Goal: Task Accomplishment & Management: Manage account settings

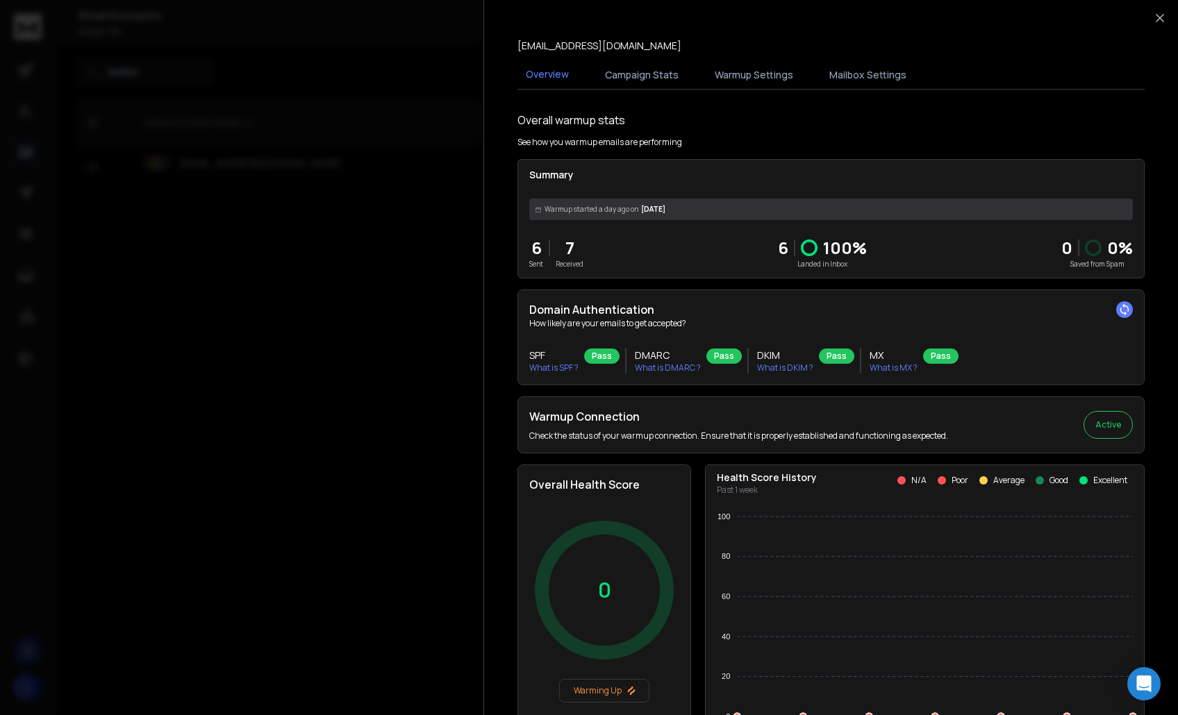
click at [1147, 26] on div "caleb@calebwilesmagic.com Overview Campaign Stats Warmup Settings Mailbox Setti…" at bounding box center [831, 551] width 661 height 1069
click at [1156, 19] on icon "button" at bounding box center [1159, 18] width 7 height 7
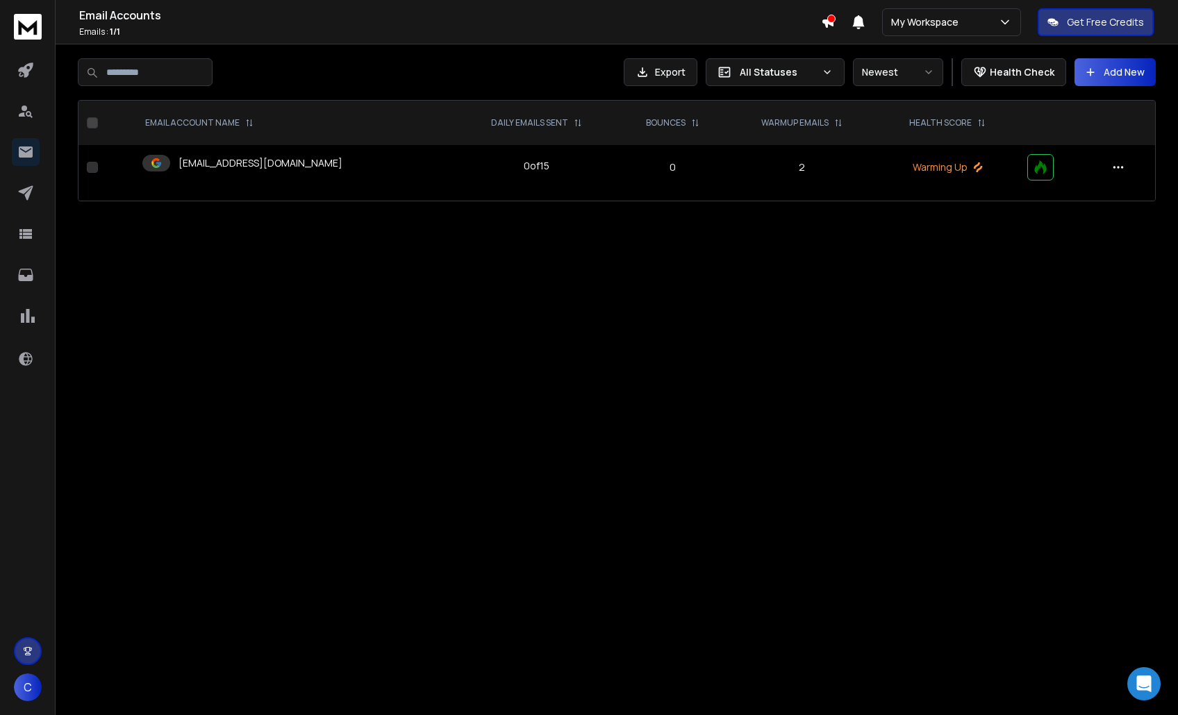
click at [1034, 163] on icon at bounding box center [1040, 167] width 12 height 14
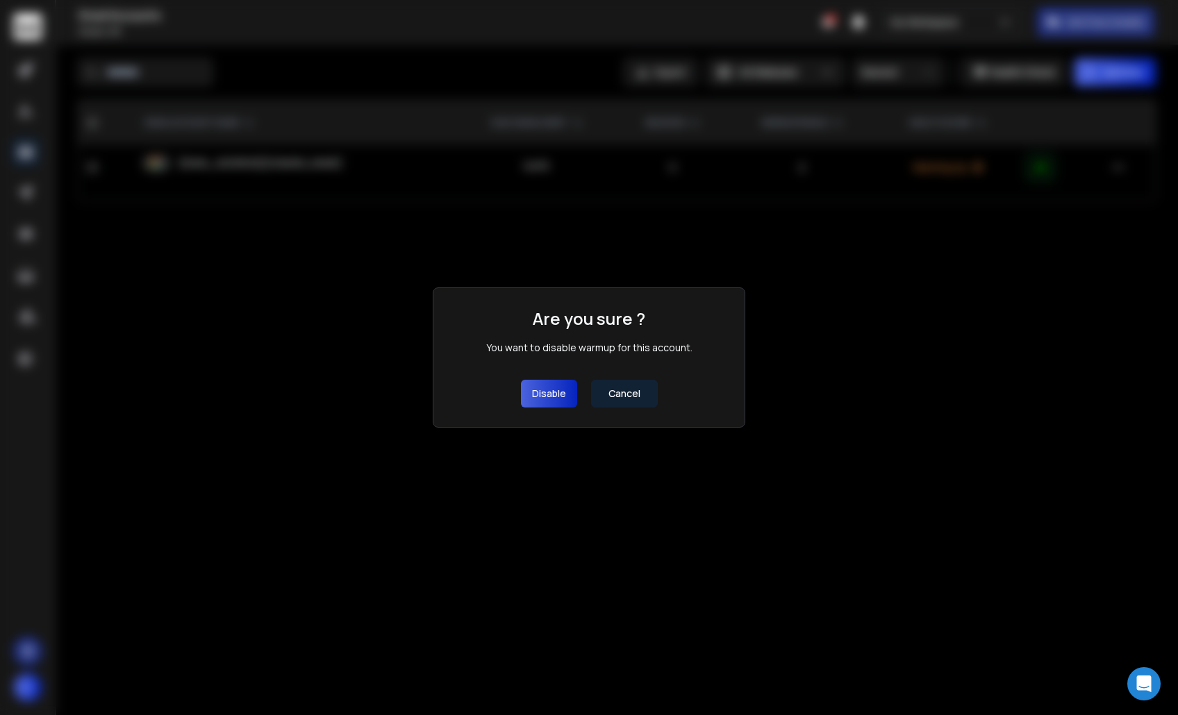
click at [638, 390] on button "Cancel" at bounding box center [624, 394] width 67 height 28
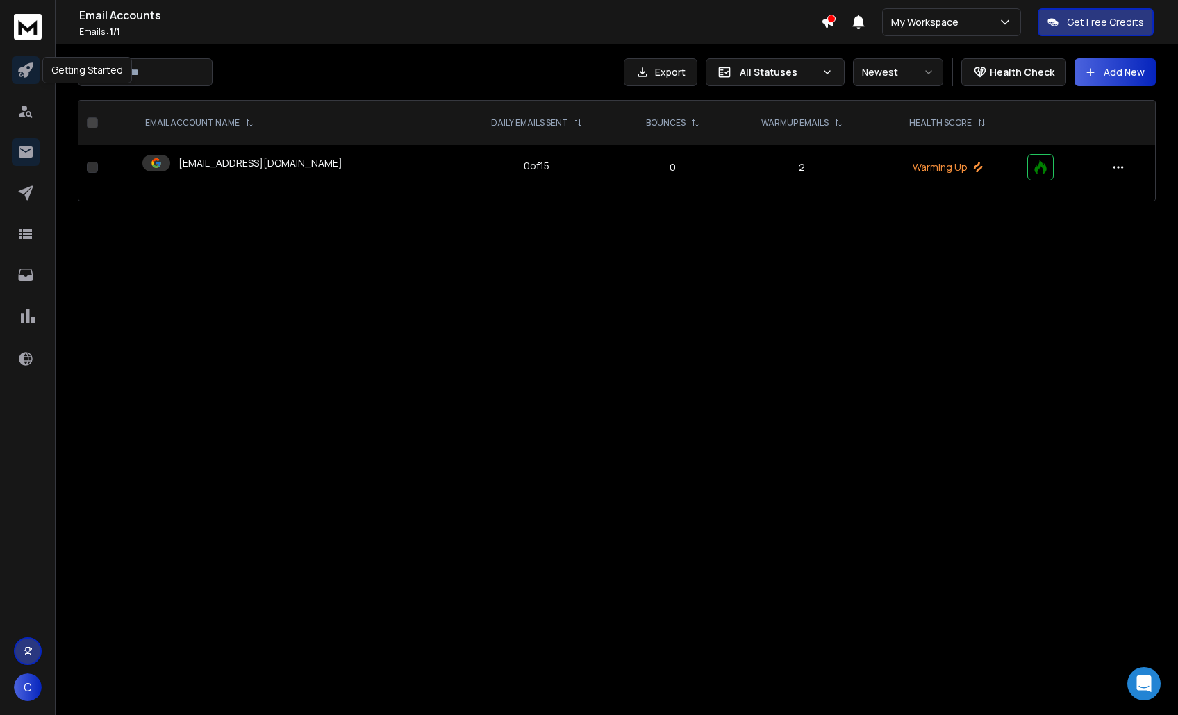
click at [25, 68] on icon at bounding box center [25, 70] width 15 height 15
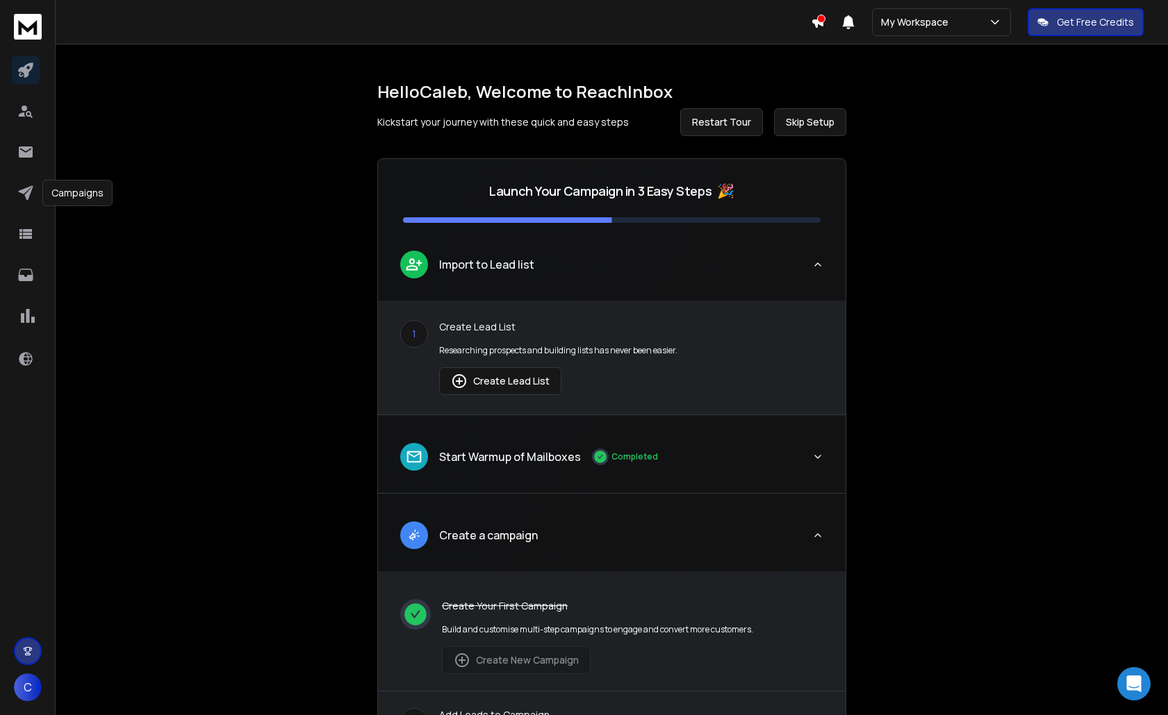
drag, startPoint x: 25, startPoint y: 183, endPoint x: 129, endPoint y: 208, distance: 107.1
click at [25, 184] on link at bounding box center [26, 193] width 28 height 28
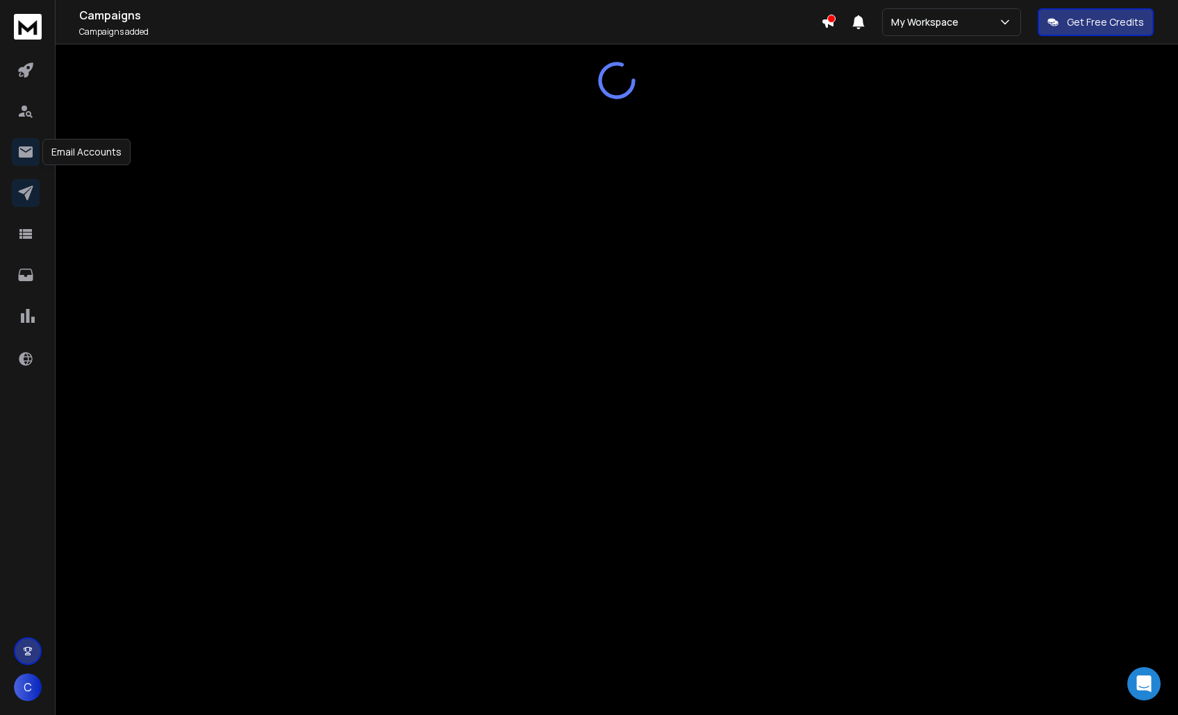
click at [24, 157] on icon at bounding box center [26, 152] width 14 height 11
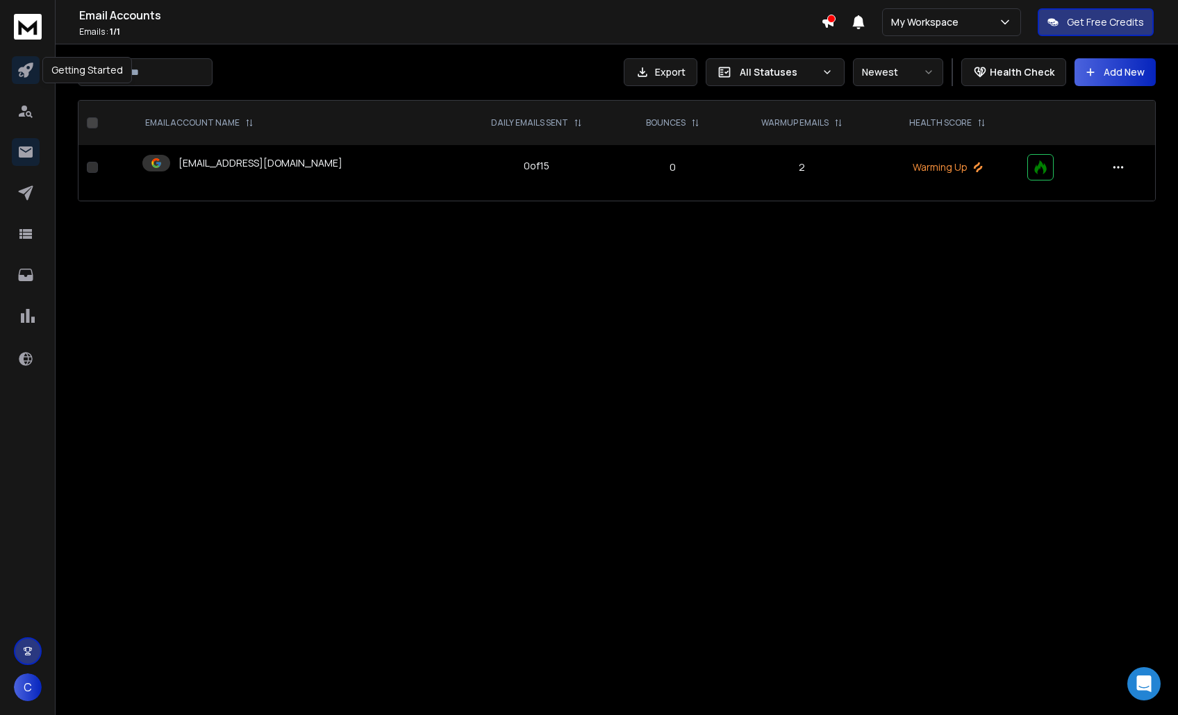
click at [19, 73] on icon at bounding box center [25, 70] width 17 height 17
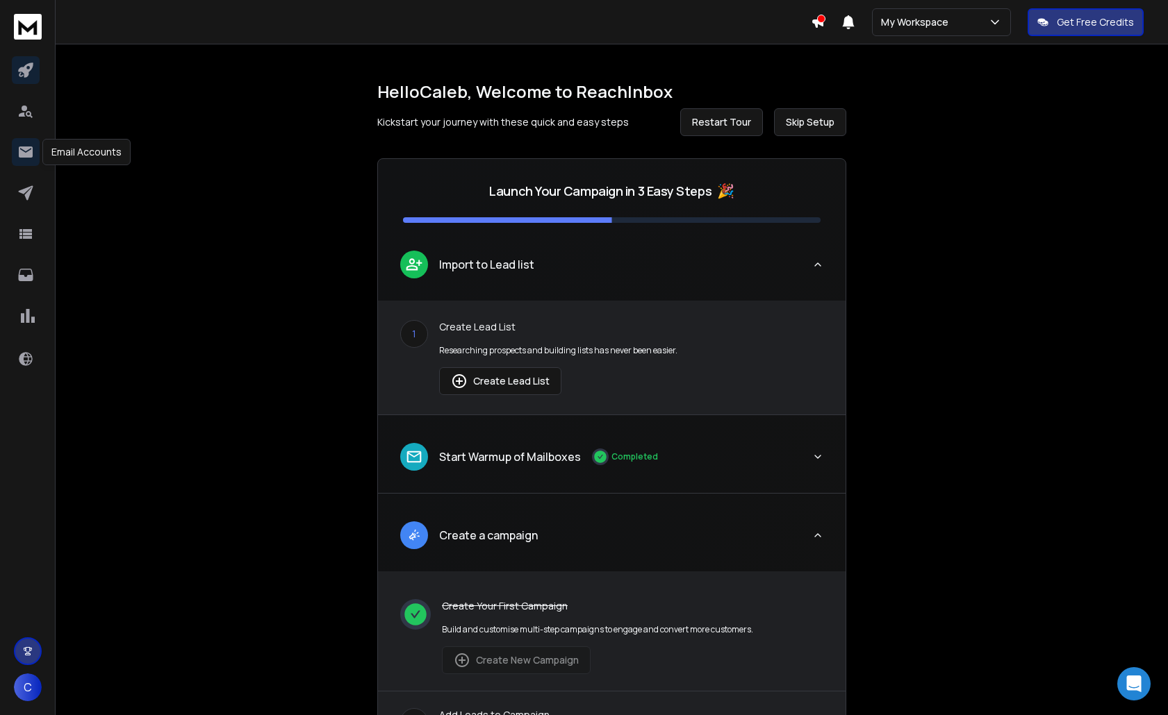
click at [24, 151] on icon at bounding box center [25, 152] width 17 height 17
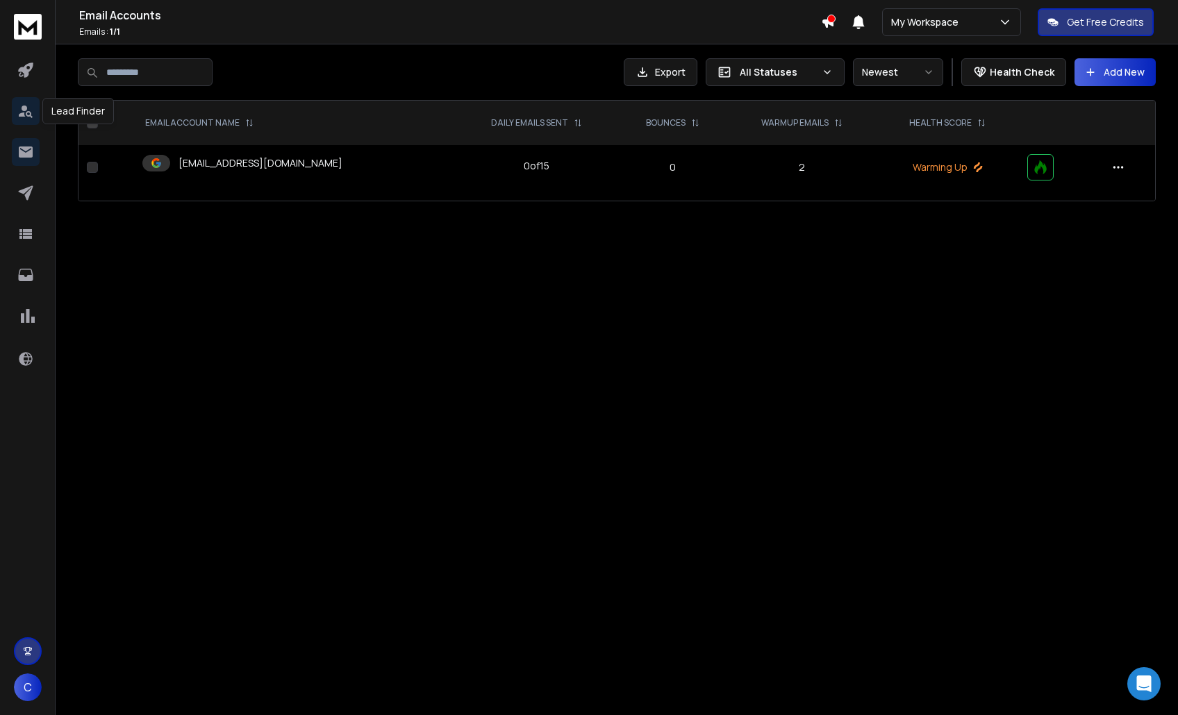
click at [21, 107] on icon at bounding box center [25, 111] width 17 height 17
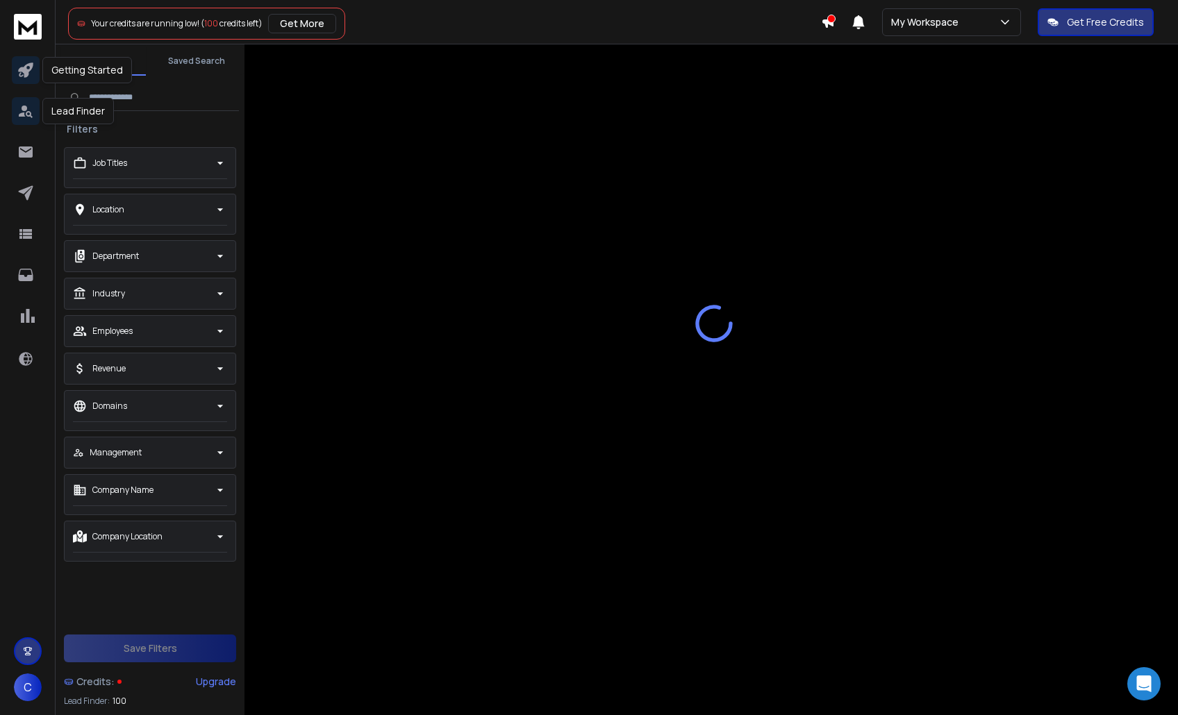
click at [27, 72] on icon at bounding box center [25, 70] width 15 height 15
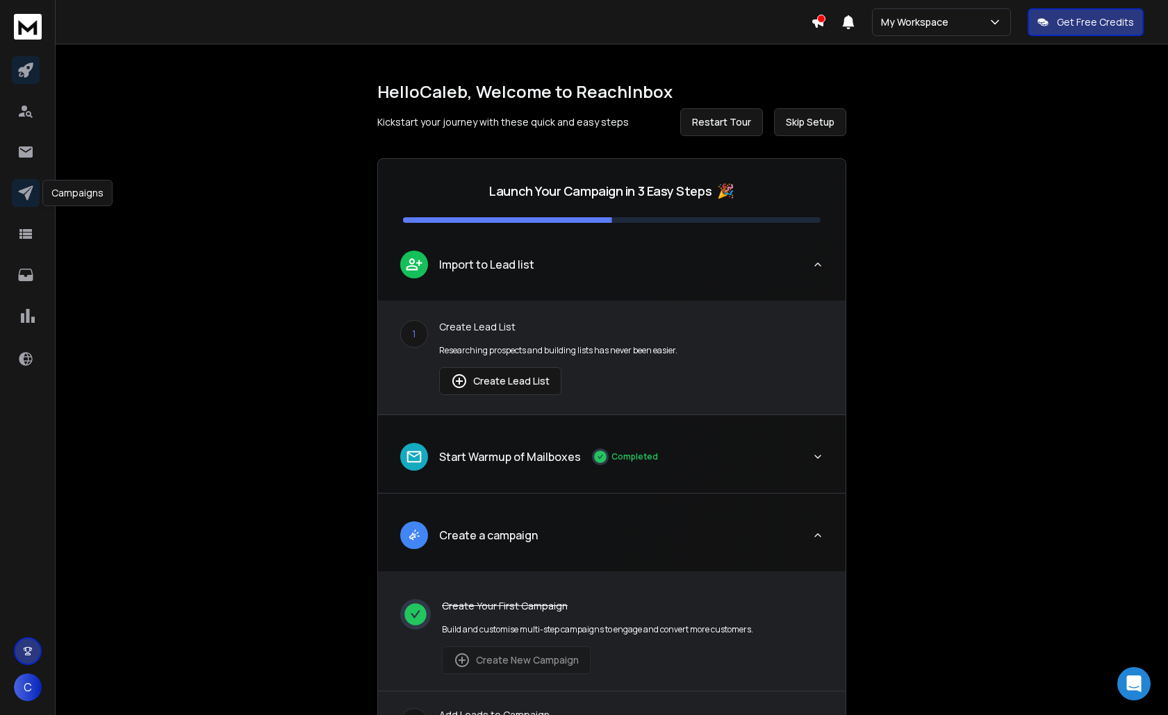
click at [26, 197] on icon at bounding box center [25, 192] width 15 height 15
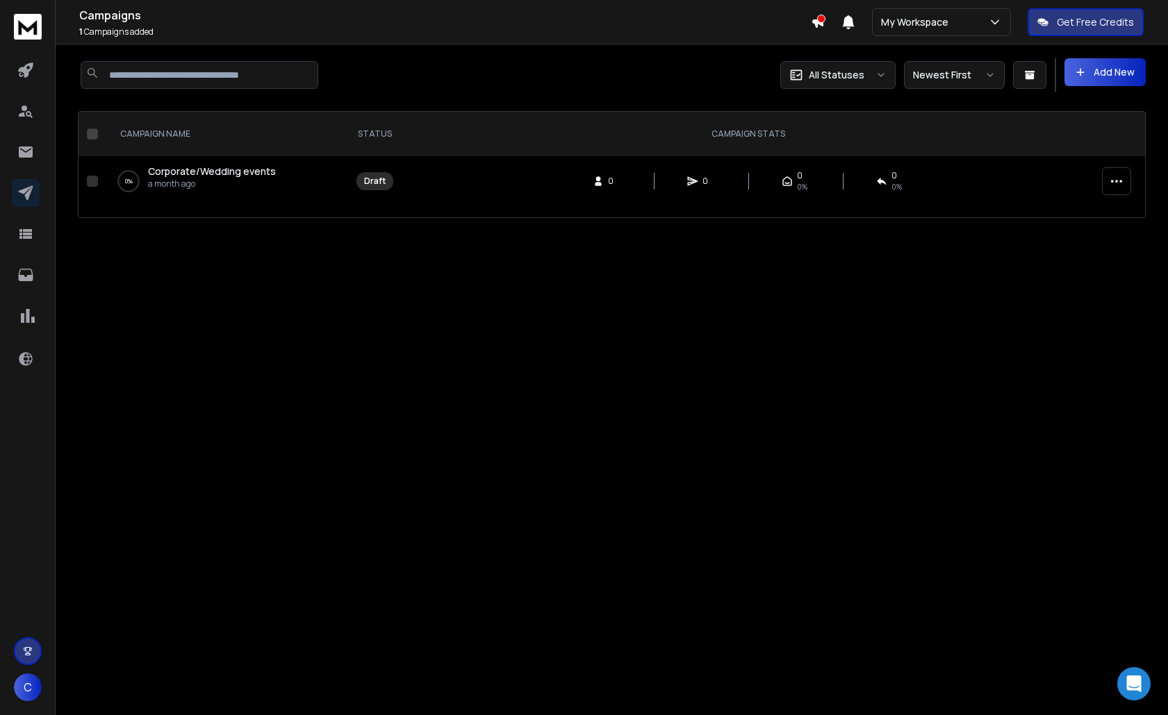
click at [440, 188] on div "0 0 0 0% 0 0%" at bounding box center [748, 181] width 674 height 22
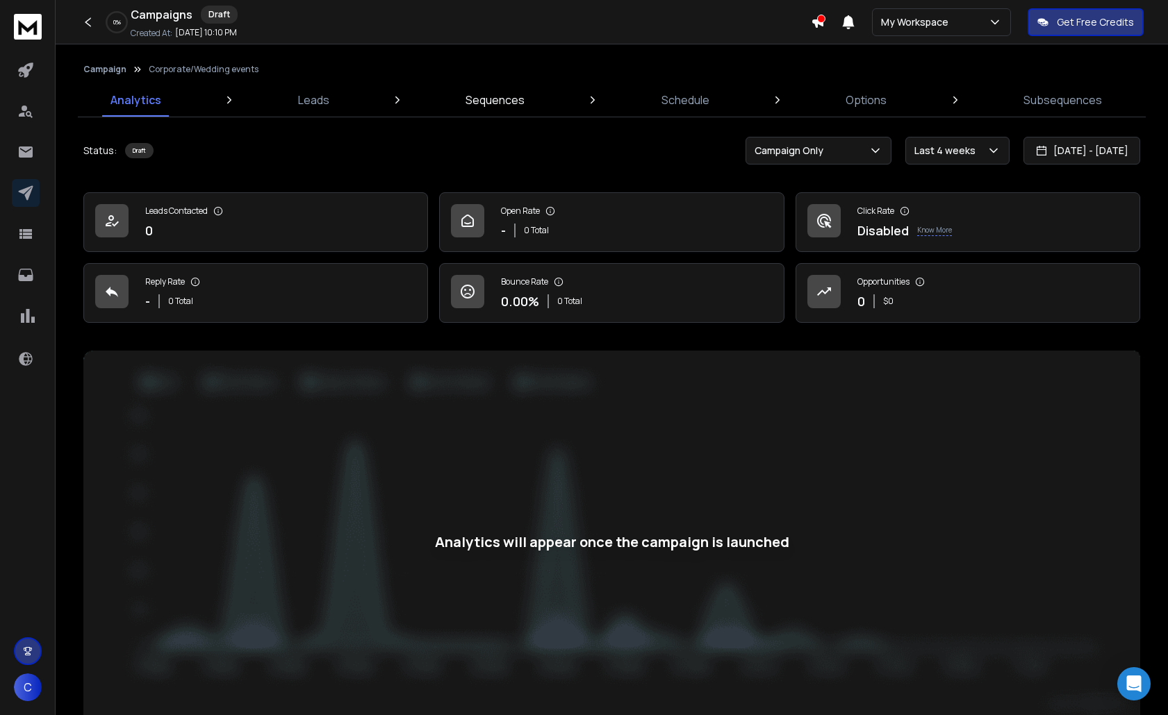
click at [489, 108] on link "Sequences" at bounding box center [495, 99] width 76 height 33
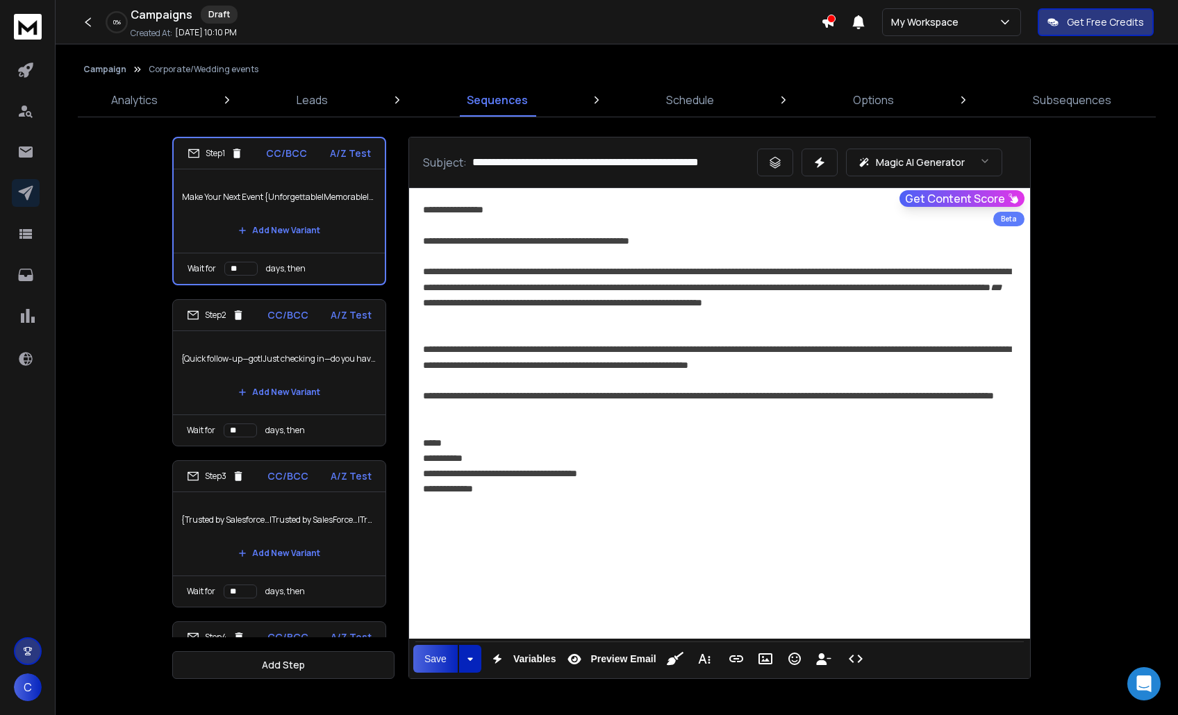
click at [528, 497] on div "**********" at bounding box center [719, 488] width 593 height 15
click at [325, 381] on button "Add New Variant" at bounding box center [279, 393] width 104 height 28
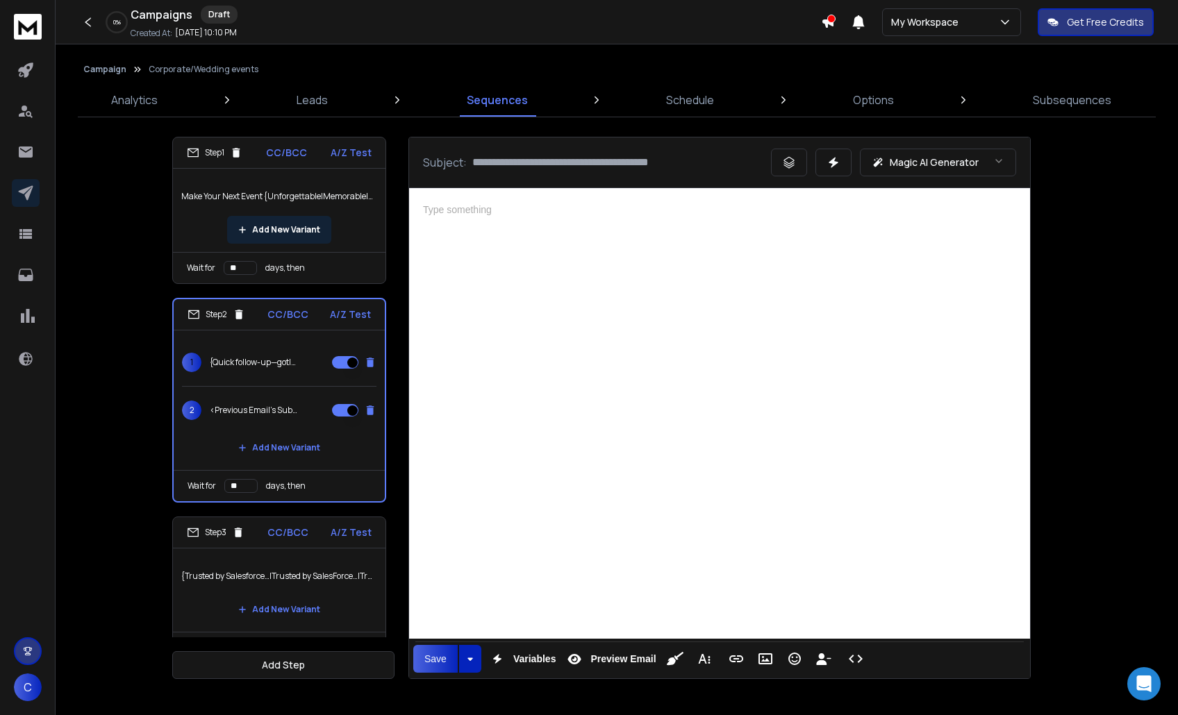
click at [307, 224] on button "Add New Variant" at bounding box center [279, 230] width 104 height 28
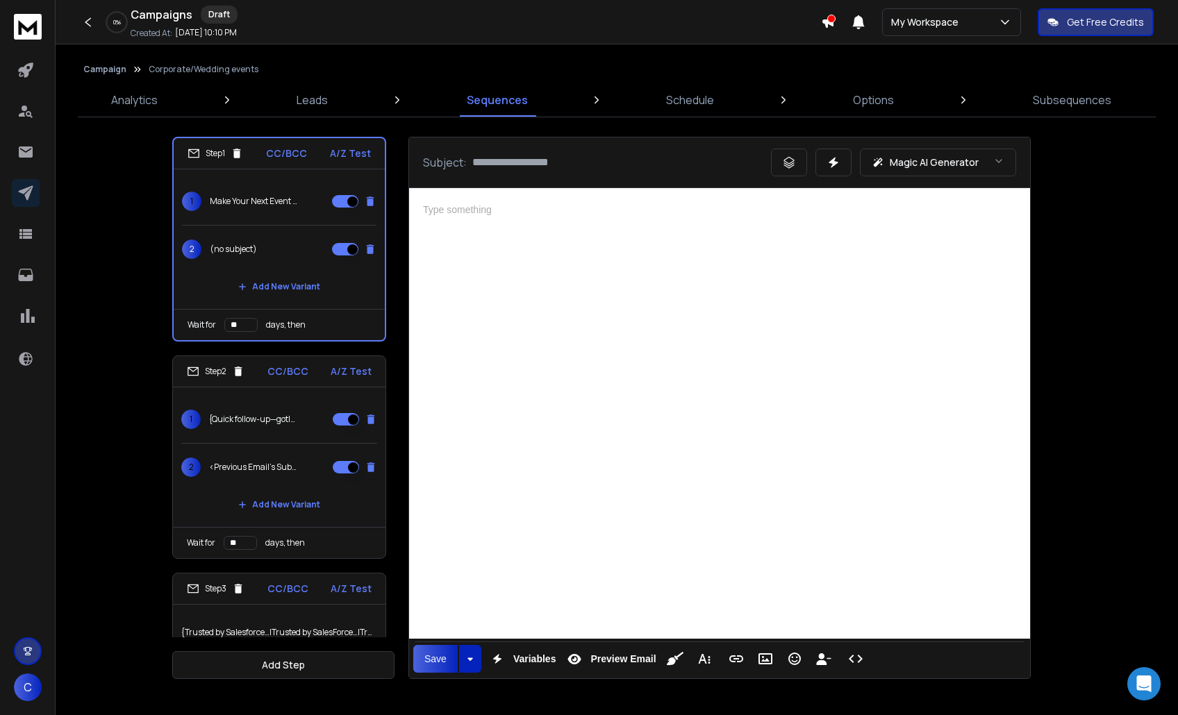
click at [367, 246] on icon at bounding box center [371, 249] width 8 height 10
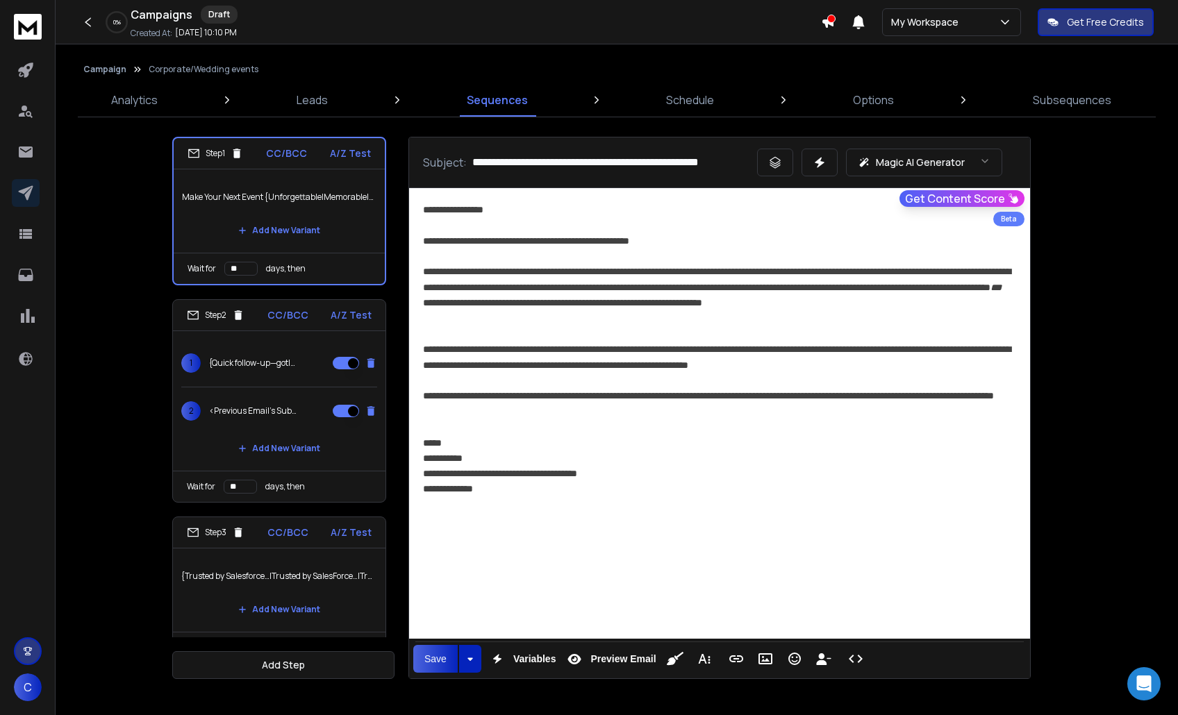
click at [372, 408] on icon at bounding box center [371, 411] width 13 height 13
type input "**********"
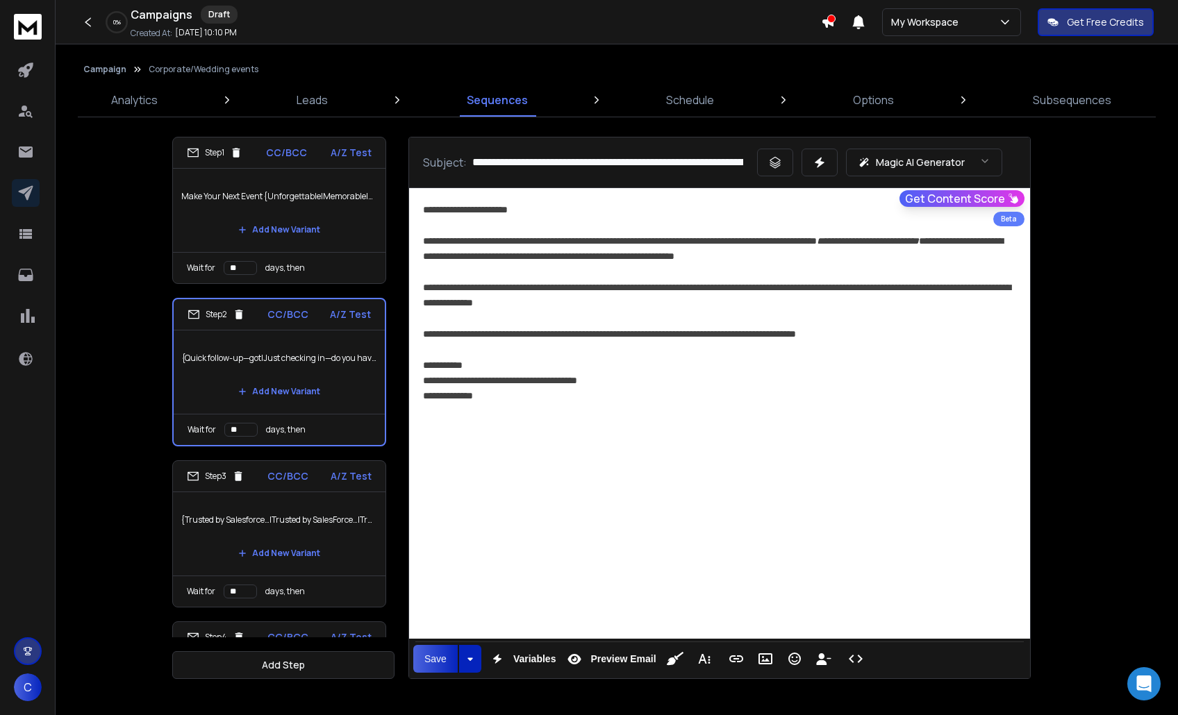
click at [604, 385] on div "**********" at bounding box center [719, 380] width 593 height 15
click at [529, 404] on div "**********" at bounding box center [719, 395] width 593 height 15
click at [595, 664] on span "Preview Email" at bounding box center [623, 660] width 71 height 12
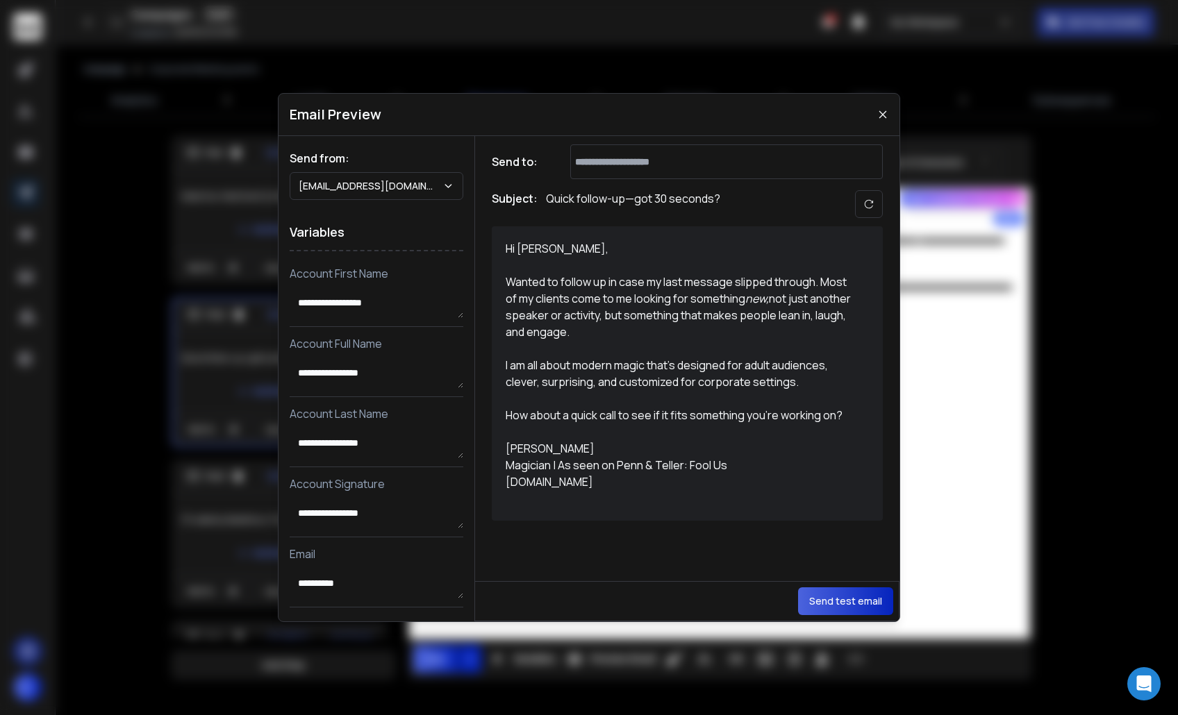
click at [881, 115] on icon at bounding box center [882, 114] width 11 height 11
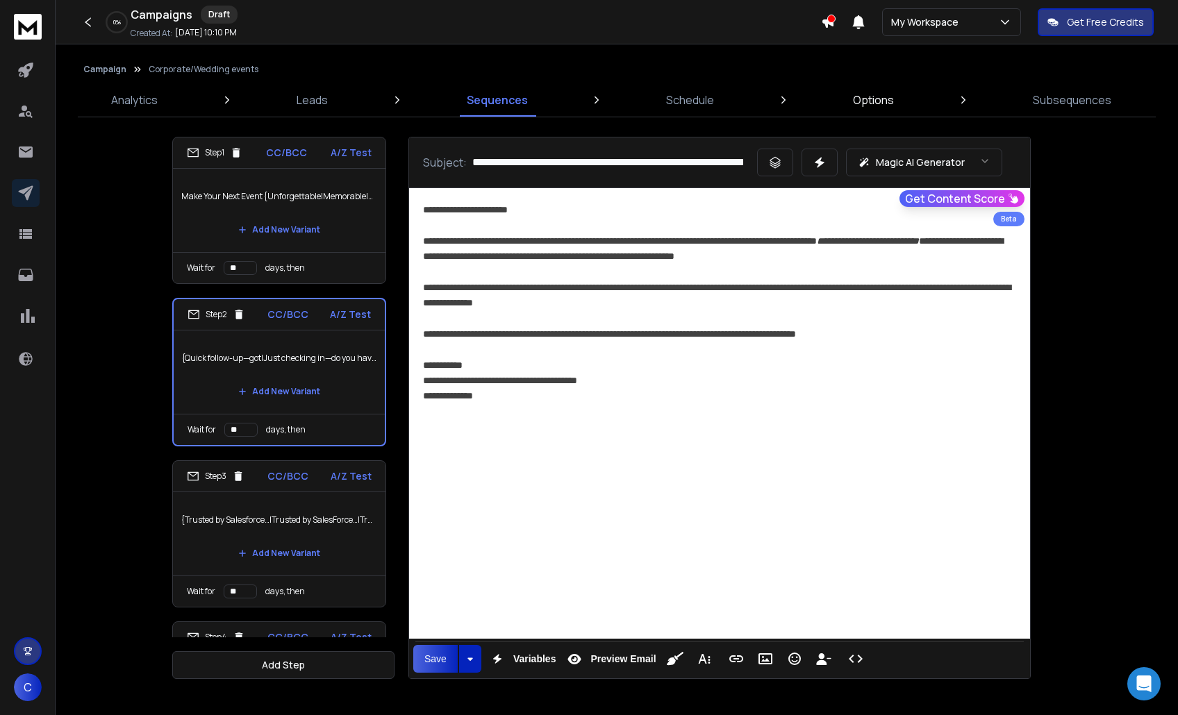
click at [870, 87] on link "Options" at bounding box center [874, 99] width 58 height 33
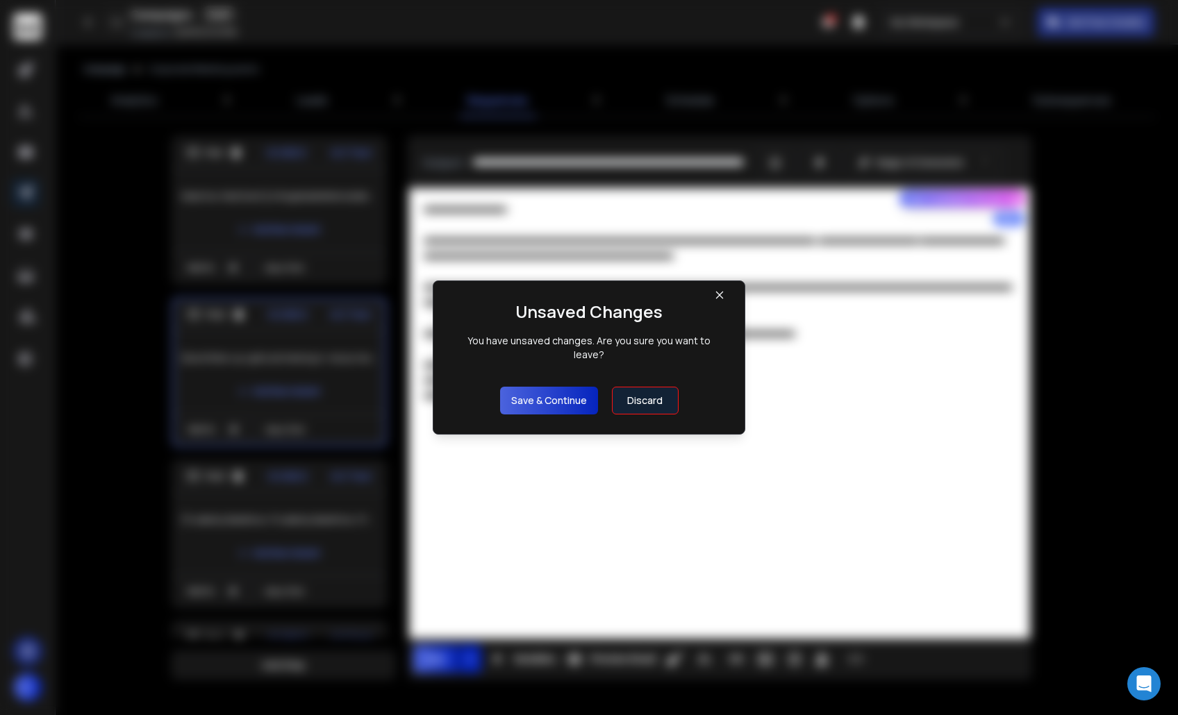
click at [643, 391] on button "Discard" at bounding box center [645, 401] width 67 height 28
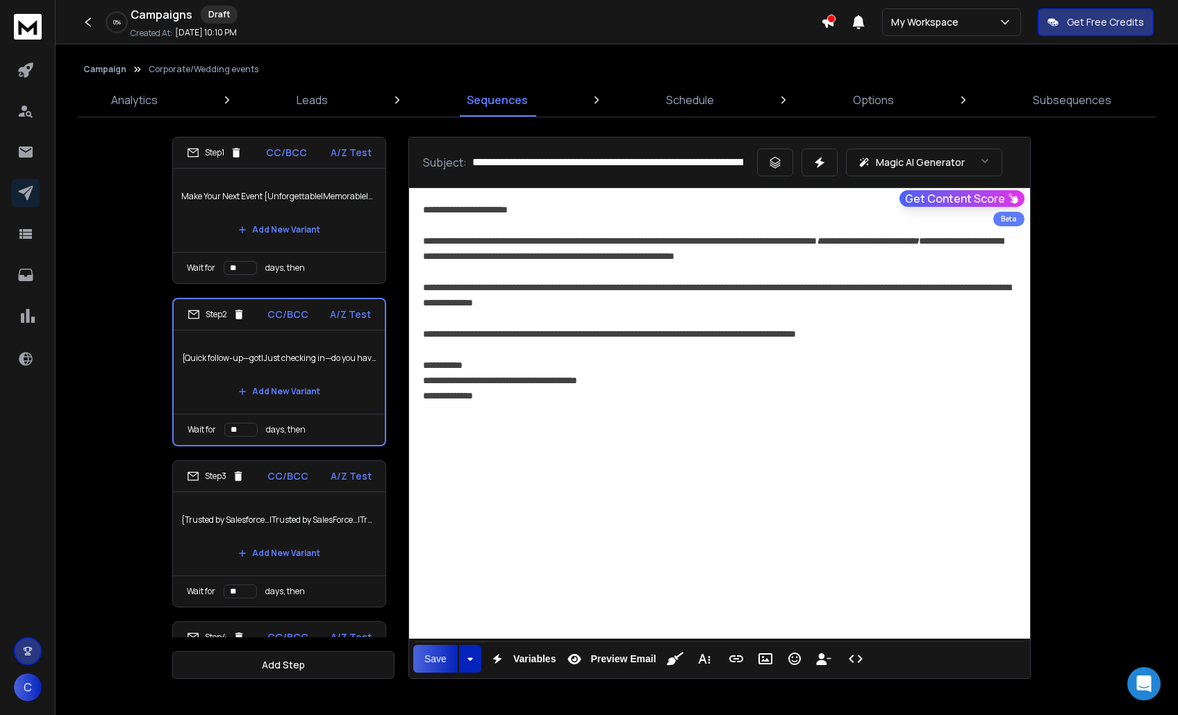
click at [885, 88] on div "Analytics Leads Sequences Schedule Options Subsequences" at bounding box center [611, 99] width 1067 height 33
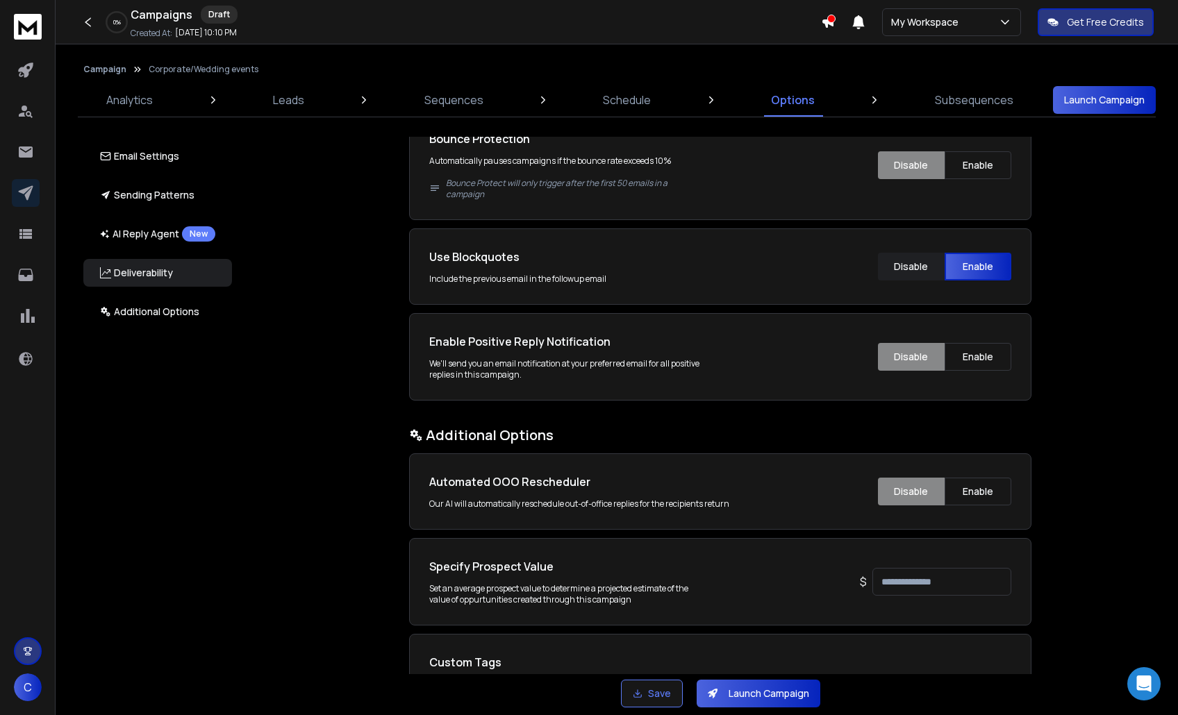
scroll to position [1875, 0]
drag, startPoint x: 460, startPoint y: 333, endPoint x: 616, endPoint y: 351, distance: 157.3
click at [616, 351] on div "Enable Positive Reply Notification We'll send you an email notification at your…" at bounding box center [567, 356] width 277 height 47
click at [722, 370] on div "Enable Positive Reply Notification We'll send you an email notification at your…" at bounding box center [720, 356] width 582 height 47
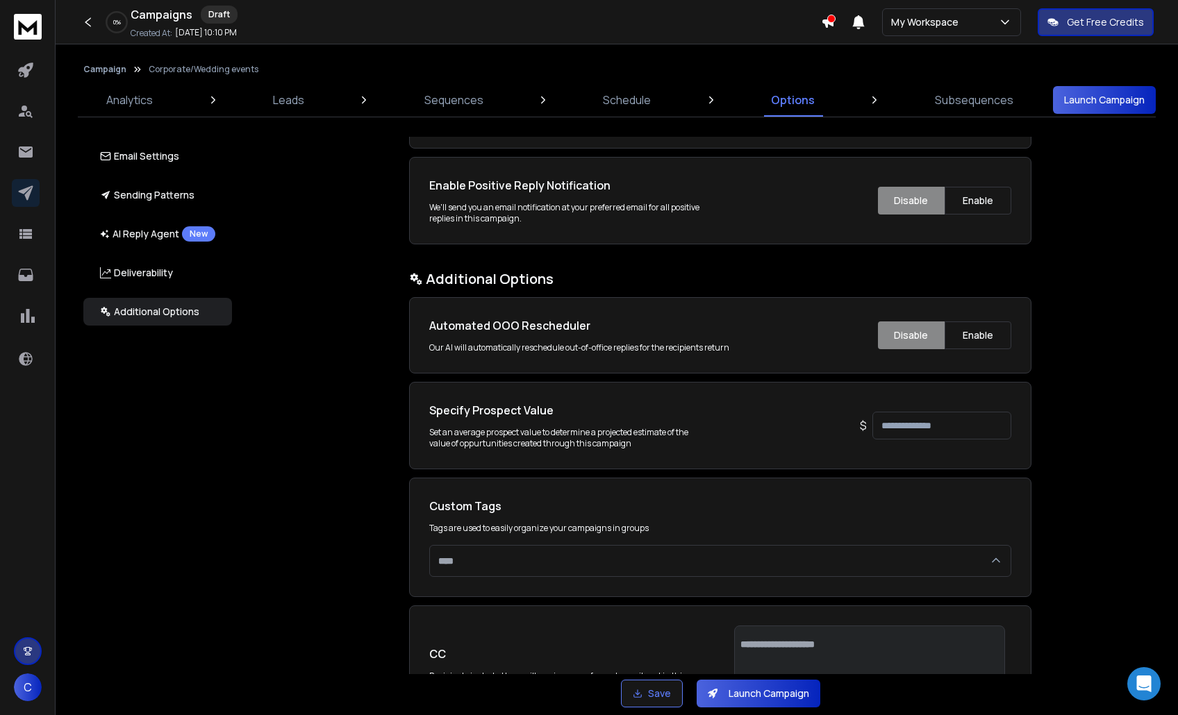
scroll to position [2084, 0]
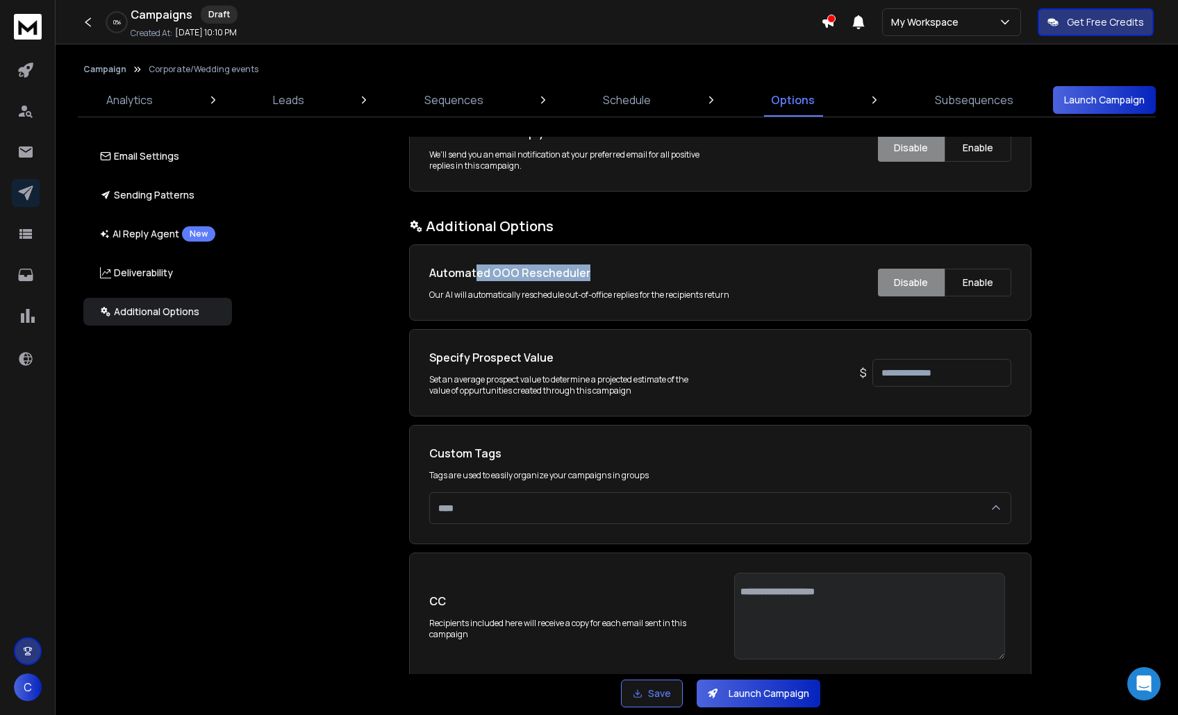
drag, startPoint x: 594, startPoint y: 276, endPoint x: 644, endPoint y: 283, distance: 50.6
click at [643, 283] on div "Automated OOO Rescheduler Our AI will automatically reschedule out-of-office re…" at bounding box center [579, 283] width 300 height 36
click at [670, 305] on div "Automated OOO Rescheduler Our AI will automatically reschedule out-of-office re…" at bounding box center [720, 282] width 622 height 76
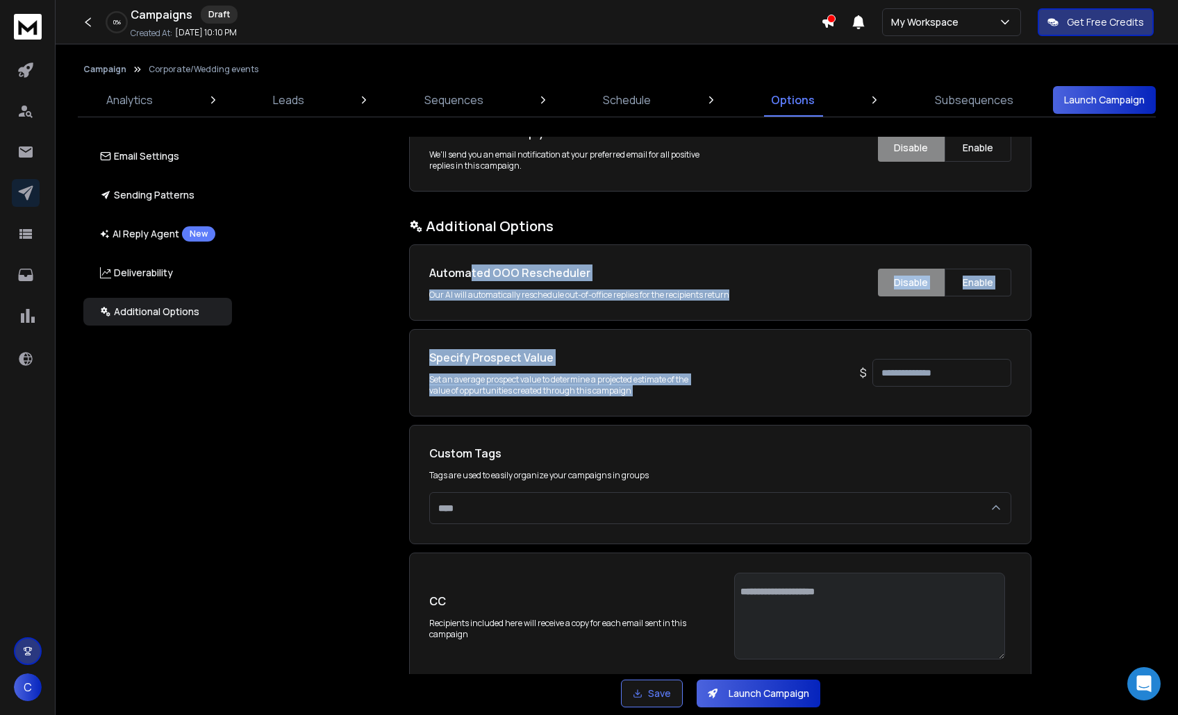
drag, startPoint x: 596, startPoint y: 305, endPoint x: 738, endPoint y: 331, distance: 144.7
click at [737, 331] on div "Additional Options Automated OOO Rescheduler Our AI will automatically reschedu…" at bounding box center [720, 520] width 622 height 607
click at [742, 332] on div "Specify Prospect Value Set an average prospect value to determine a projected e…" at bounding box center [720, 373] width 622 height 88
click at [645, 304] on div "Automated OOO Rescheduler Our AI will automatically reschedule out-of-office re…" at bounding box center [720, 282] width 622 height 76
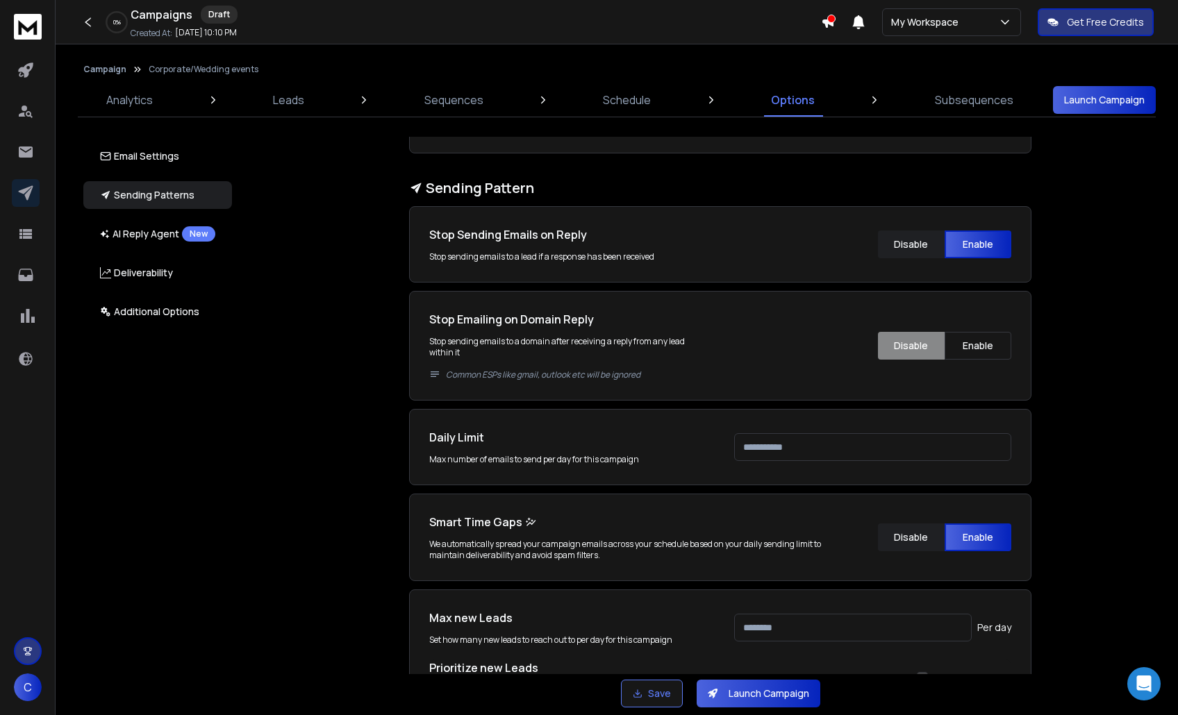
scroll to position [0, 0]
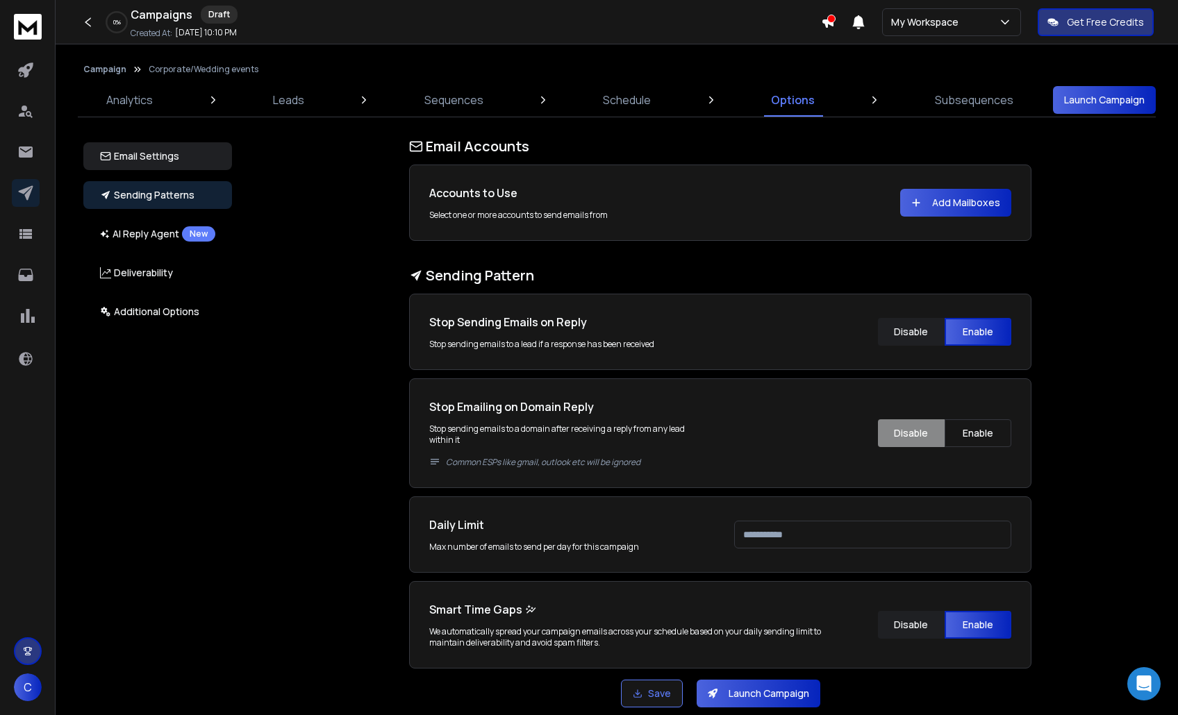
click at [157, 199] on p "Sending Patterns" at bounding box center [147, 195] width 94 height 14
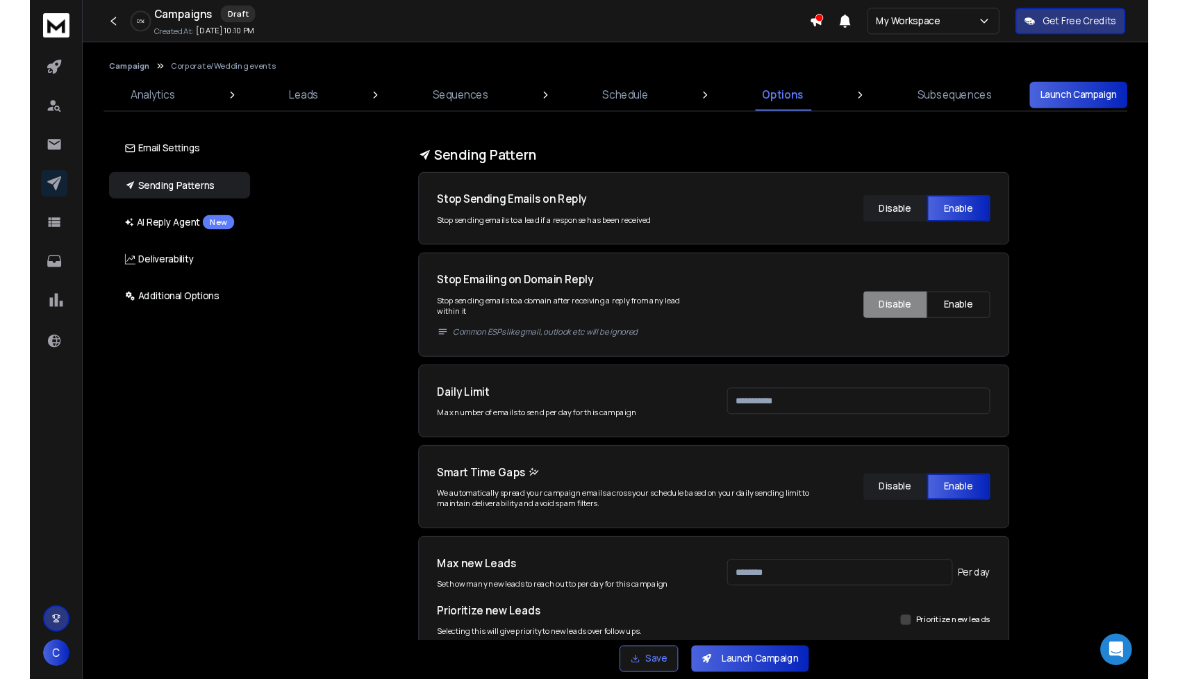
scroll to position [129, 0]
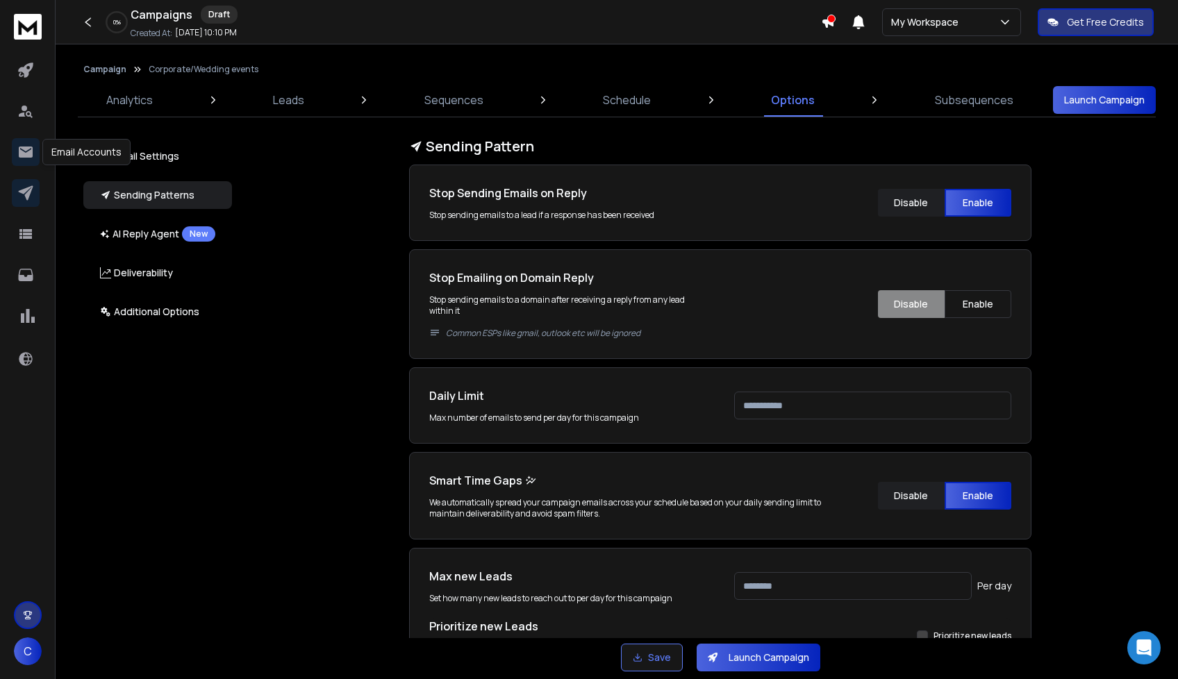
click at [26, 151] on icon at bounding box center [25, 152] width 17 height 17
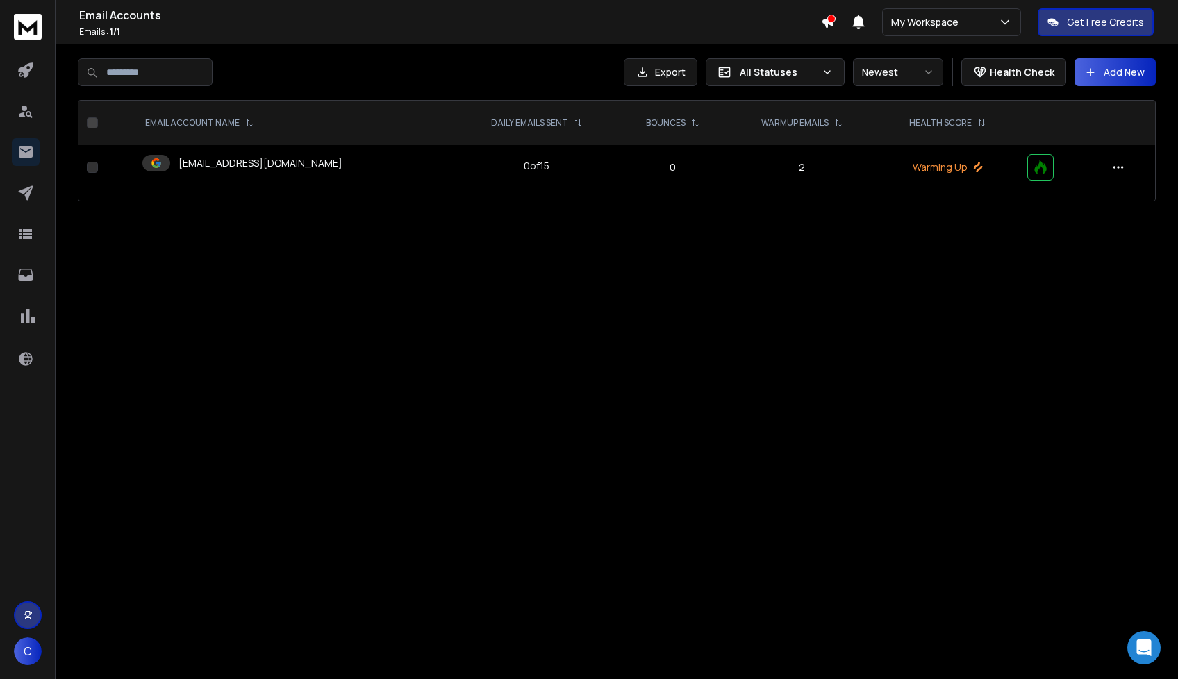
click at [853, 163] on td "2" at bounding box center [801, 167] width 149 height 44
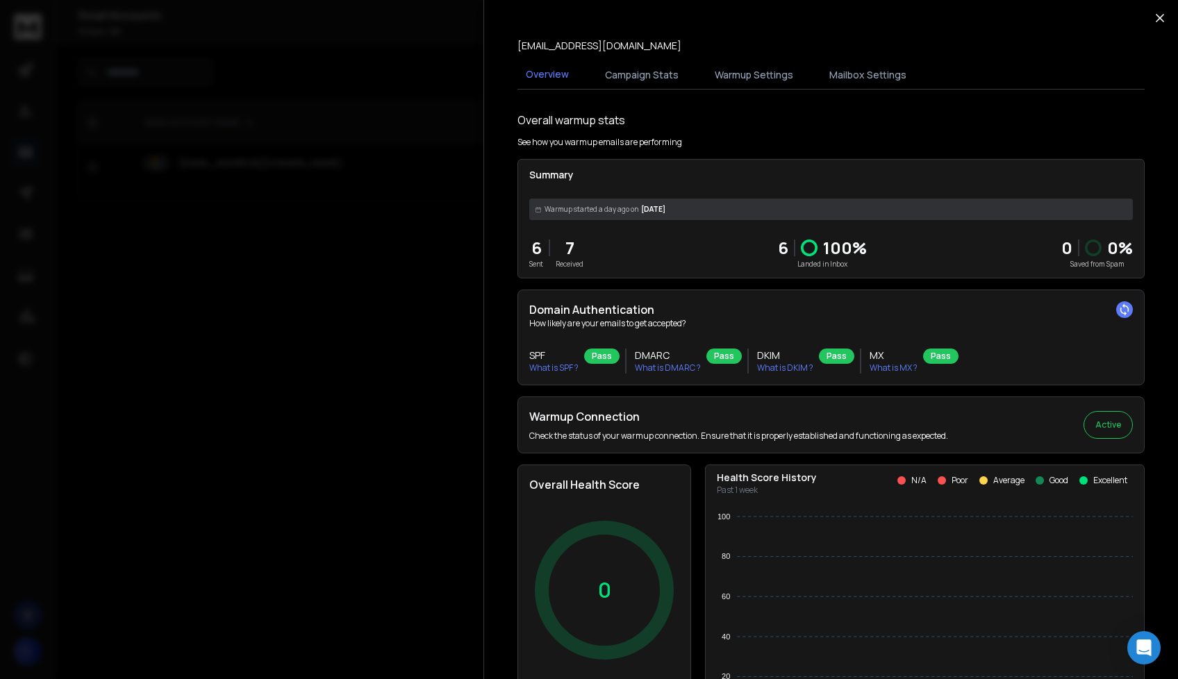
click at [1156, 15] on icon "button" at bounding box center [1160, 18] width 14 height 14
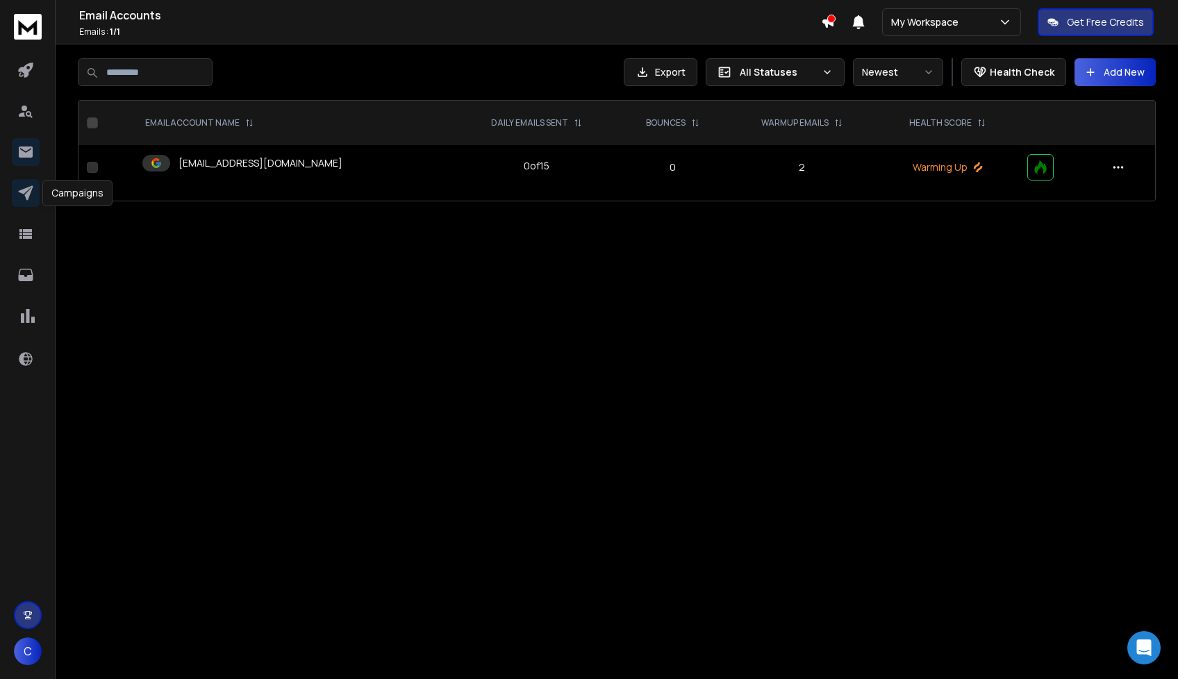
click at [24, 196] on icon at bounding box center [25, 193] width 17 height 17
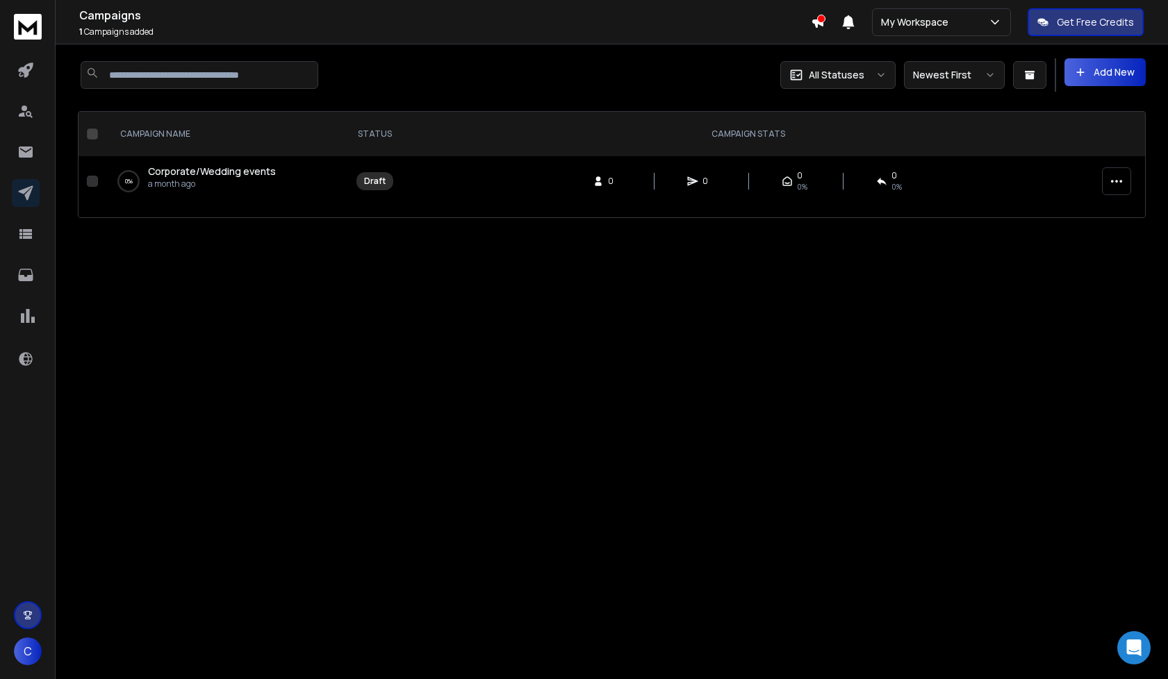
click at [471, 182] on div "0 0 0 0% 0 0%" at bounding box center [748, 181] width 674 height 22
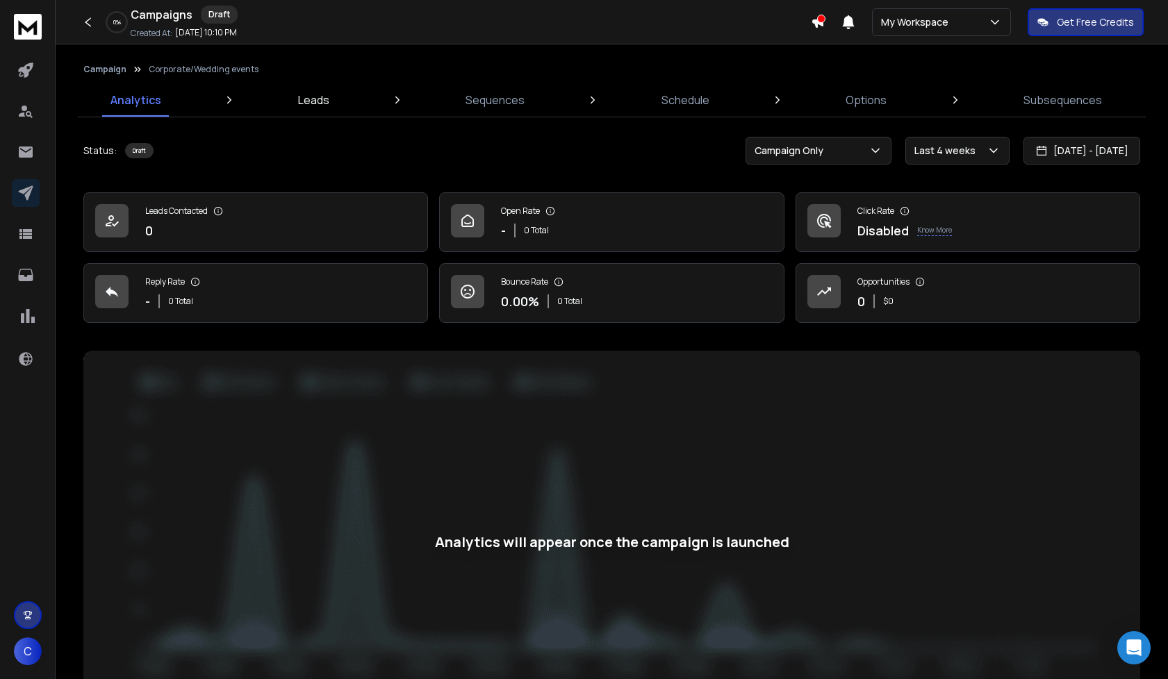
click at [326, 95] on p "Leads" at bounding box center [313, 100] width 31 height 17
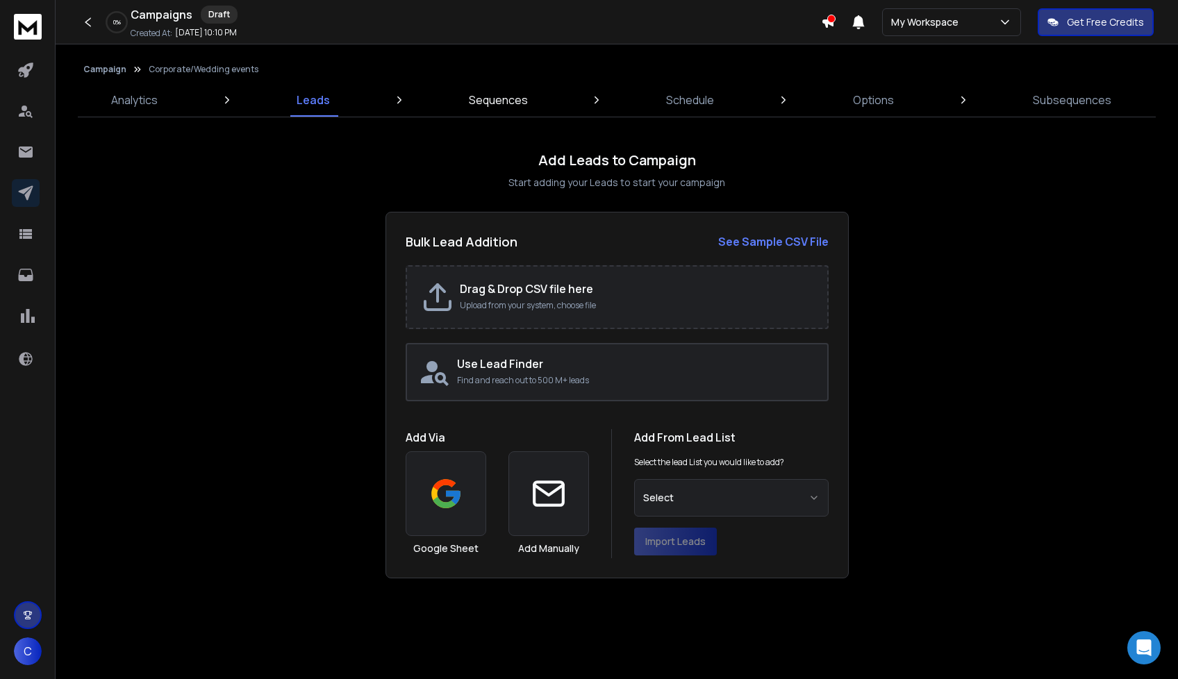
click at [490, 95] on p "Sequences" at bounding box center [498, 100] width 59 height 17
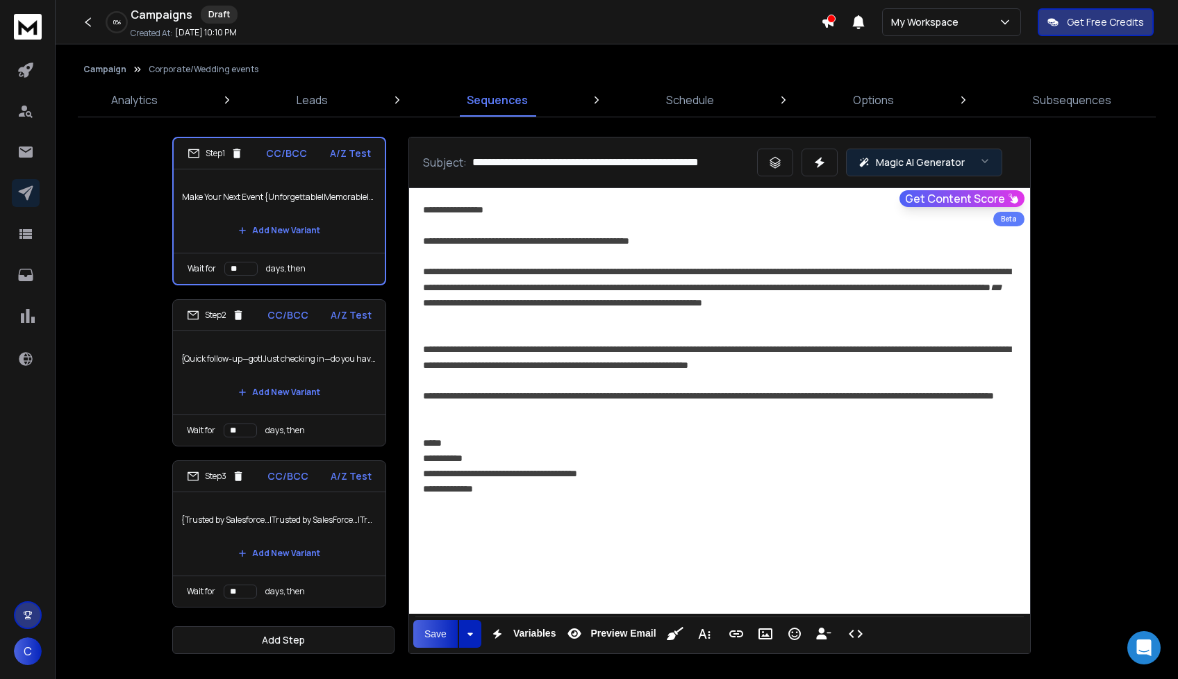
click at [922, 163] on p "Magic AI Generator" at bounding box center [920, 163] width 89 height 14
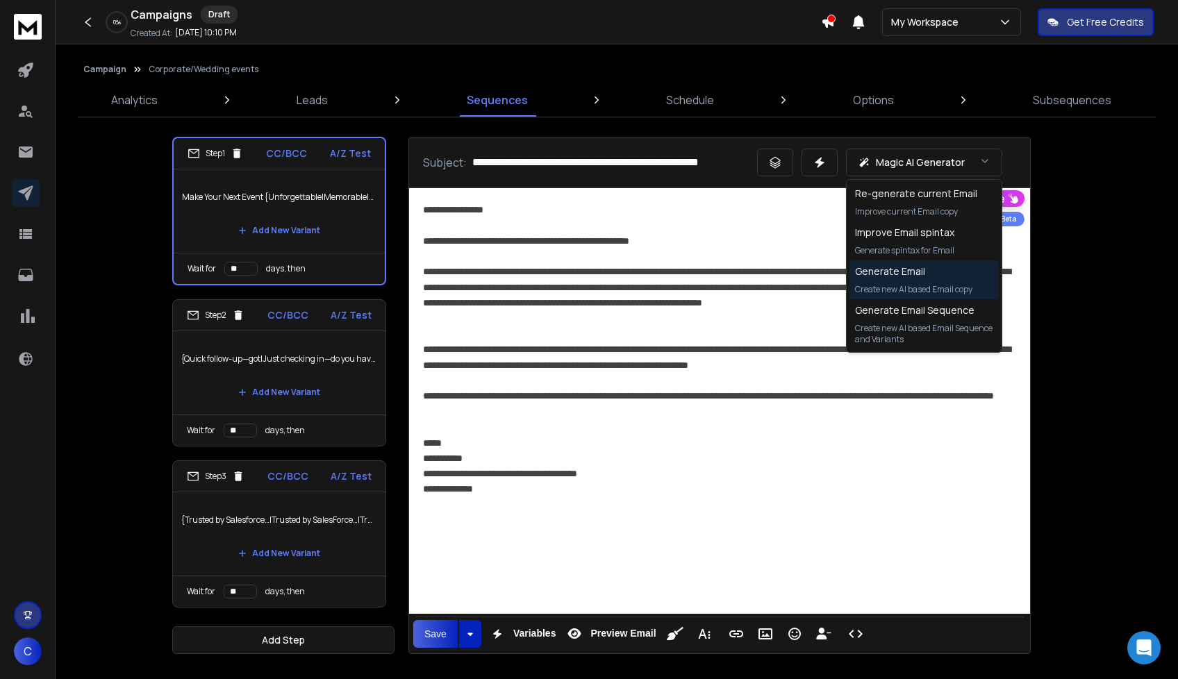
drag, startPoint x: 1081, startPoint y: 163, endPoint x: 917, endPoint y: 121, distance: 169.8
click at [1082, 162] on div "**********" at bounding box center [617, 395] width 1078 height 529
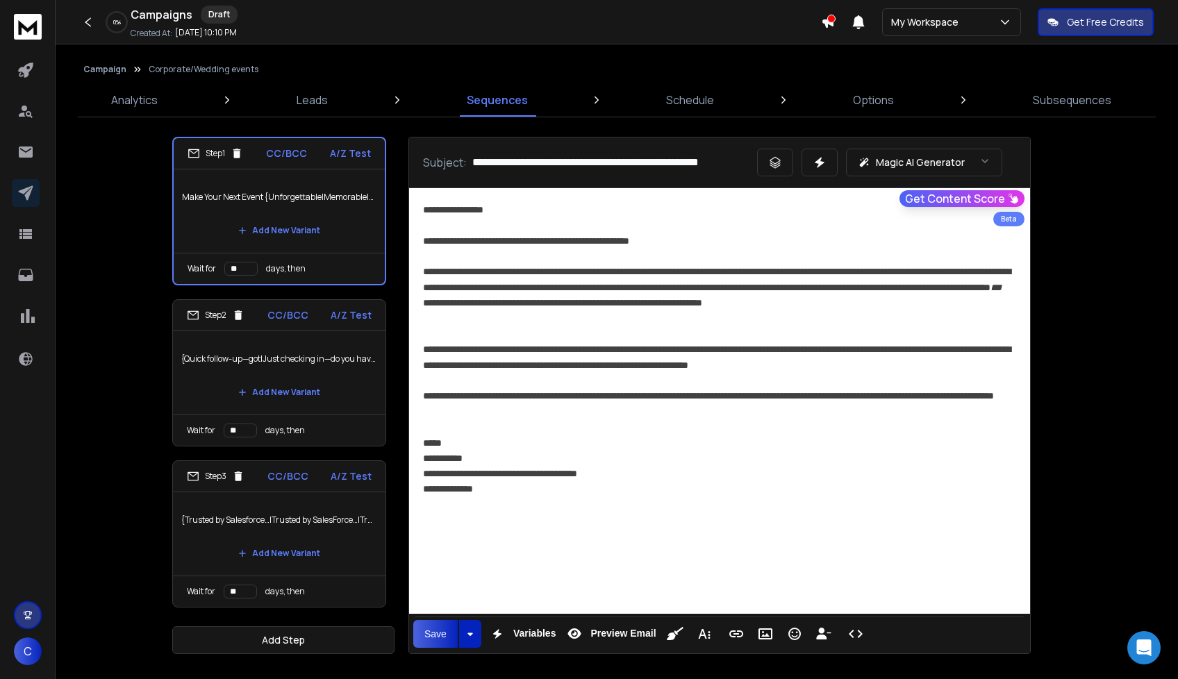
click at [499, 211] on div "**********" at bounding box center [719, 209] width 593 height 15
drag, startPoint x: 513, startPoint y: 208, endPoint x: 439, endPoint y: 210, distance: 73.7
click at [439, 210] on div "**********" at bounding box center [719, 209] width 593 height 15
click at [780, 160] on icon at bounding box center [775, 162] width 13 height 13
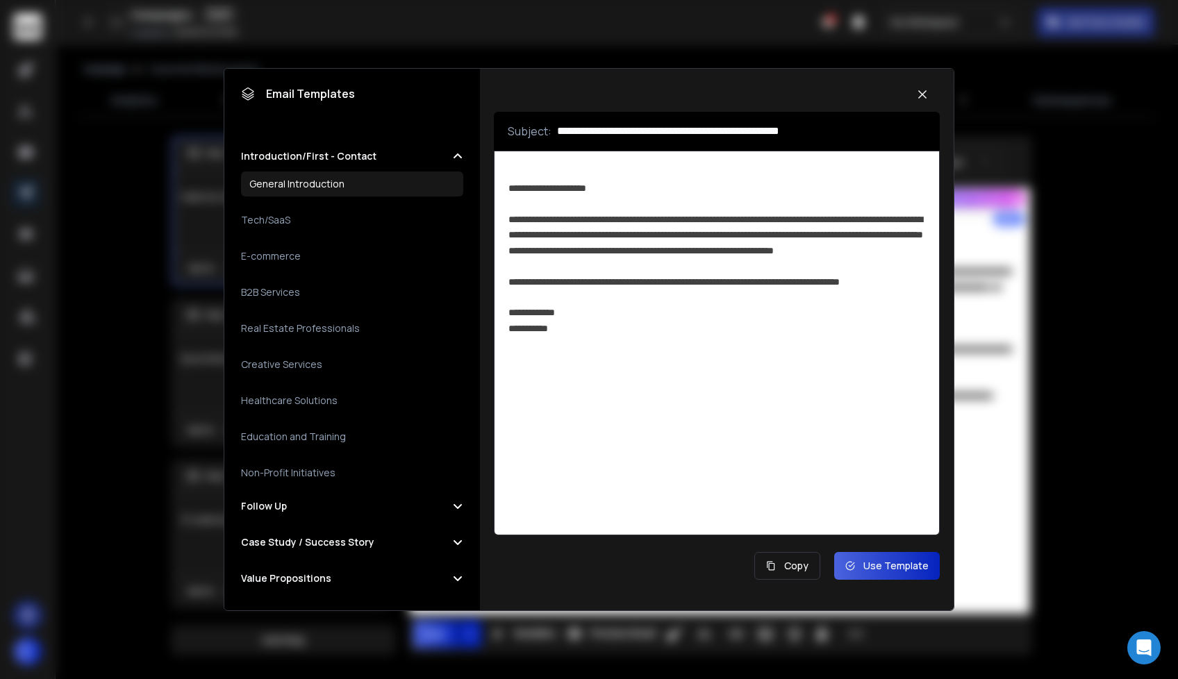
click at [913, 94] on div at bounding box center [717, 94] width 446 height 35
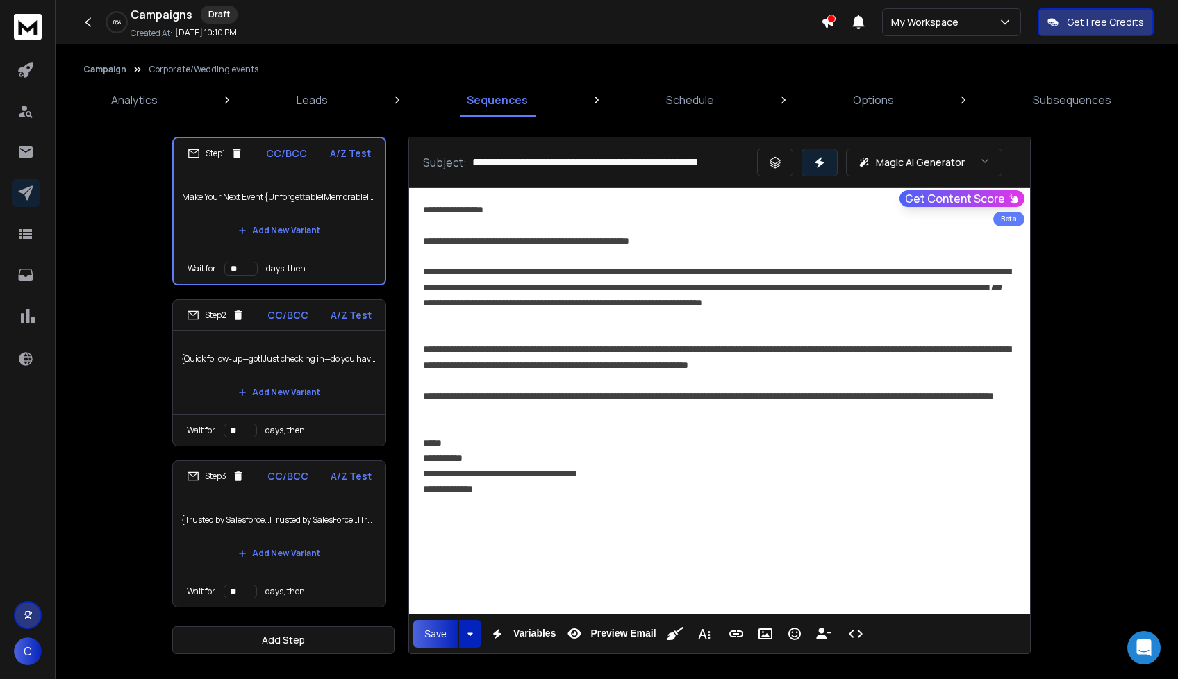
click at [827, 153] on button "button" at bounding box center [820, 163] width 36 height 28
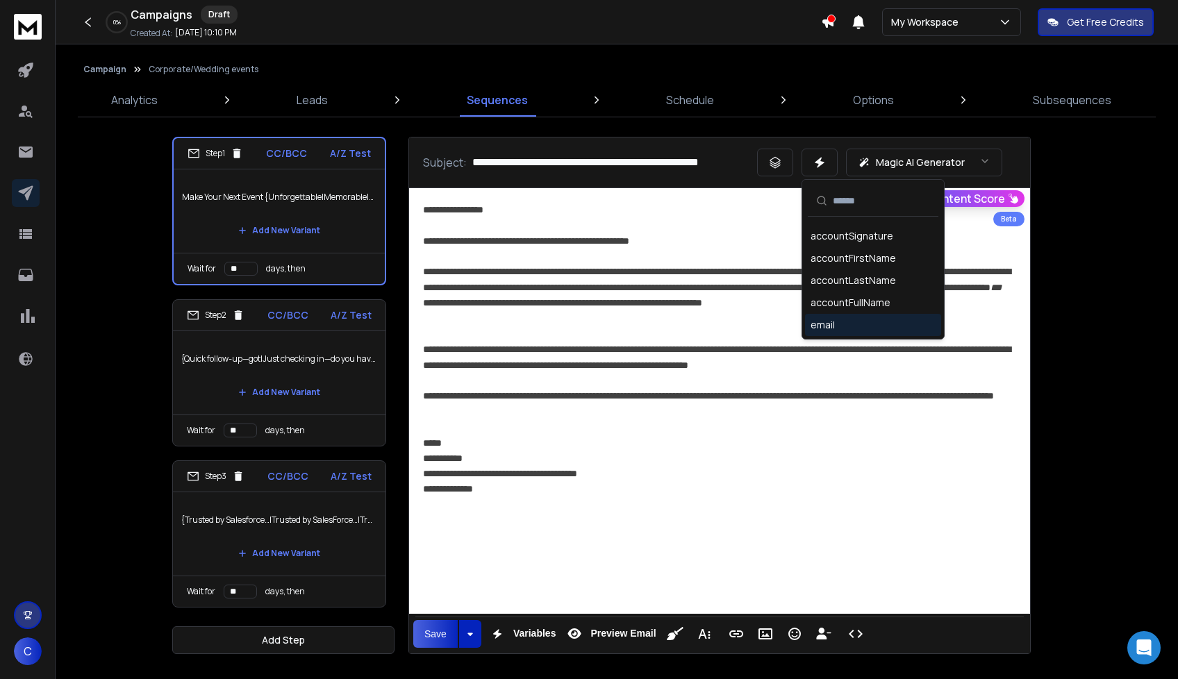
click at [959, 426] on div at bounding box center [719, 427] width 593 height 15
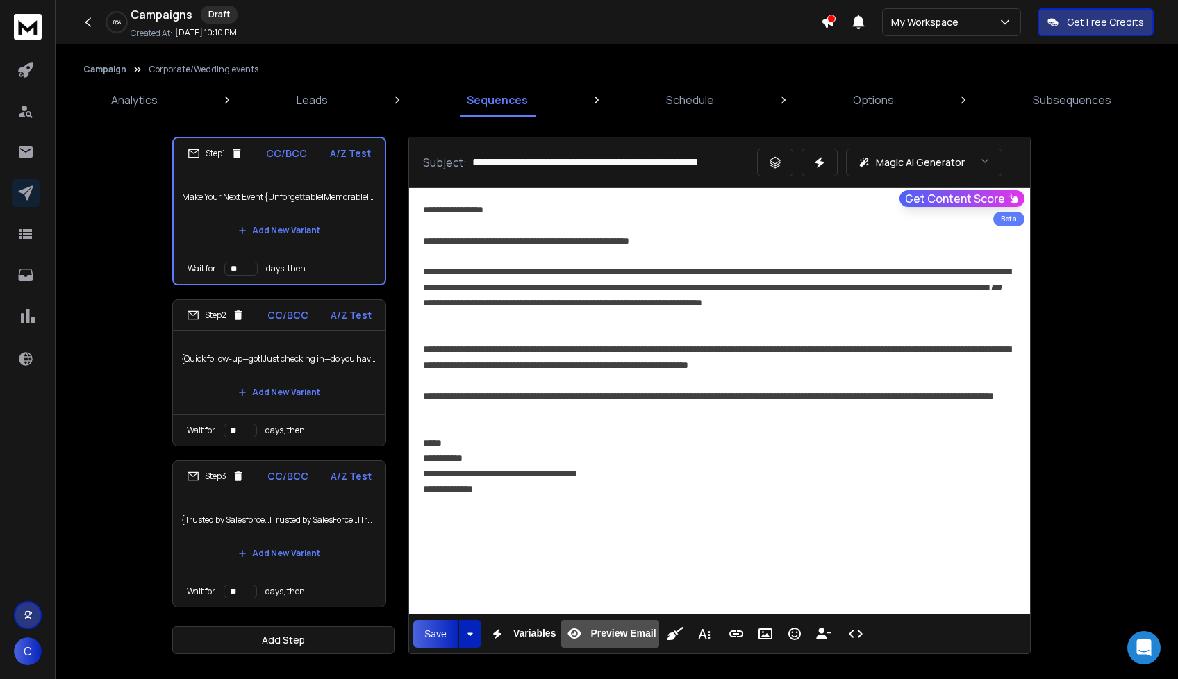
click at [623, 636] on span "Preview Email" at bounding box center [623, 634] width 71 height 12
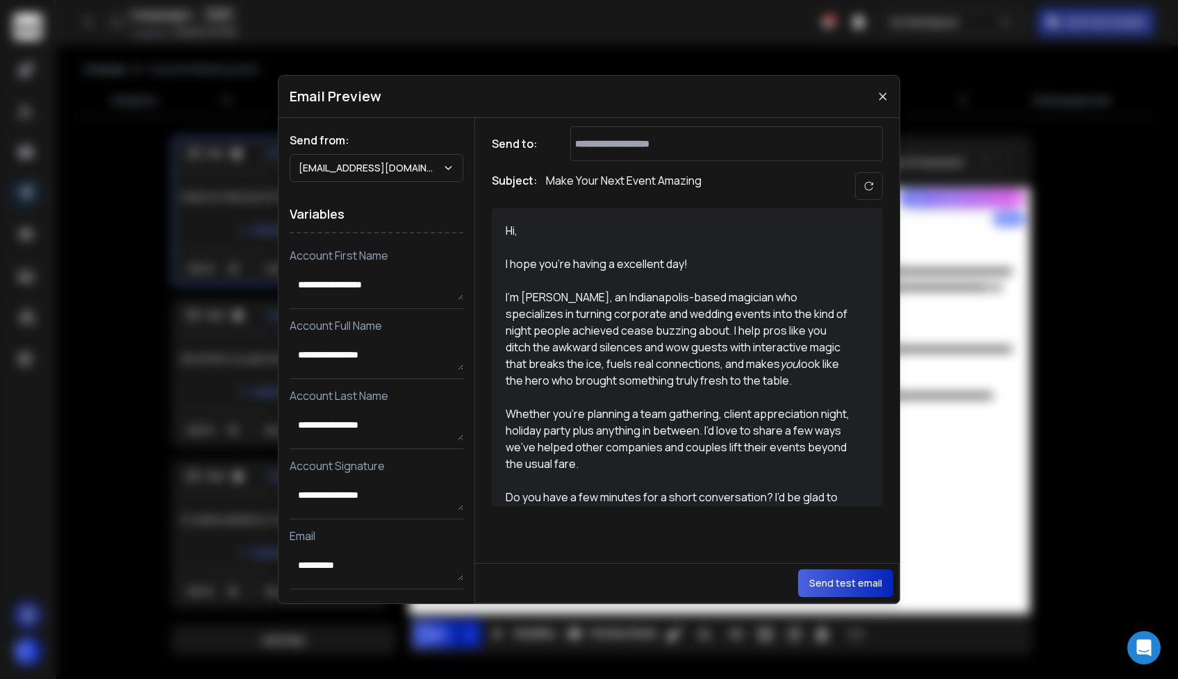
click at [877, 98] on div "Email Preview" at bounding box center [589, 97] width 621 height 42
click at [879, 92] on icon at bounding box center [882, 96] width 11 height 11
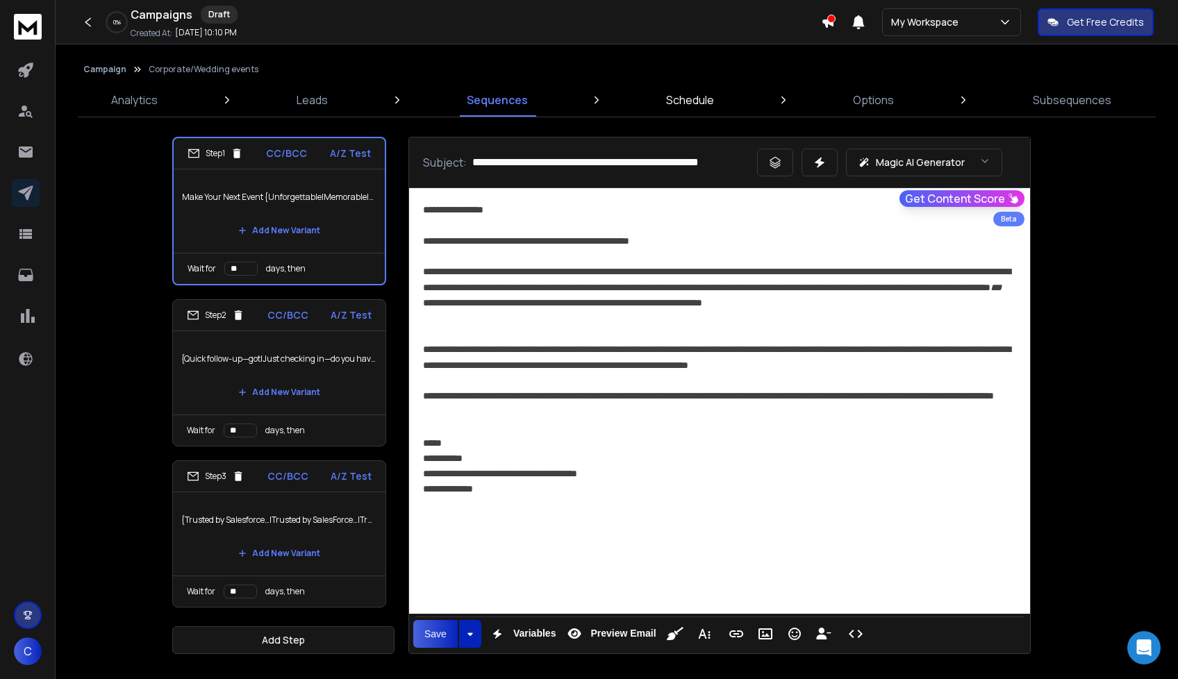
click at [708, 100] on p "Schedule" at bounding box center [690, 100] width 48 height 17
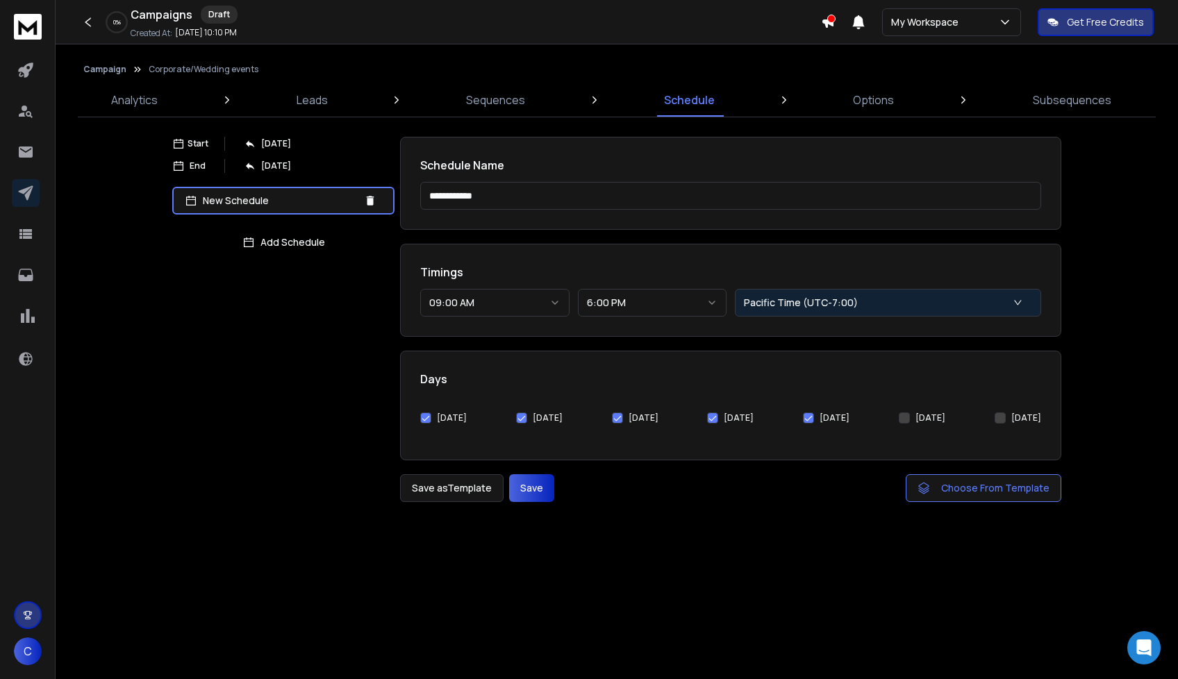
click at [954, 299] on div "Pacific Time (UTC-7:00)" at bounding box center [871, 303] width 254 height 14
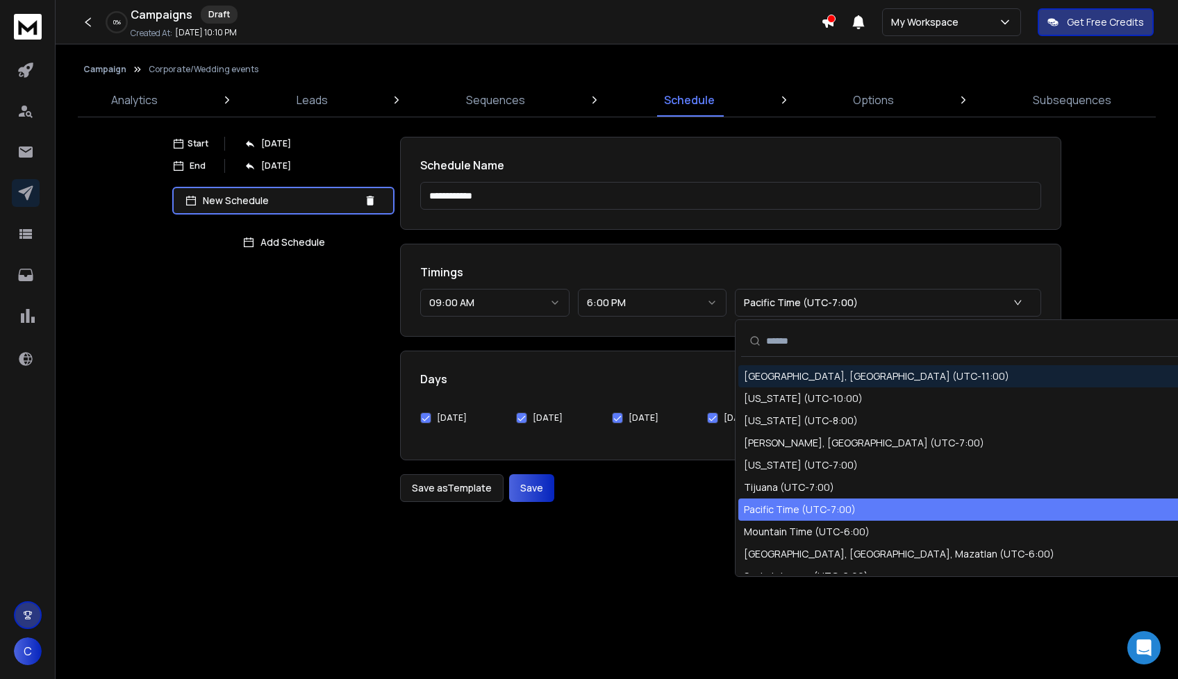
click at [1109, 274] on div "**********" at bounding box center [617, 319] width 1078 height 376
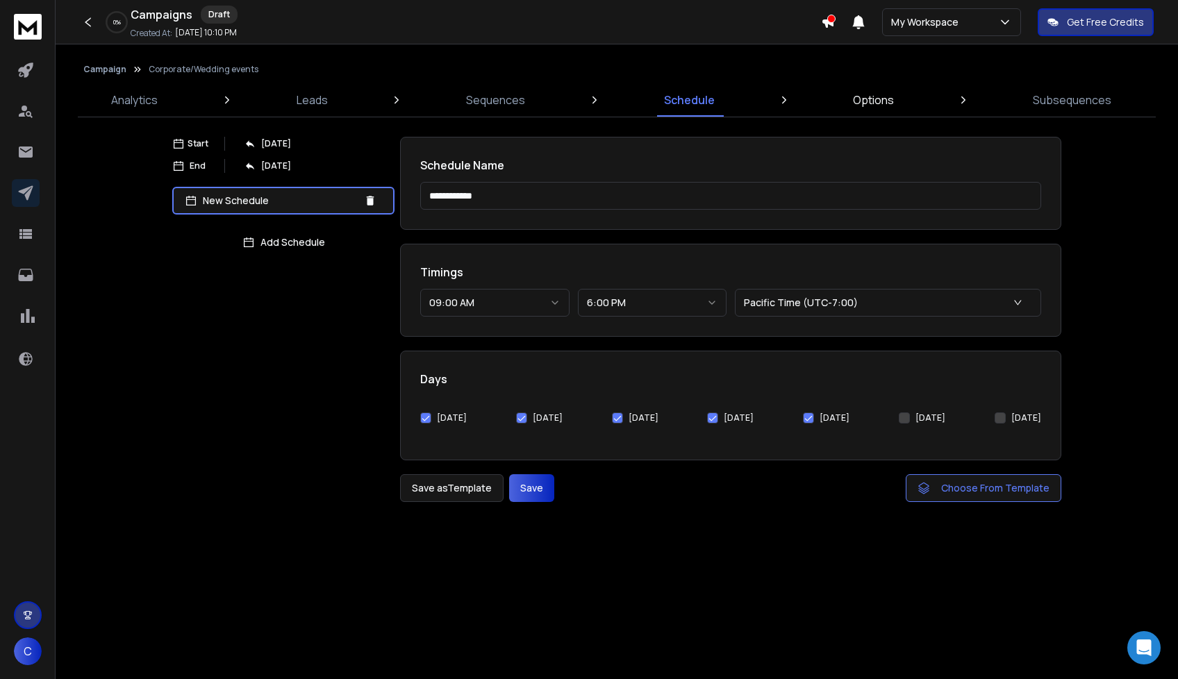
click at [895, 100] on link "Options" at bounding box center [874, 99] width 58 height 33
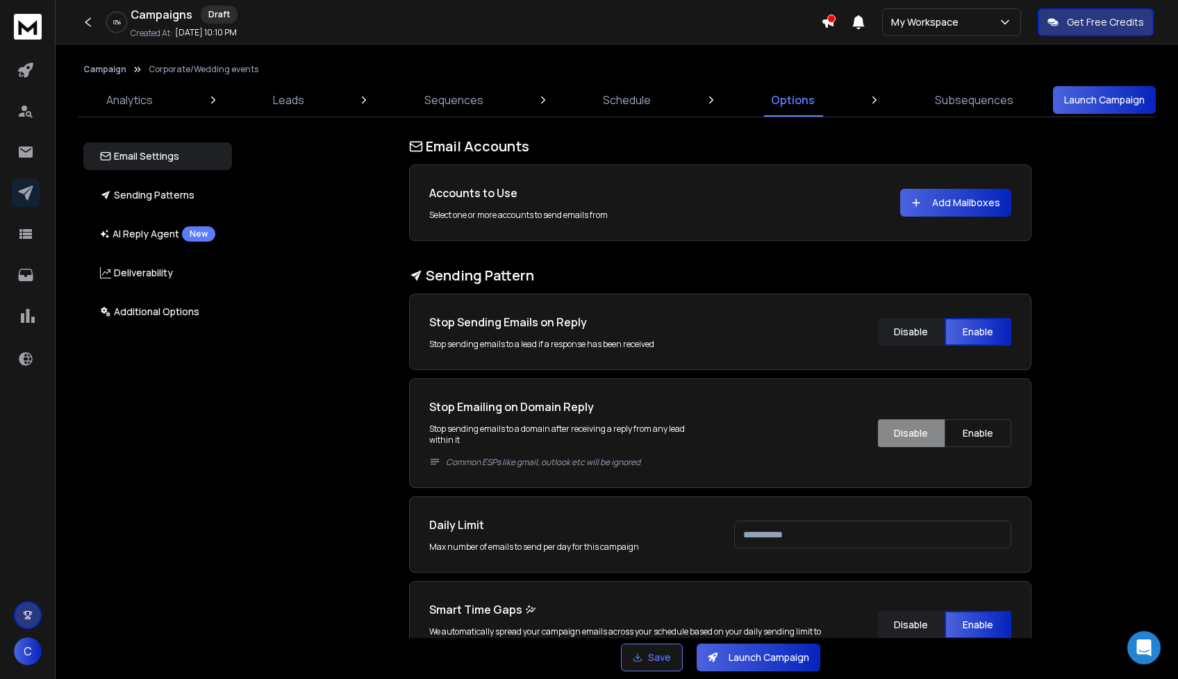
click at [957, 199] on button "Add Mailboxes" at bounding box center [955, 203] width 111 height 28
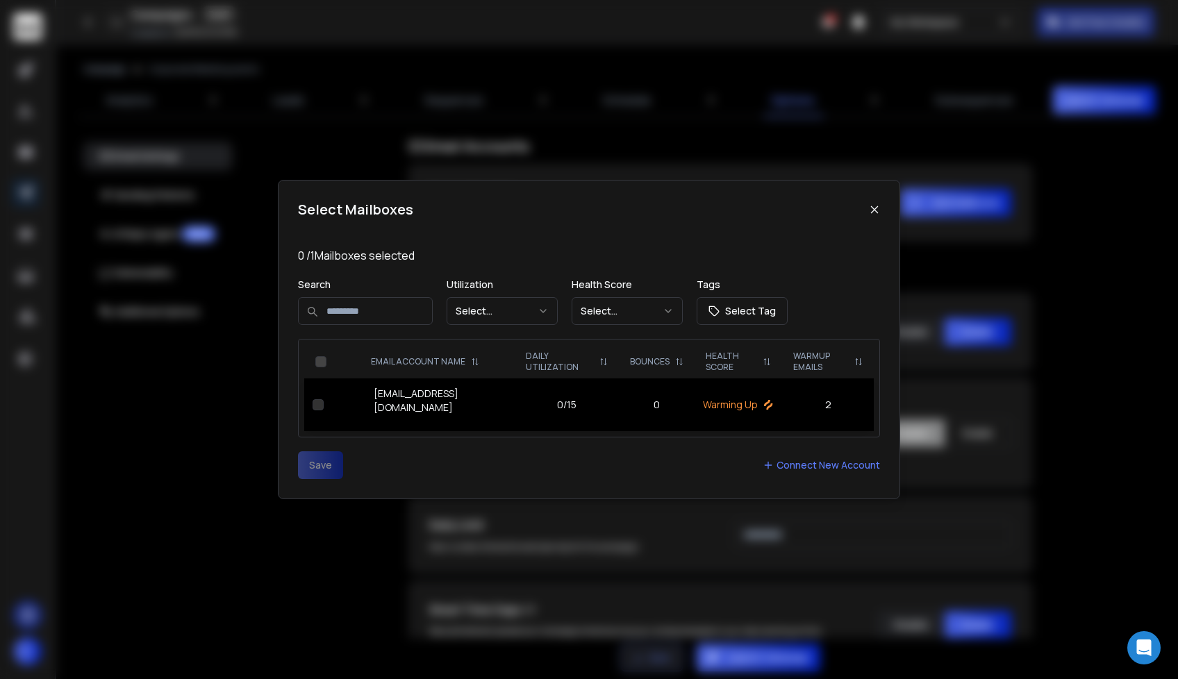
click at [871, 210] on icon at bounding box center [874, 209] width 11 height 11
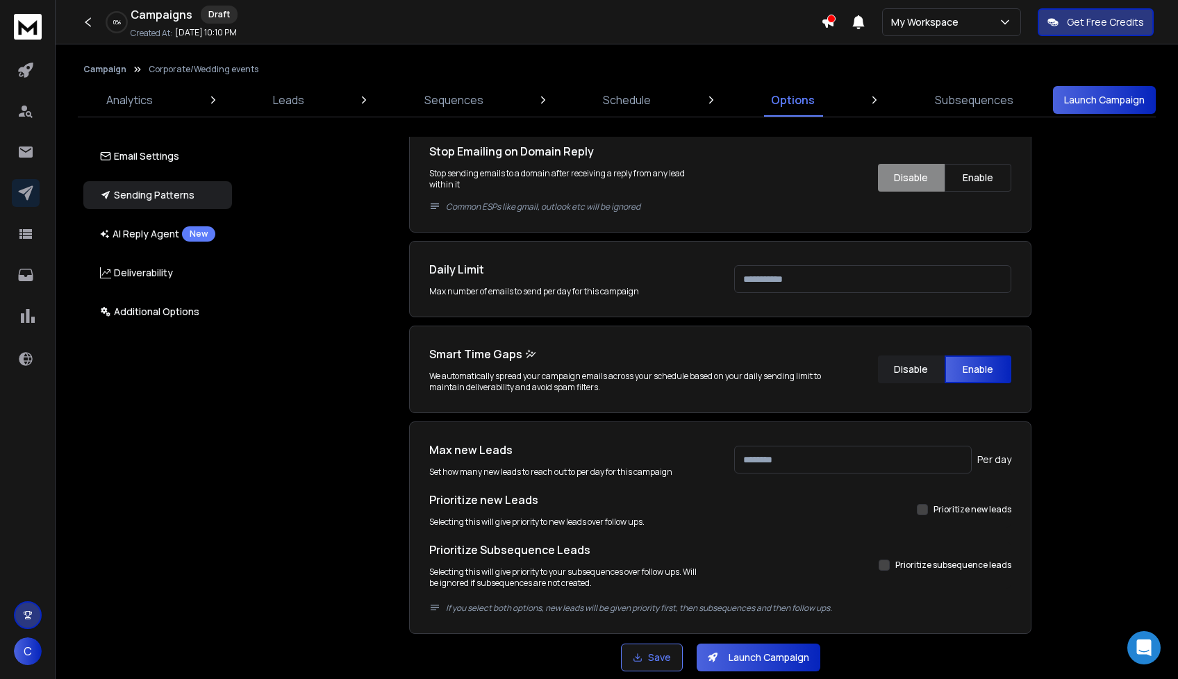
scroll to position [278, 0]
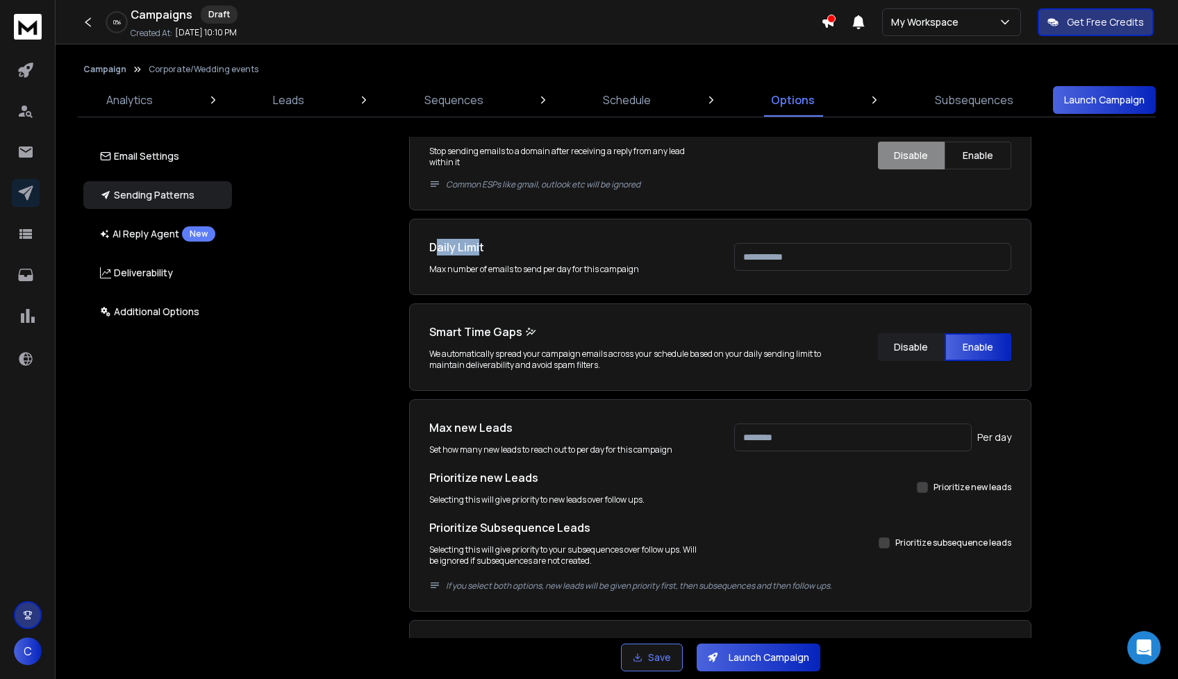
drag, startPoint x: 433, startPoint y: 246, endPoint x: 472, endPoint y: 242, distance: 38.4
click at [472, 242] on h1 "Daily Limit" at bounding box center [567, 247] width 277 height 17
click at [547, 246] on h1 "Daily Limit" at bounding box center [567, 247] width 277 height 17
drag, startPoint x: 439, startPoint y: 272, endPoint x: 620, endPoint y: 269, distance: 180.6
click at [619, 269] on div "Max number of emails to send per day for this campaign" at bounding box center [567, 269] width 277 height 11
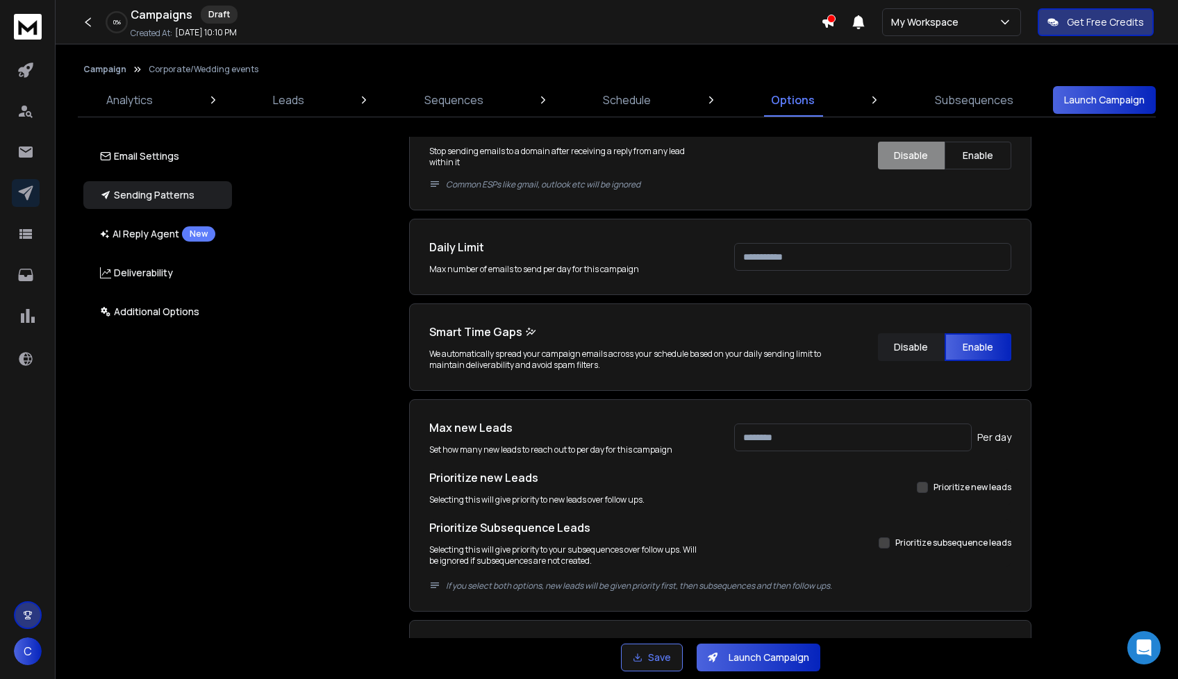
click at [671, 279] on div "Daily Limit Max number of emails to send per day for this campaign ***" at bounding box center [720, 257] width 622 height 76
drag, startPoint x: 475, startPoint y: 276, endPoint x: 621, endPoint y: 263, distance: 146.5
click at [621, 263] on div "Daily Limit Max number of emails to send per day for this campaign ***" at bounding box center [720, 257] width 622 height 76
click at [640, 269] on div "Max number of emails to send per day for this campaign" at bounding box center [567, 269] width 277 height 11
drag, startPoint x: 558, startPoint y: 264, endPoint x: 645, endPoint y: 265, distance: 86.1
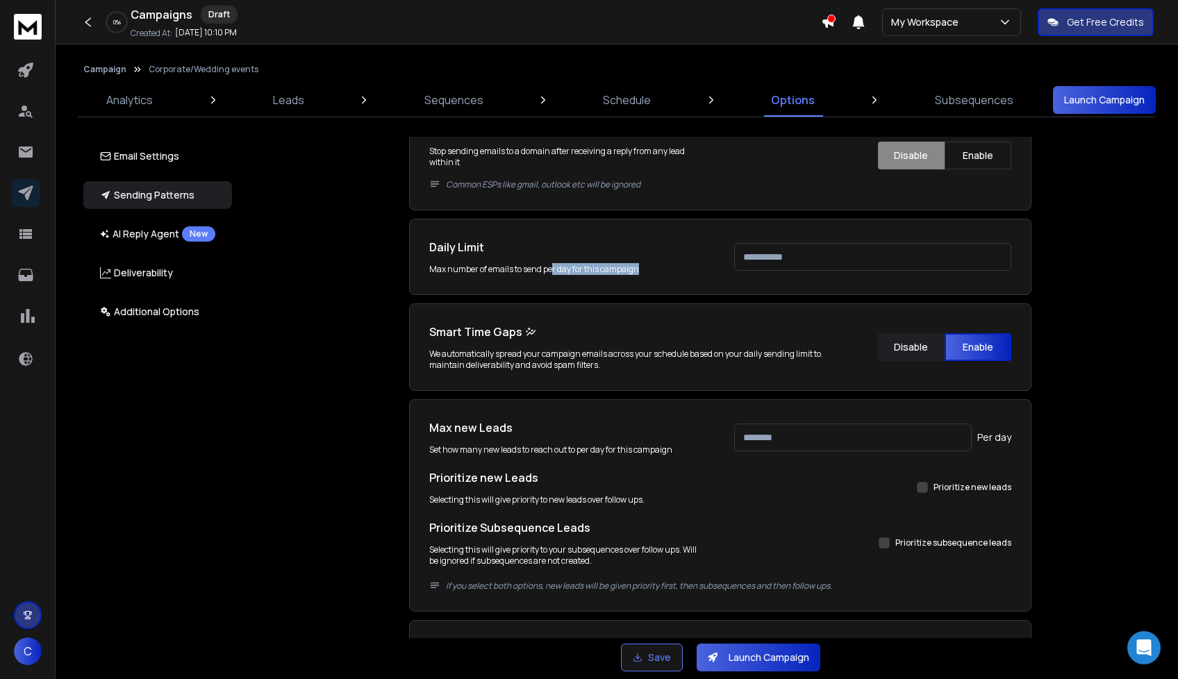
click at [642, 265] on div "Max number of emails to send per day for this campaign" at bounding box center [567, 269] width 277 height 11
click at [672, 269] on div "Max number of emails to send per day for this campaign" at bounding box center [567, 269] width 277 height 11
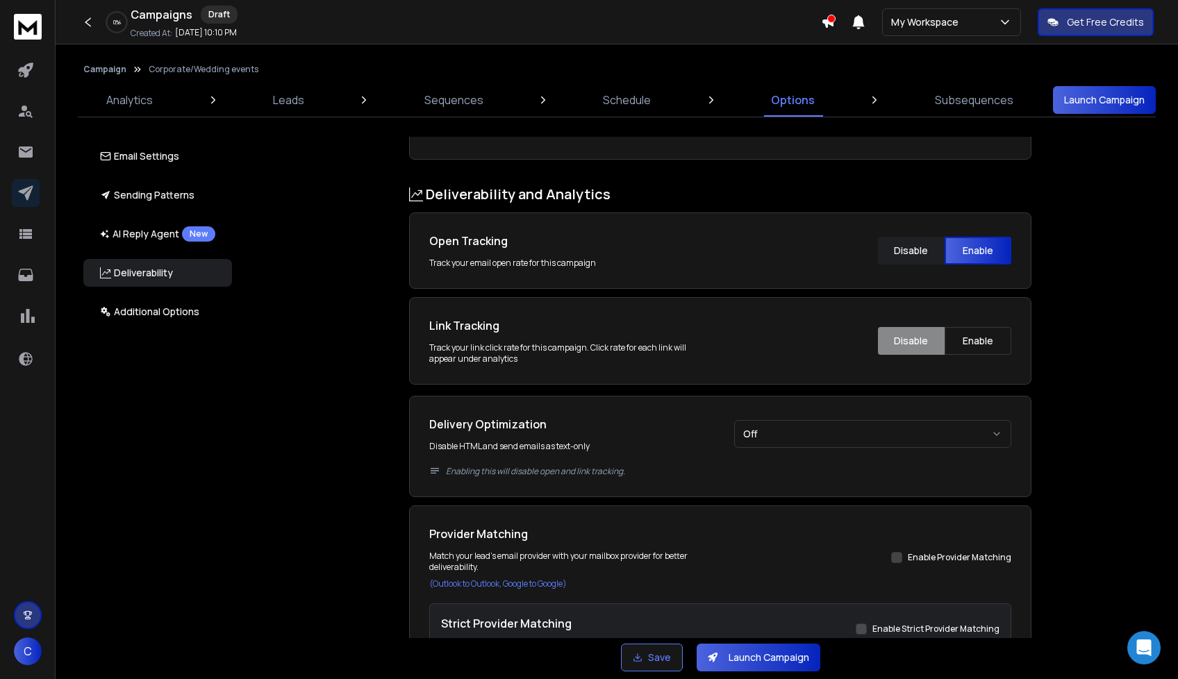
scroll to position [1250, 0]
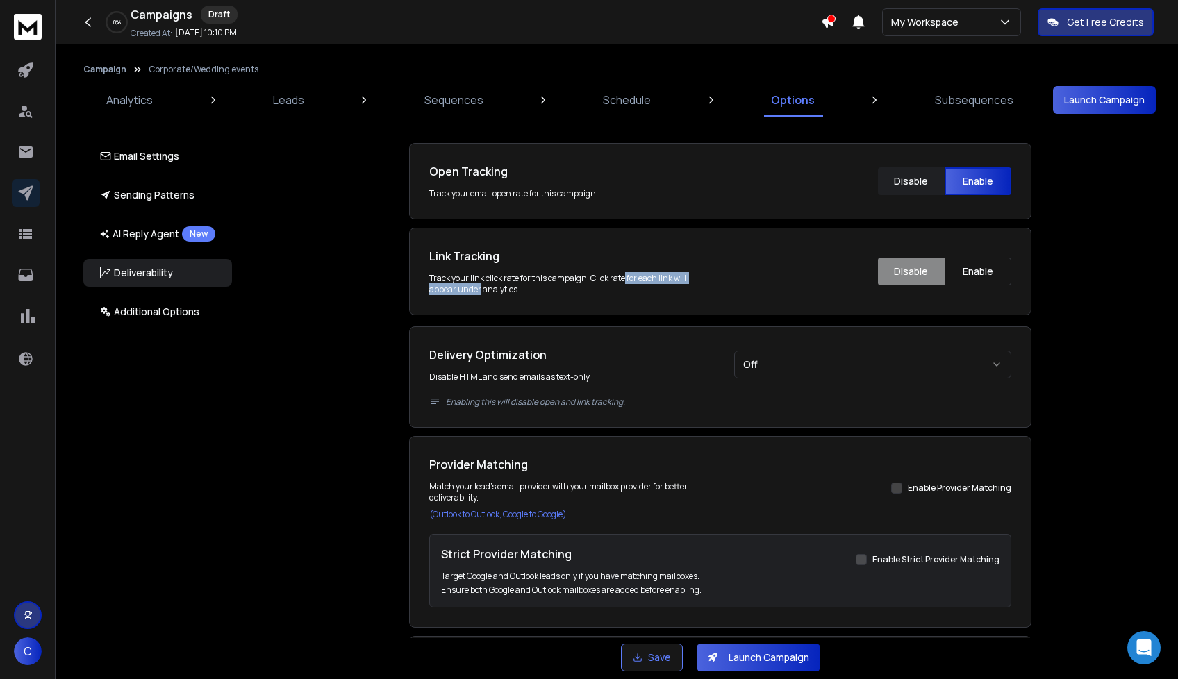
drag, startPoint x: 477, startPoint y: 284, endPoint x: 625, endPoint y: 279, distance: 148.0
click at [625, 279] on div "Track your link click rate for this campaign. Click rate for each link will app…" at bounding box center [567, 284] width 277 height 22
click at [633, 279] on div "Track your link click rate for this campaign. Click rate for each link will app…" at bounding box center [567, 284] width 277 height 22
drag, startPoint x: 581, startPoint y: 267, endPoint x: 715, endPoint y: 283, distance: 134.2
click at [672, 282] on div "Link Tracking Track your link click rate for this campaign. Click rate for each…" at bounding box center [567, 271] width 277 height 47
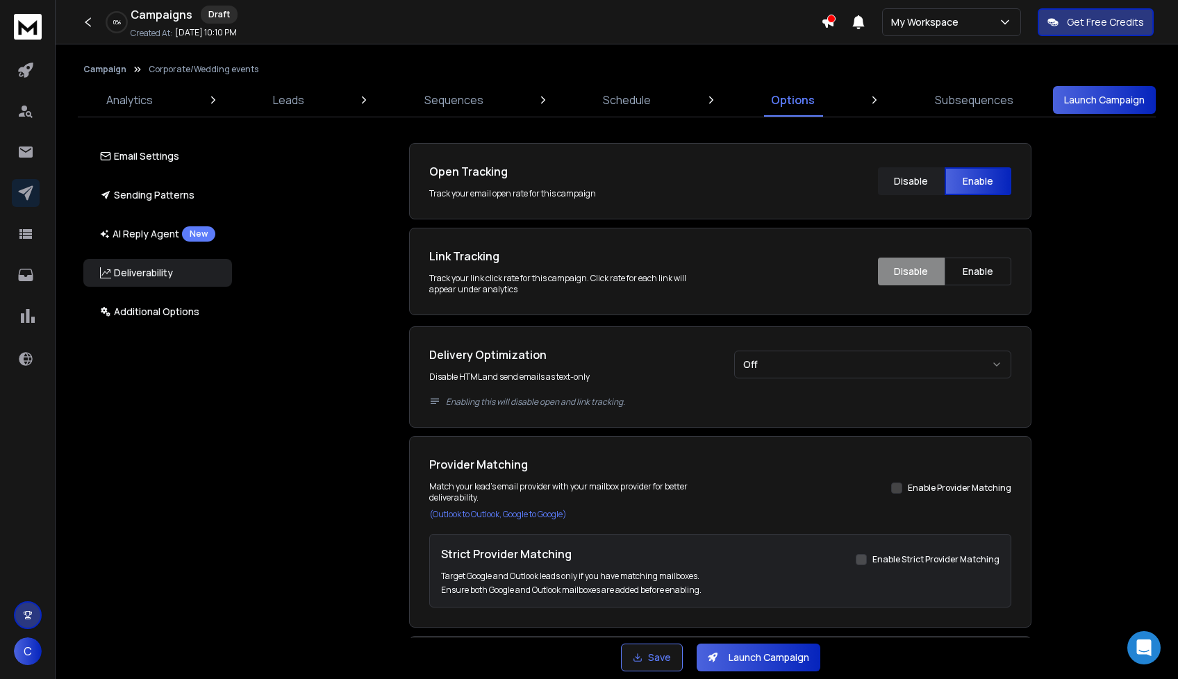
click at [724, 279] on div "Link Tracking Track your link click rate for this campaign. Click rate for each…" at bounding box center [720, 271] width 582 height 47
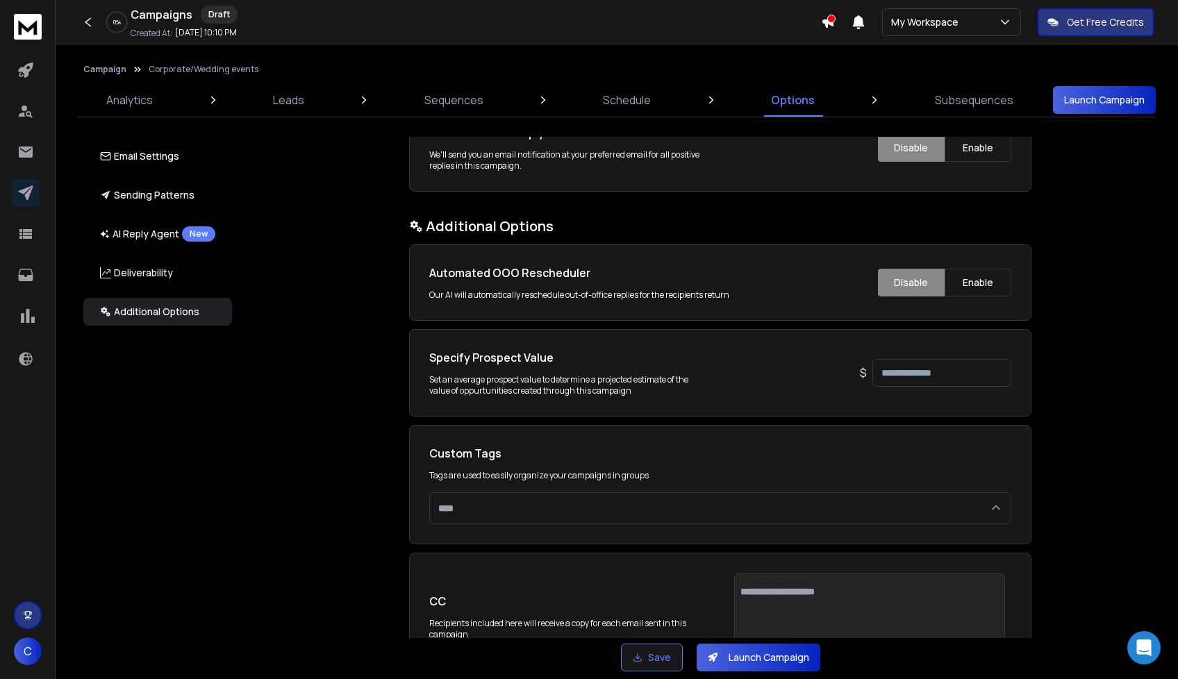
scroll to position [2223, 0]
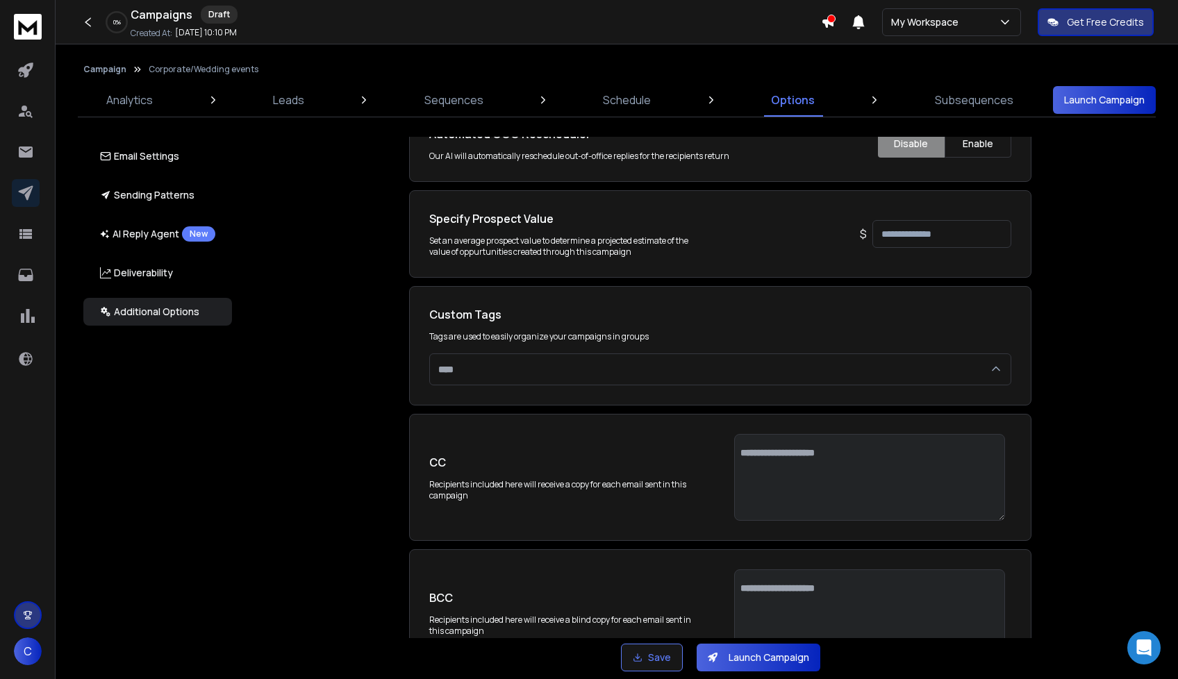
click at [636, 367] on div at bounding box center [720, 370] width 582 height 32
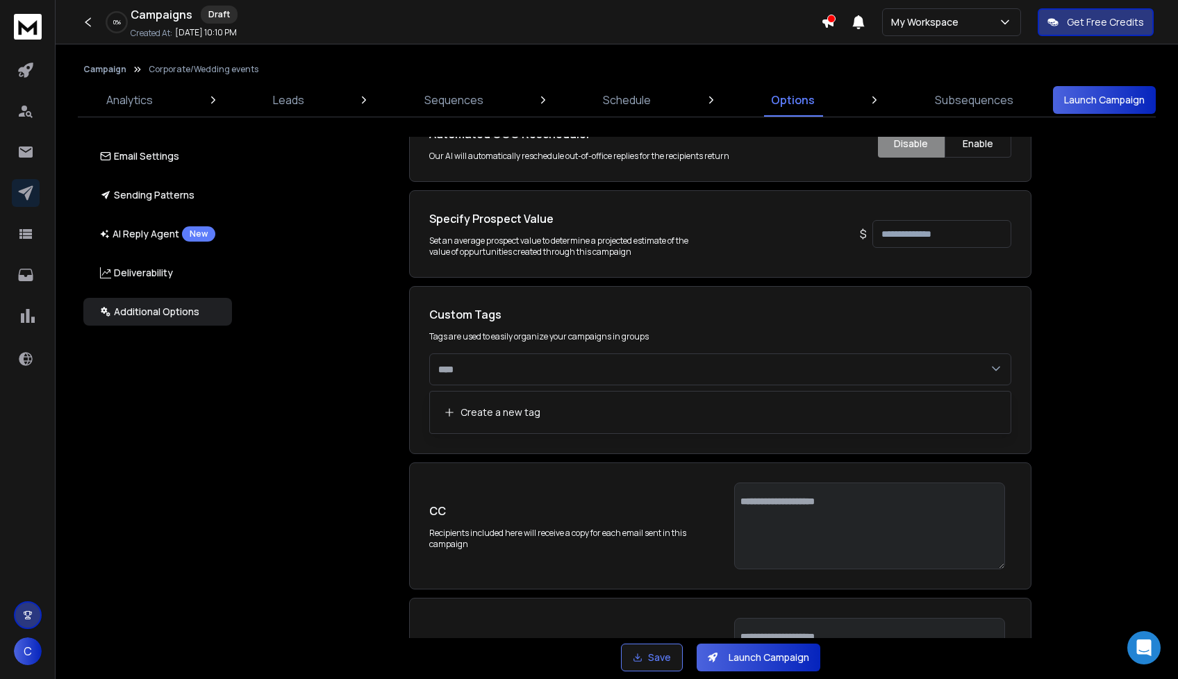
click at [1056, 419] on div "Email Accounts Accounts to Use Select one or more accounts to send emails from …" at bounding box center [728, 387] width 948 height 501
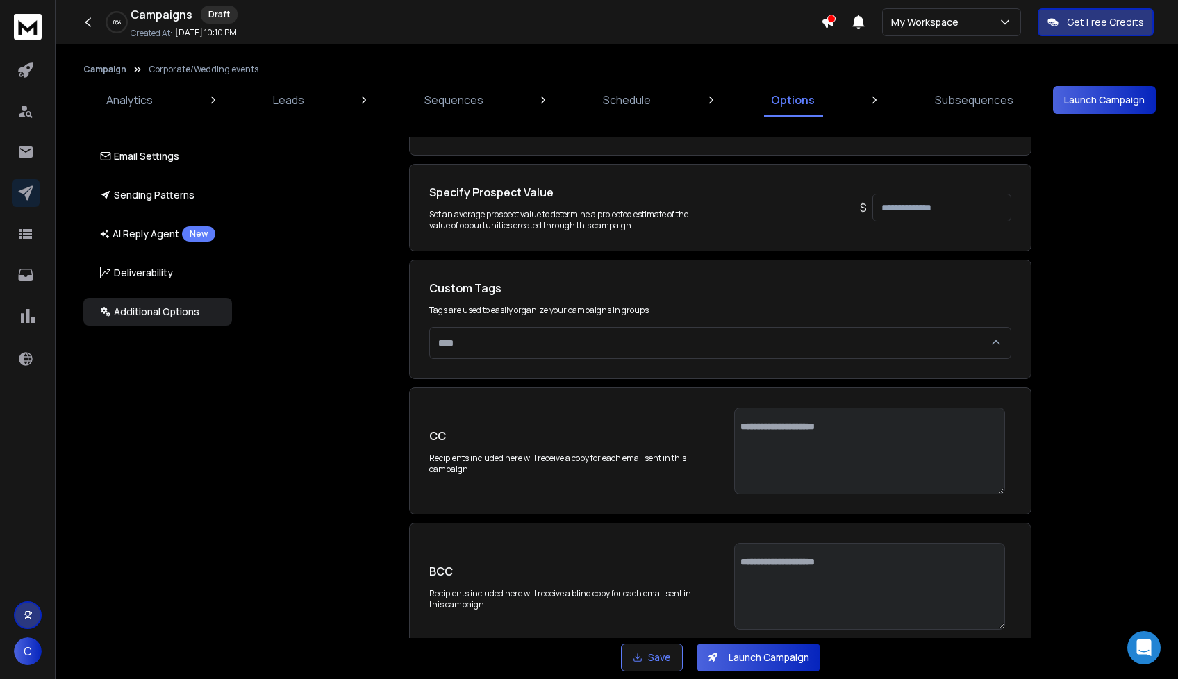
scroll to position [2269, 0]
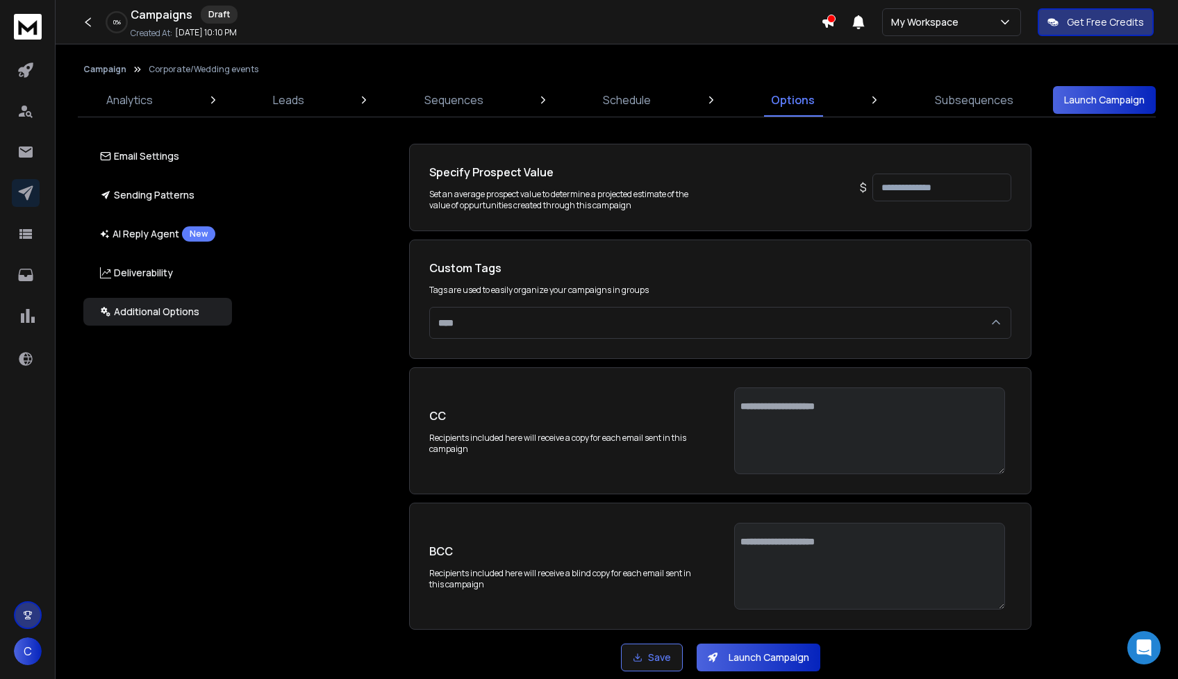
drag, startPoint x: 812, startPoint y: 405, endPoint x: 1094, endPoint y: 393, distance: 282.2
click at [812, 405] on input at bounding box center [788, 406] width 97 height 25
drag, startPoint x: 634, startPoint y: 536, endPoint x: 817, endPoint y: 536, distance: 183.4
click at [639, 536] on div "BCC Recipients included here will receive a blind copy for each email sent in t…" at bounding box center [720, 566] width 582 height 87
click at [977, 101] on p "Subsequences" at bounding box center [974, 100] width 78 height 17
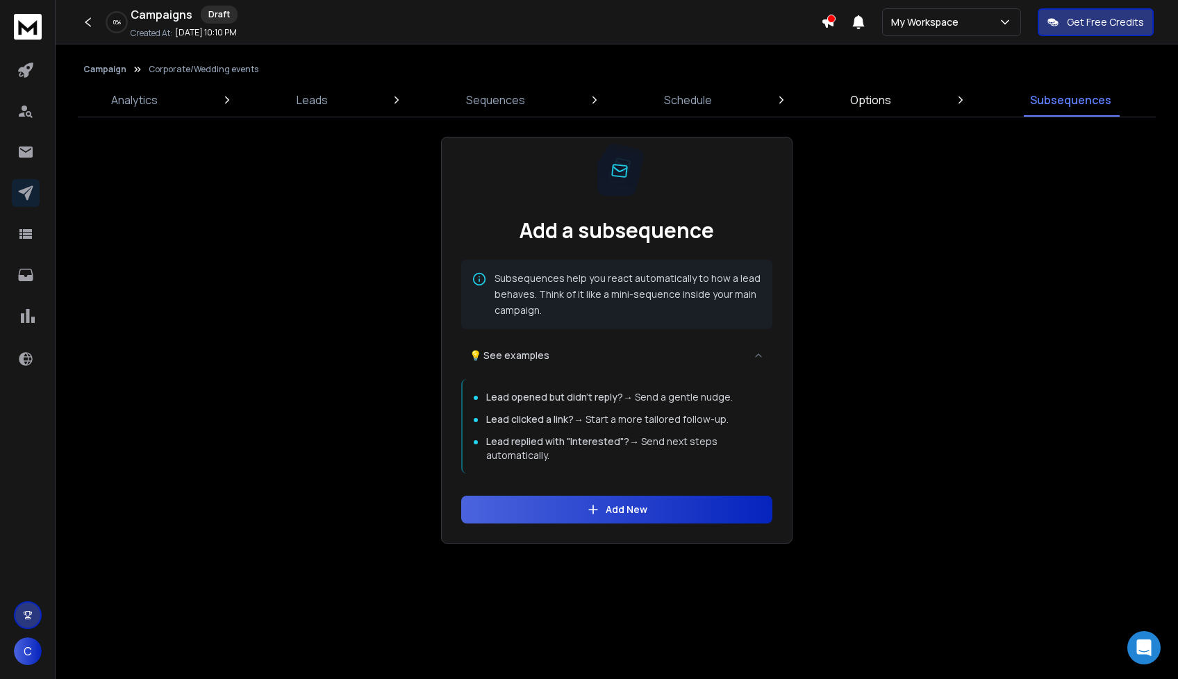
click at [863, 87] on link "Options" at bounding box center [871, 99] width 58 height 33
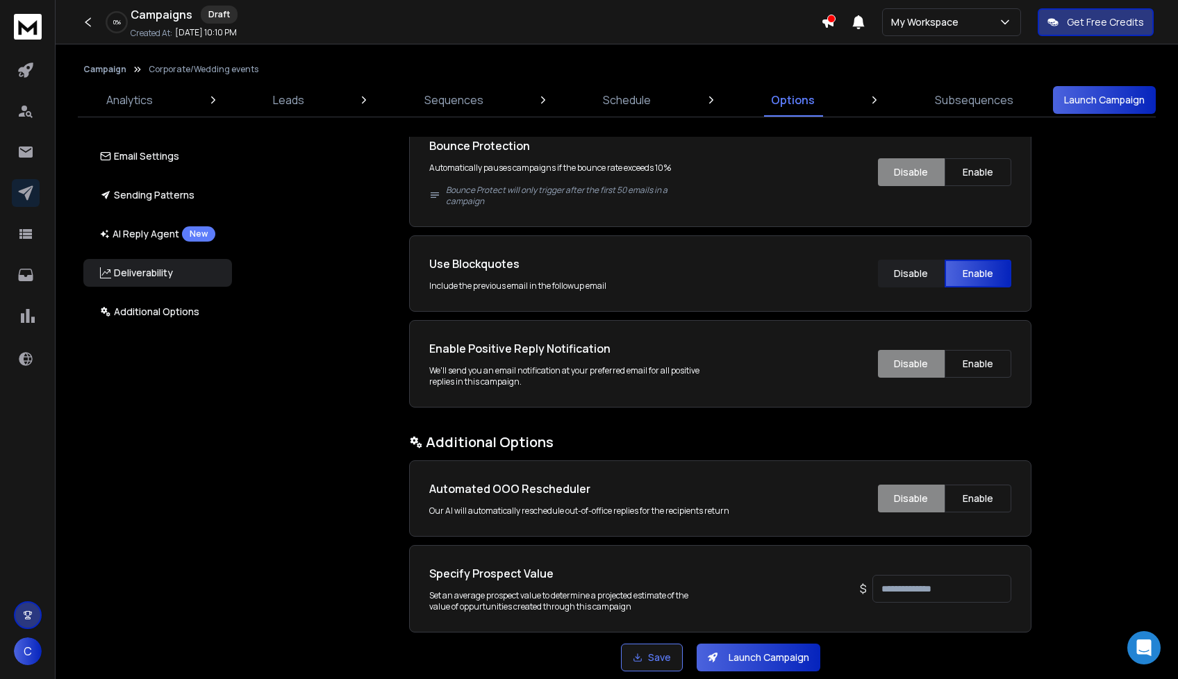
scroll to position [1852, 0]
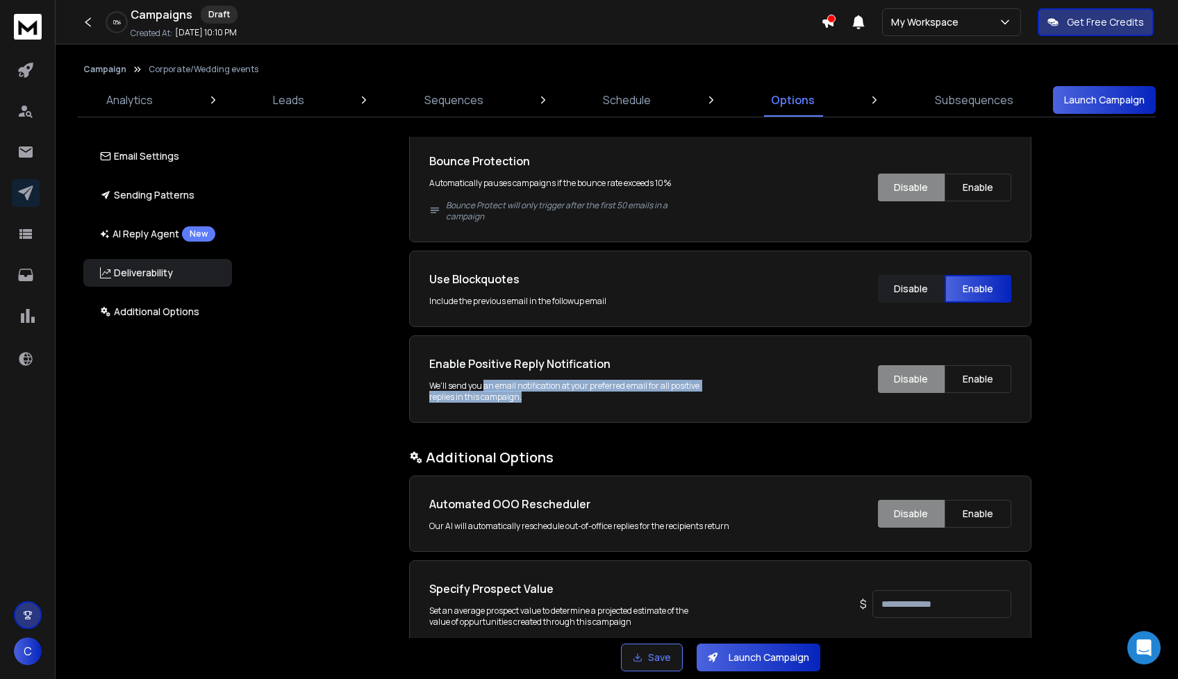
drag, startPoint x: 481, startPoint y: 385, endPoint x: 710, endPoint y: 392, distance: 229.3
click at [710, 392] on div "Enable Positive Reply Notification We'll send you an email notification at your…" at bounding box center [720, 379] width 582 height 47
click at [763, 399] on div "Enable Positive Reply Notification We'll send you an email notification at your…" at bounding box center [720, 379] width 582 height 47
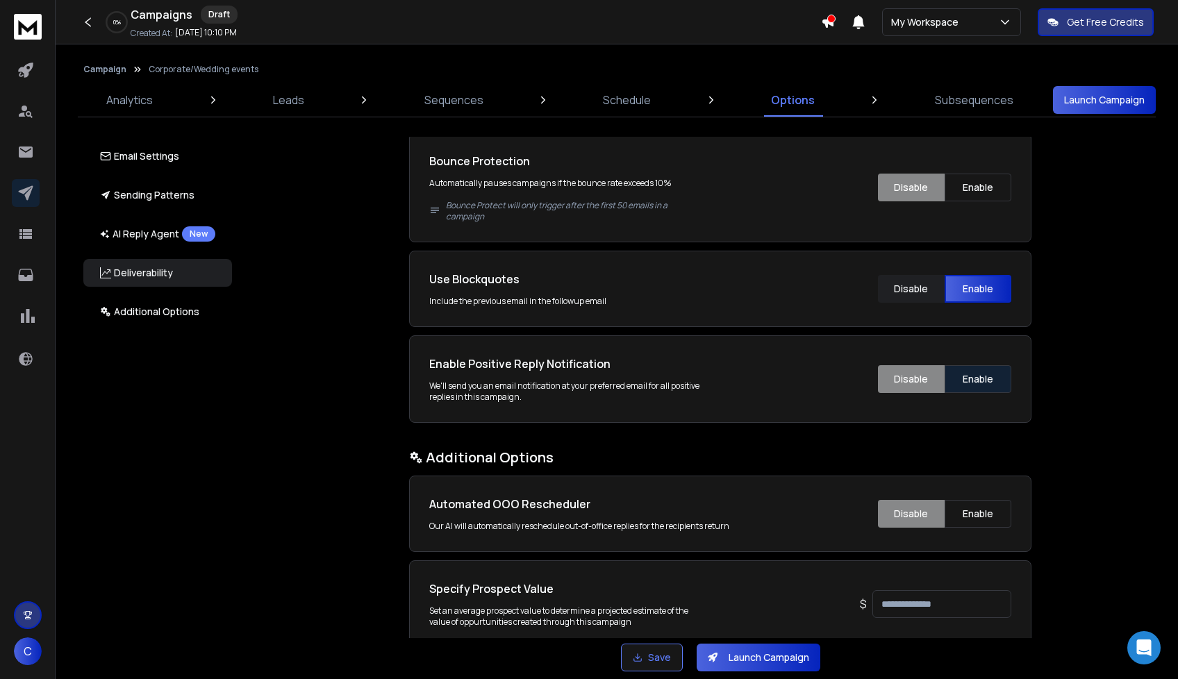
click at [978, 374] on button "Enable" at bounding box center [978, 379] width 67 height 28
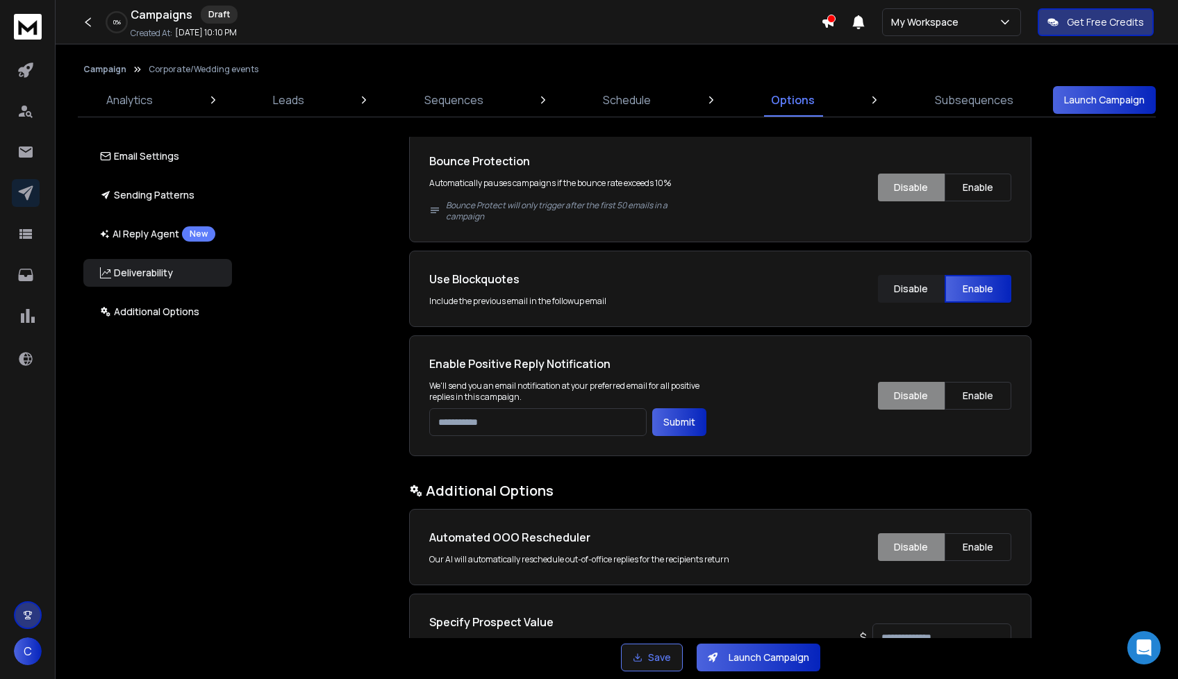
click at [538, 422] on input "email" at bounding box center [537, 422] width 217 height 28
drag, startPoint x: 963, startPoint y: 397, endPoint x: 695, endPoint y: 435, distance: 270.7
click at [963, 397] on button "Enable" at bounding box center [978, 396] width 67 height 28
click at [579, 420] on input "email" at bounding box center [537, 422] width 217 height 28
type input "*"
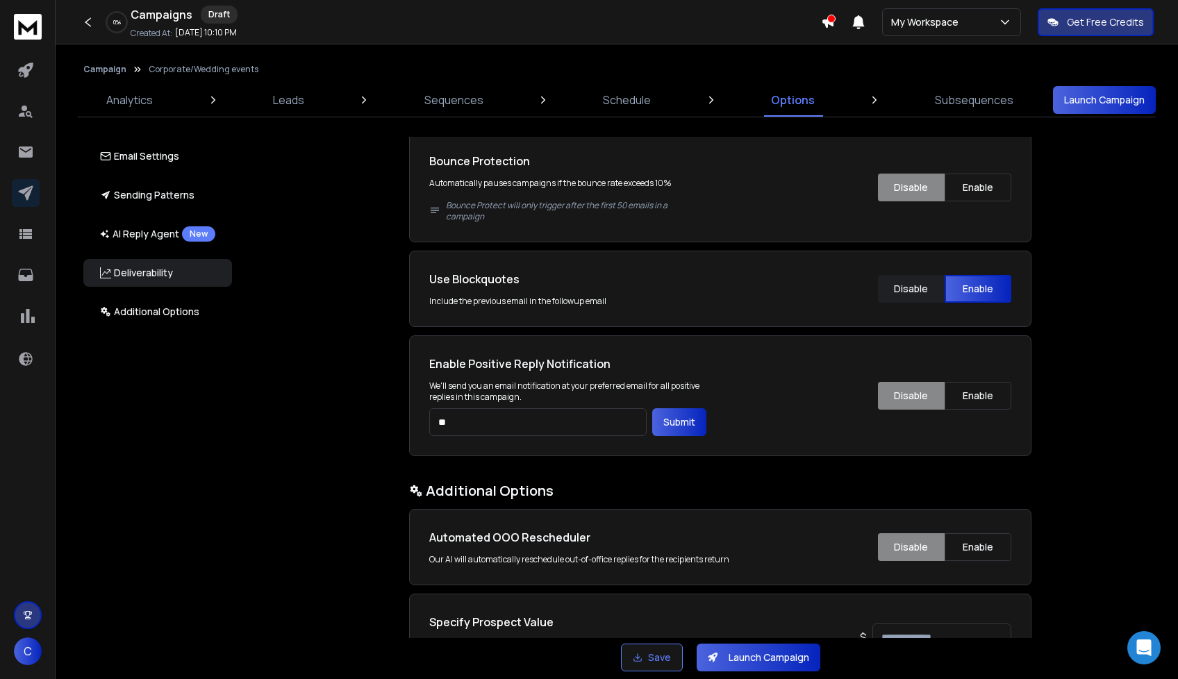
type input "*"
type input "**********"
click at [686, 428] on button "Submit" at bounding box center [679, 422] width 54 height 28
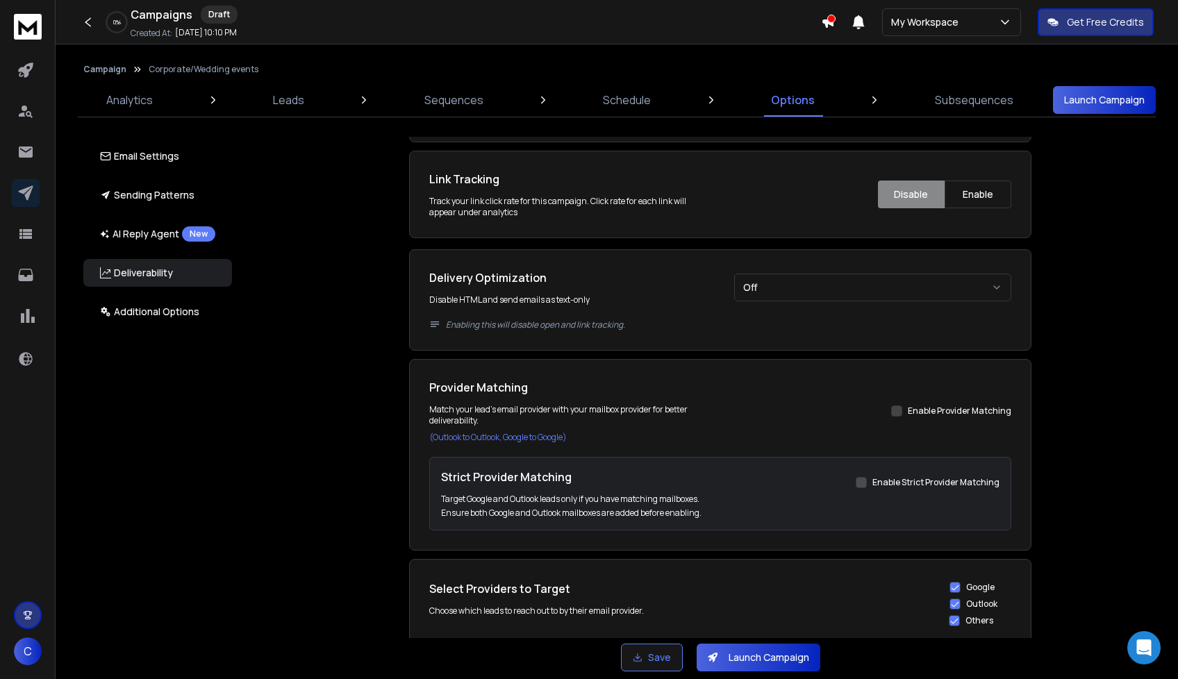
scroll to position [1297, 0]
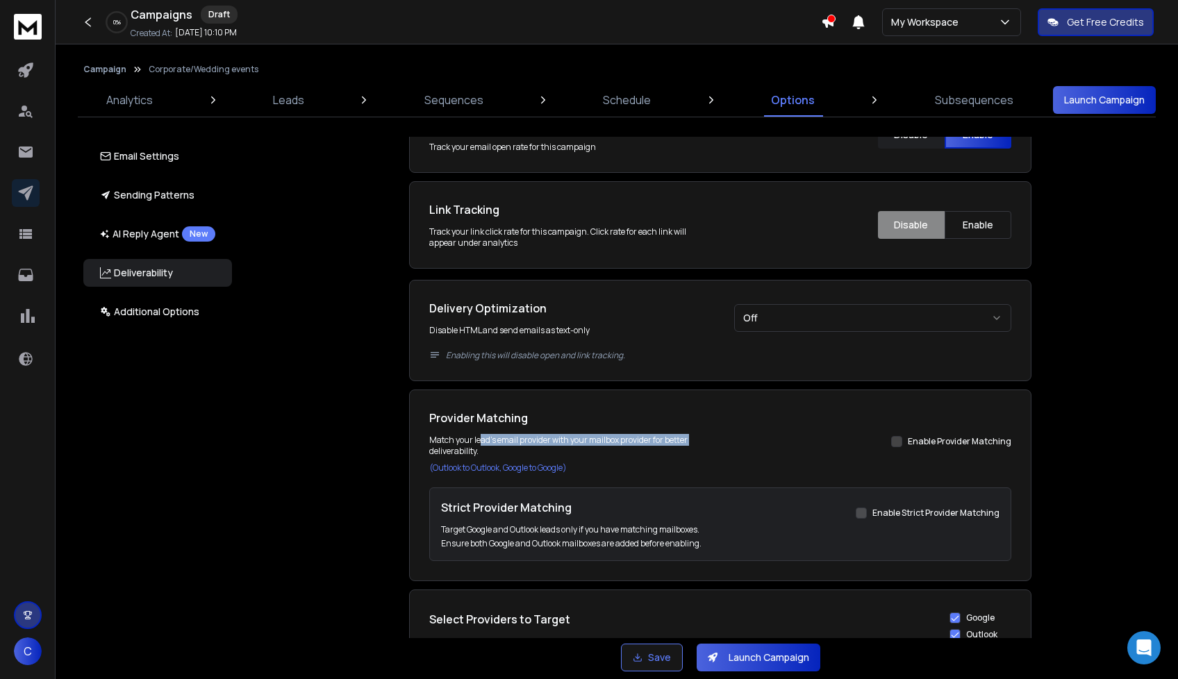
drag, startPoint x: 495, startPoint y: 442, endPoint x: 724, endPoint y: 438, distance: 229.3
click at [717, 438] on div "Provider Matching Match your lead's email provider with your mailbox provider f…" at bounding box center [720, 442] width 582 height 64
click at [724, 438] on div "Provider Matching Match your lead's email provider with your mailbox provider f…" at bounding box center [720, 442] width 582 height 64
drag, startPoint x: 457, startPoint y: 439, endPoint x: 700, endPoint y: 443, distance: 243.1
click at [679, 442] on p "Match your lead's email provider with your mailbox provider for better delivera…" at bounding box center [567, 446] width 277 height 22
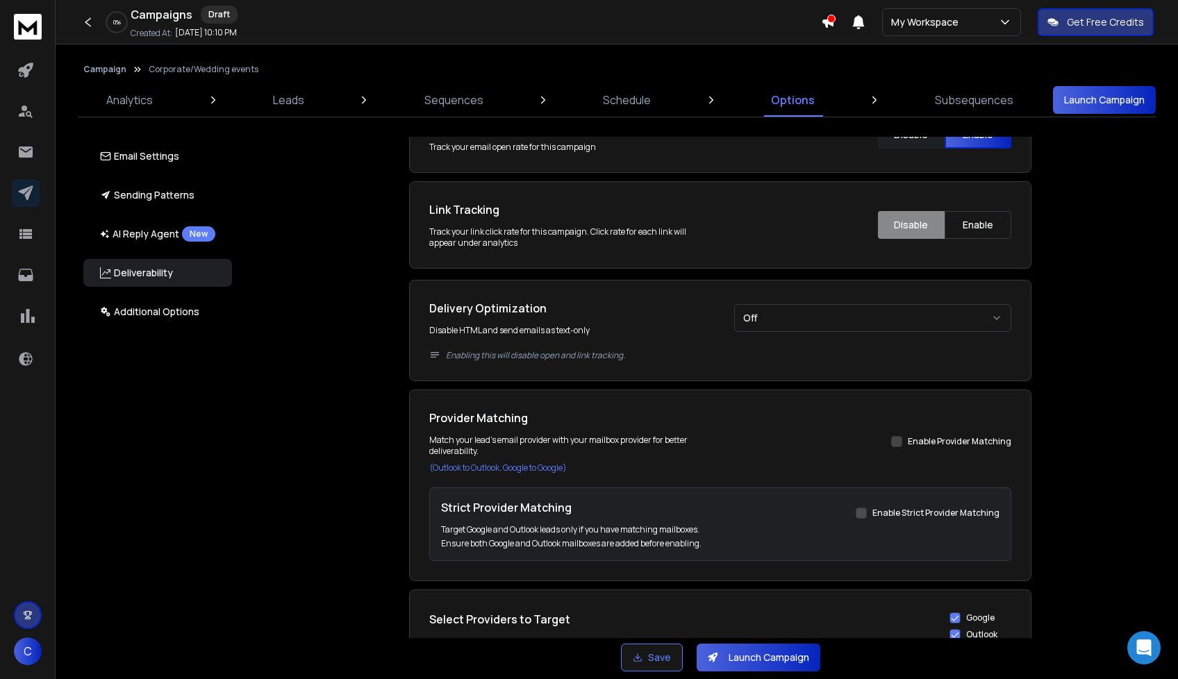
click at [705, 443] on div "Provider Matching Match your lead's email provider with your mailbox provider f…" at bounding box center [720, 442] width 582 height 64
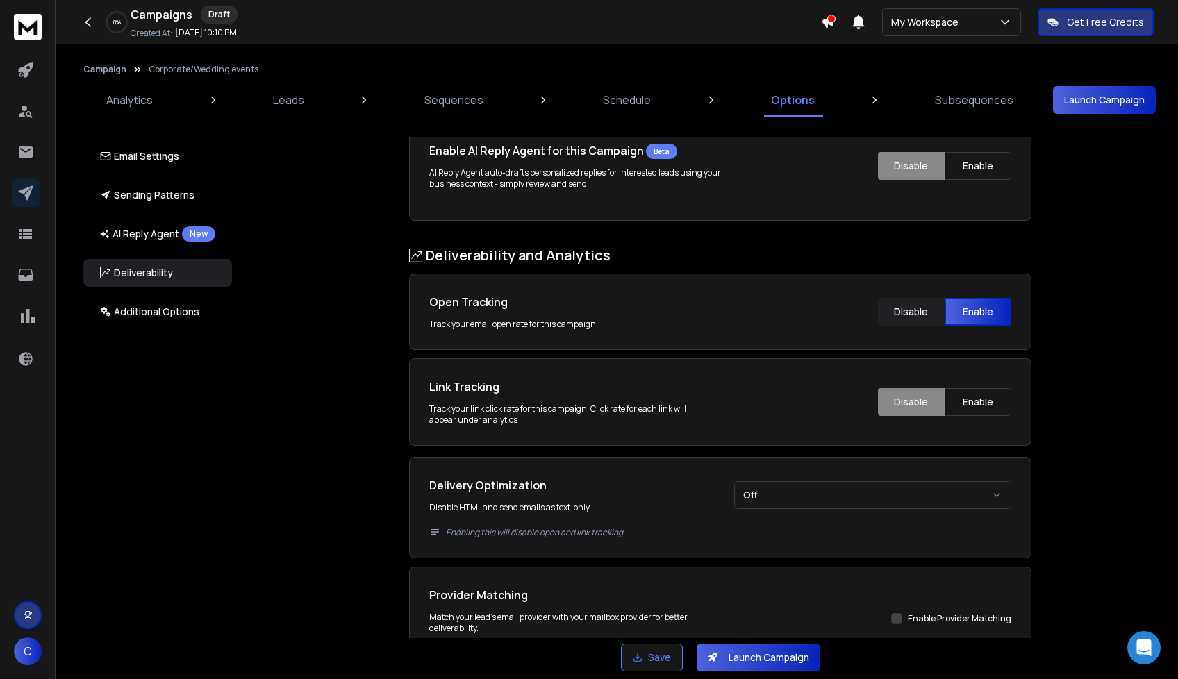
scroll to position [1088, 0]
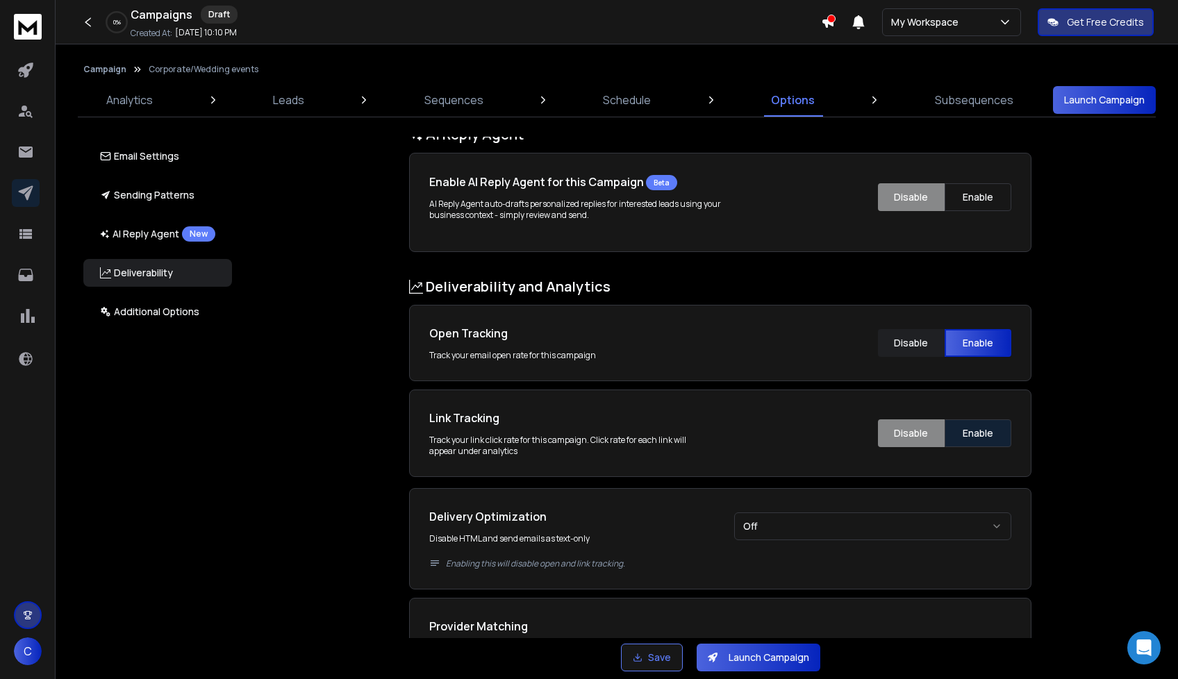
click at [940, 517] on button "Off" at bounding box center [872, 527] width 277 height 28
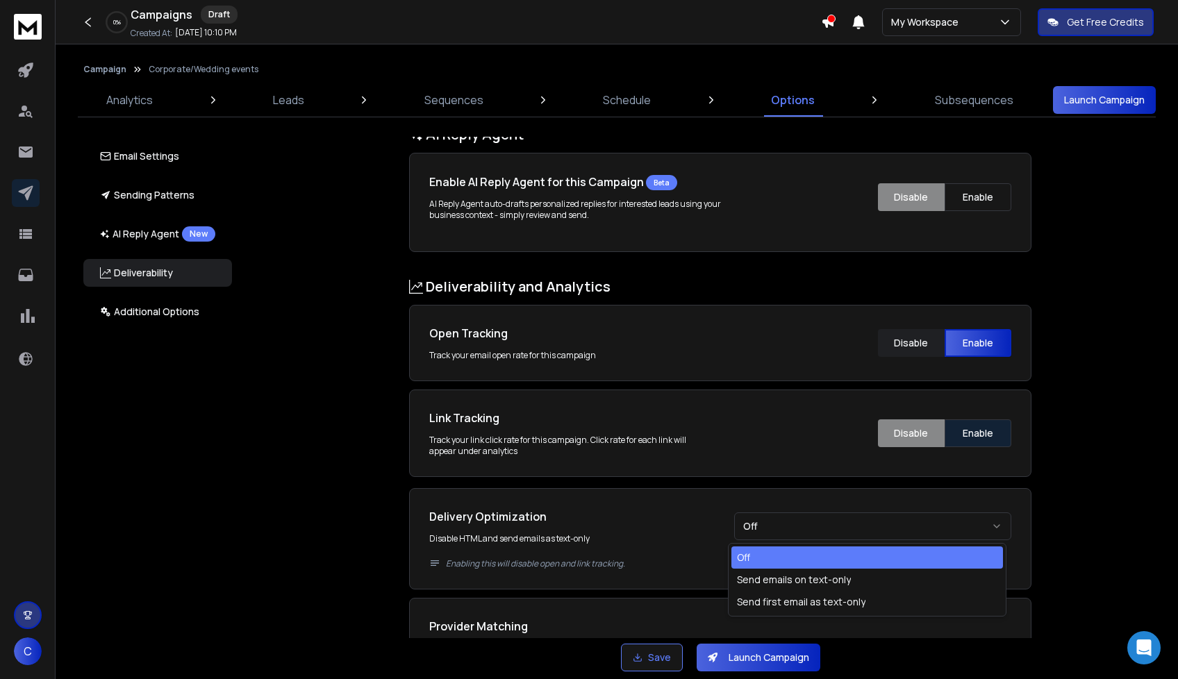
click at [964, 433] on button "Enable" at bounding box center [978, 434] width 67 height 28
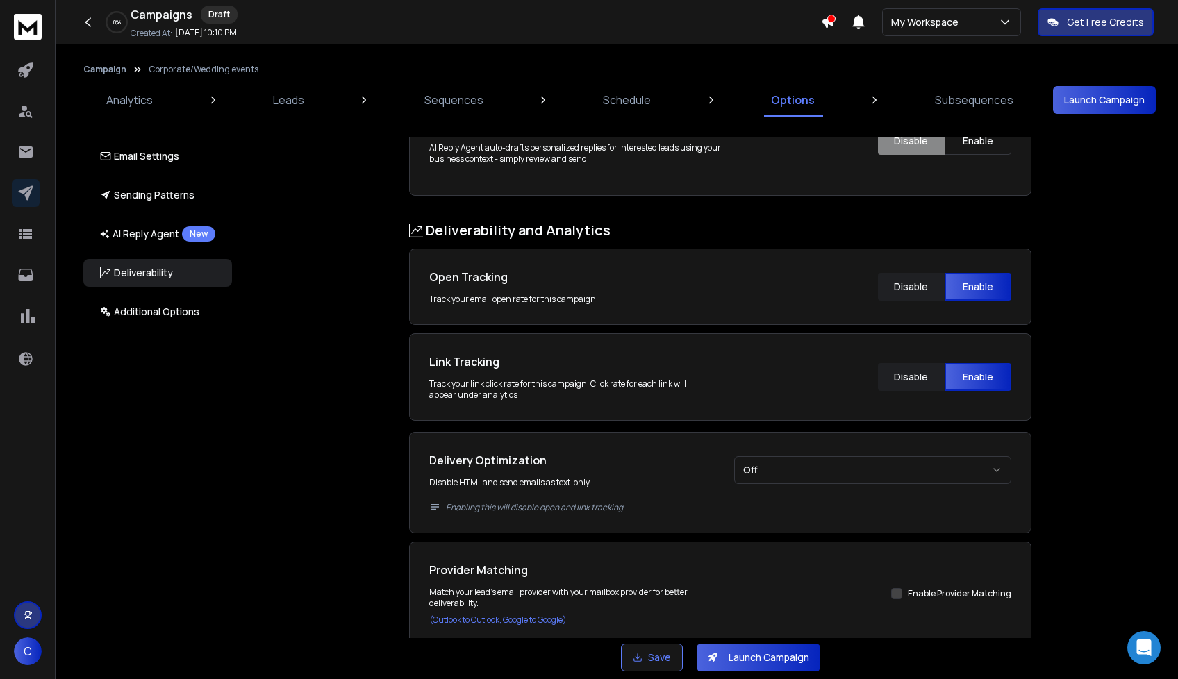
scroll to position [1158, 0]
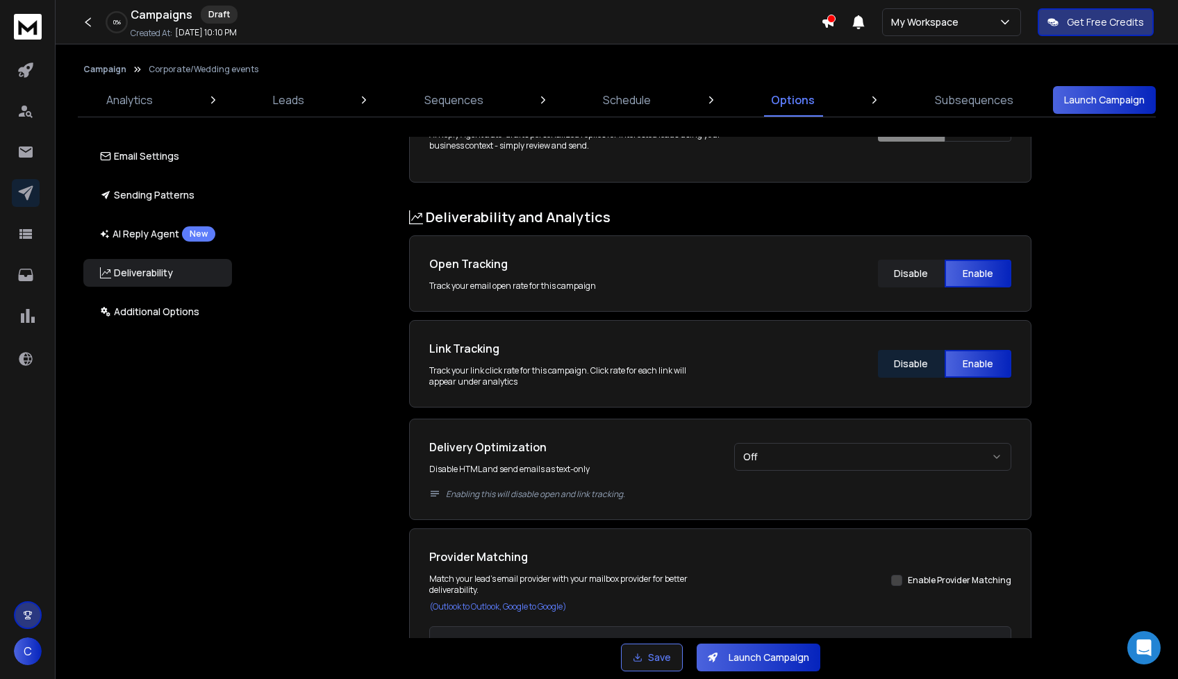
click at [909, 354] on button "Disable" at bounding box center [911, 364] width 67 height 28
click at [825, 445] on button "Off" at bounding box center [872, 457] width 277 height 28
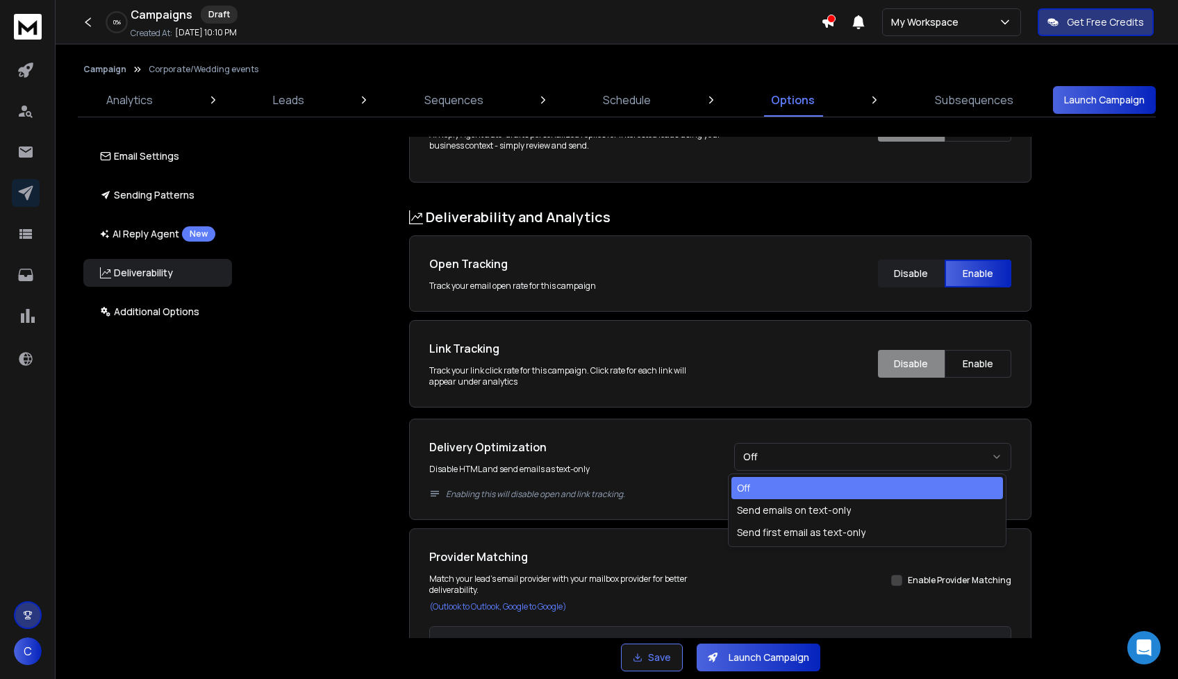
select select "*"
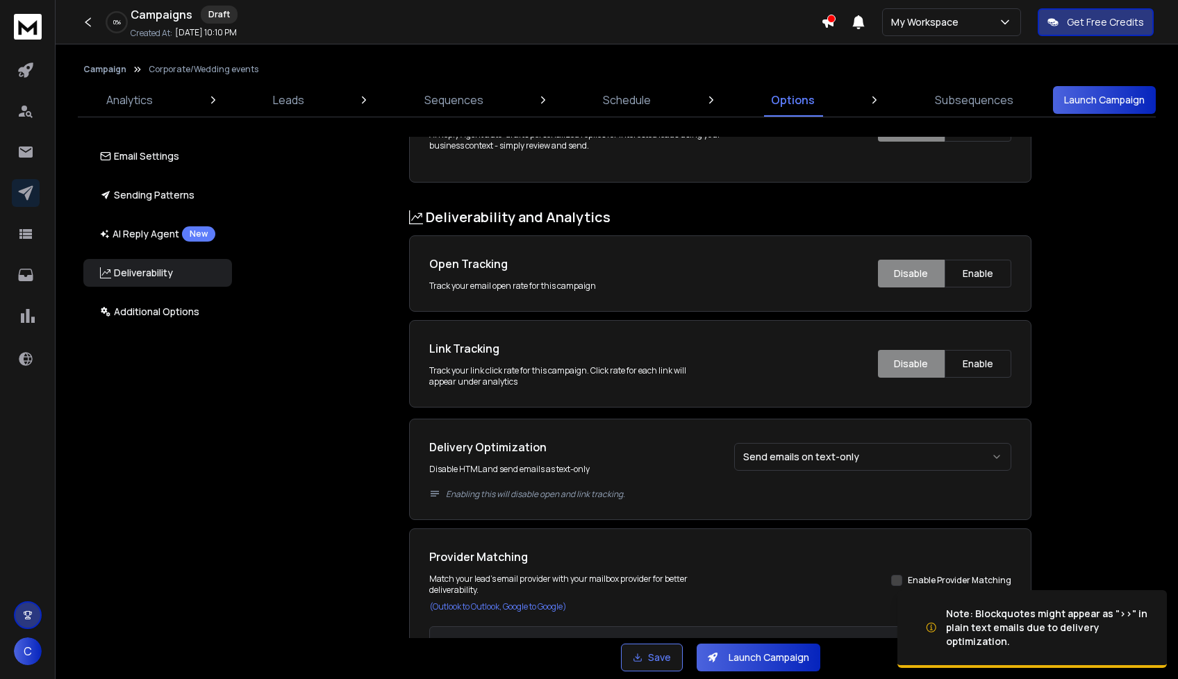
click at [876, 465] on button "Send emails on text-only" at bounding box center [872, 457] width 277 height 28
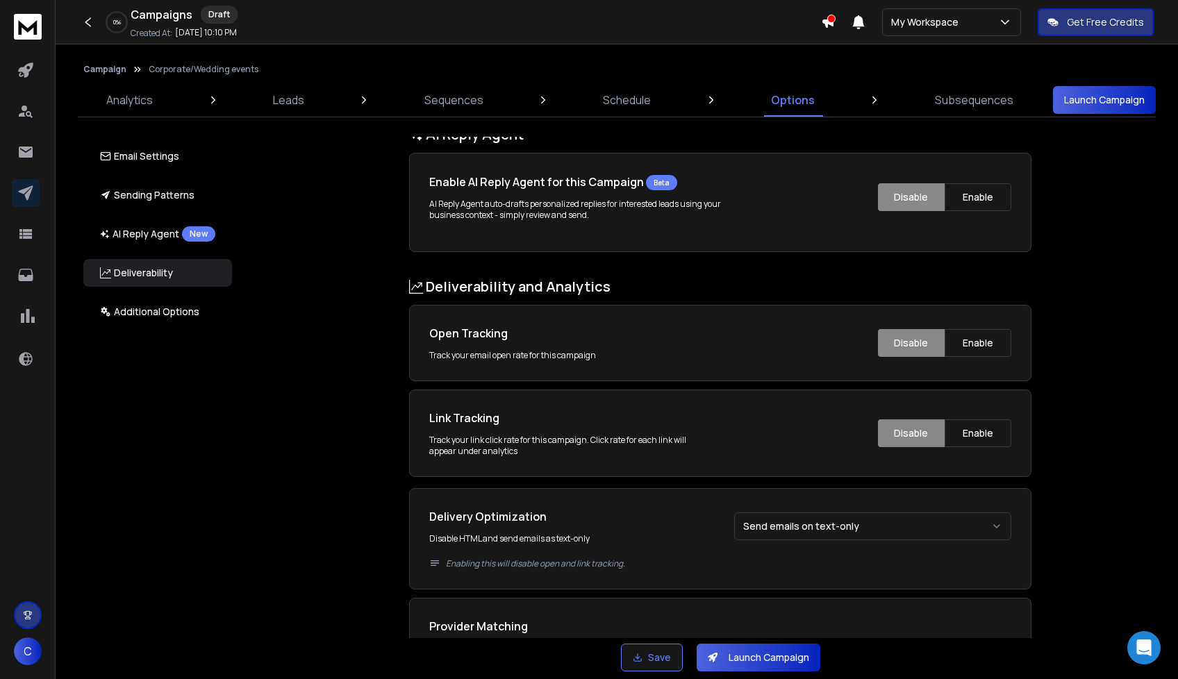
scroll to position [1019, 0]
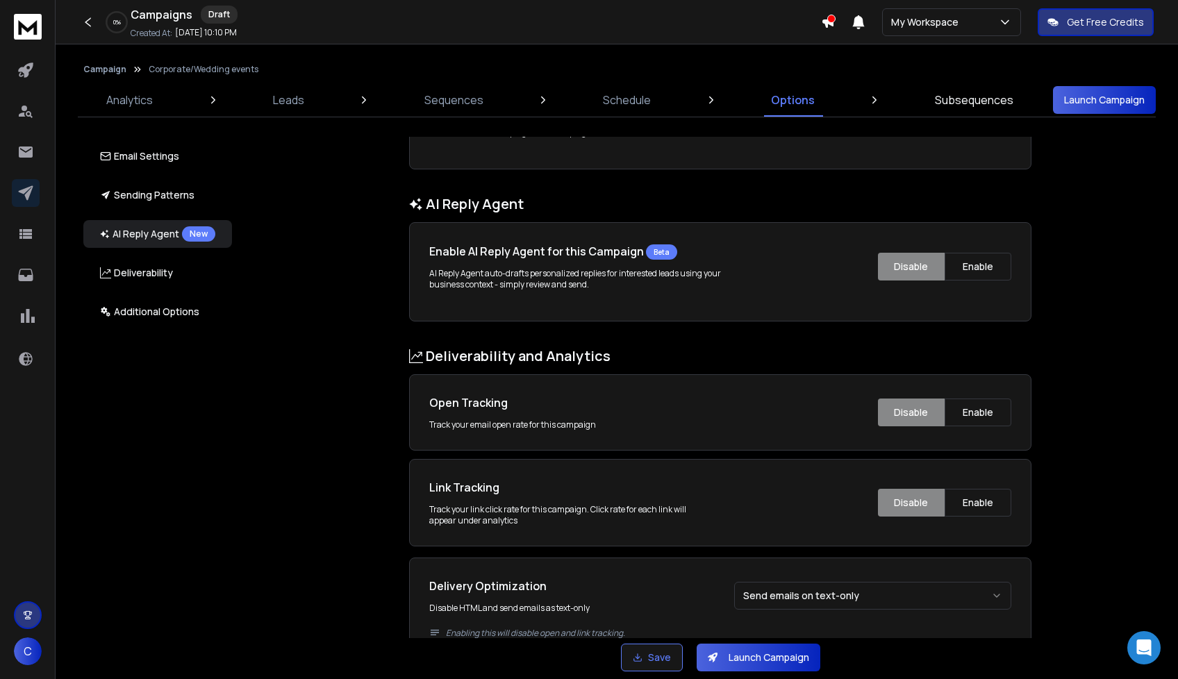
click at [981, 94] on p "Subsequences" at bounding box center [974, 100] width 78 height 17
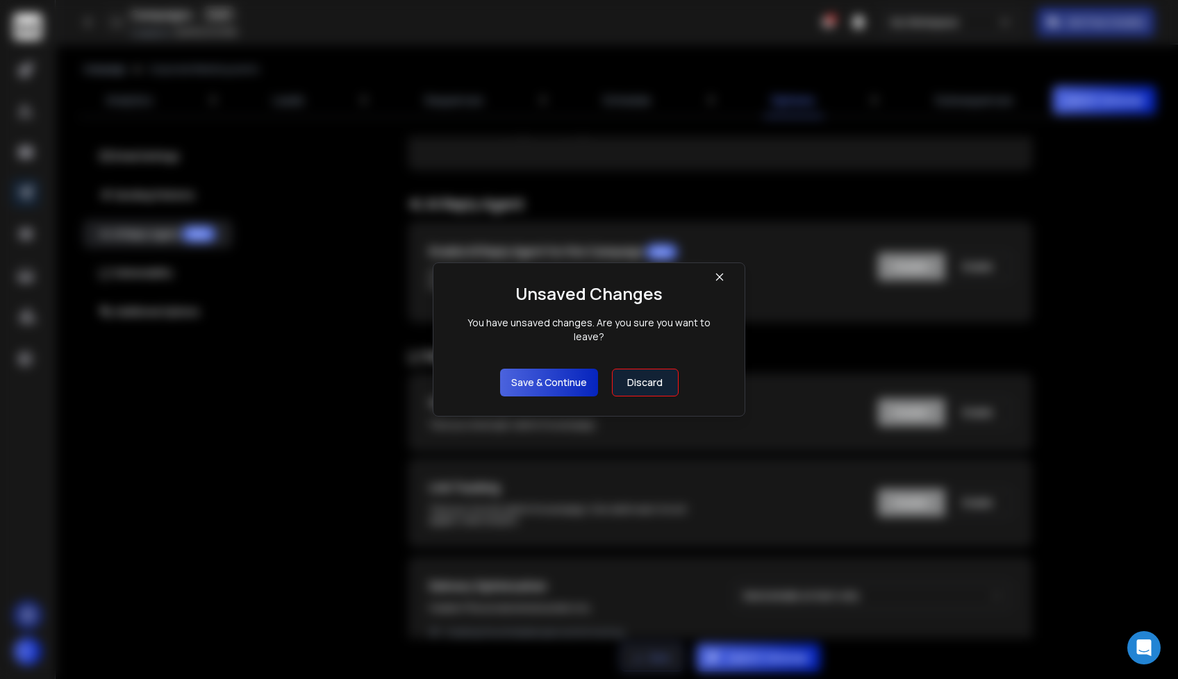
click at [713, 283] on div "Unsaved Changes You have unsaved changes. Are you sure you want to leave? Save …" at bounding box center [589, 340] width 313 height 154
click at [714, 283] on icon at bounding box center [719, 277] width 11 height 11
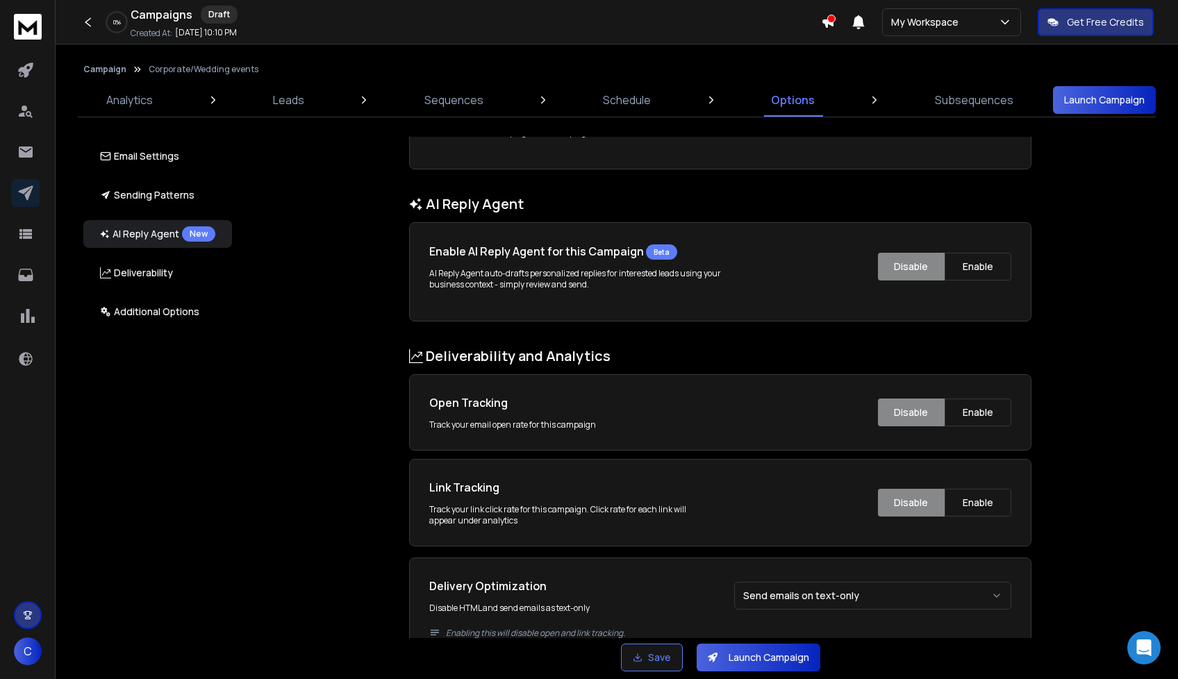
click at [719, 282] on p "AI Reply Agent auto-drafts personalized replies for interested leads using your…" at bounding box center [584, 279] width 311 height 22
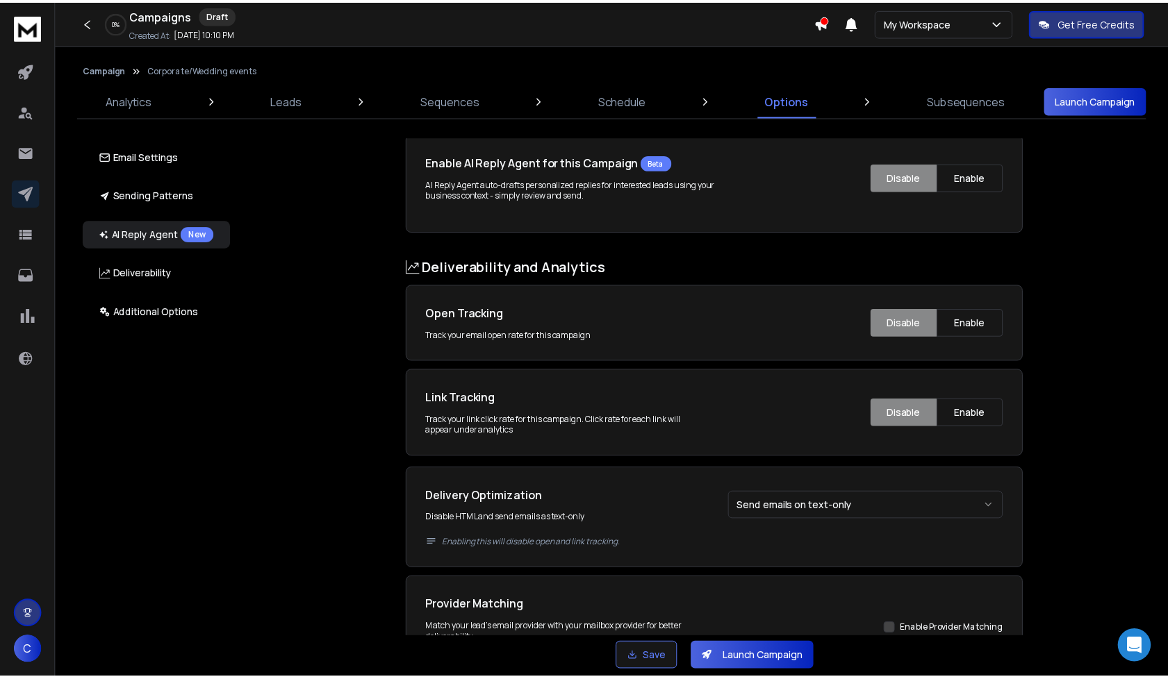
scroll to position [1227, 0]
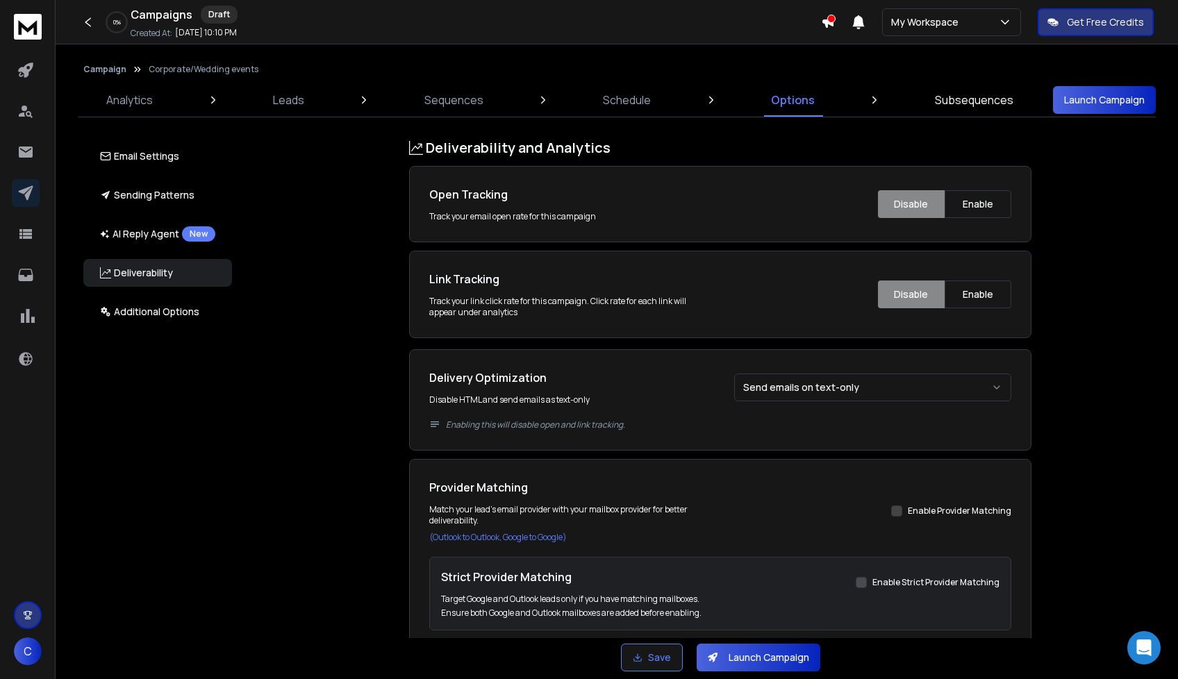
click at [988, 92] on p "Subsequences" at bounding box center [974, 100] width 78 height 17
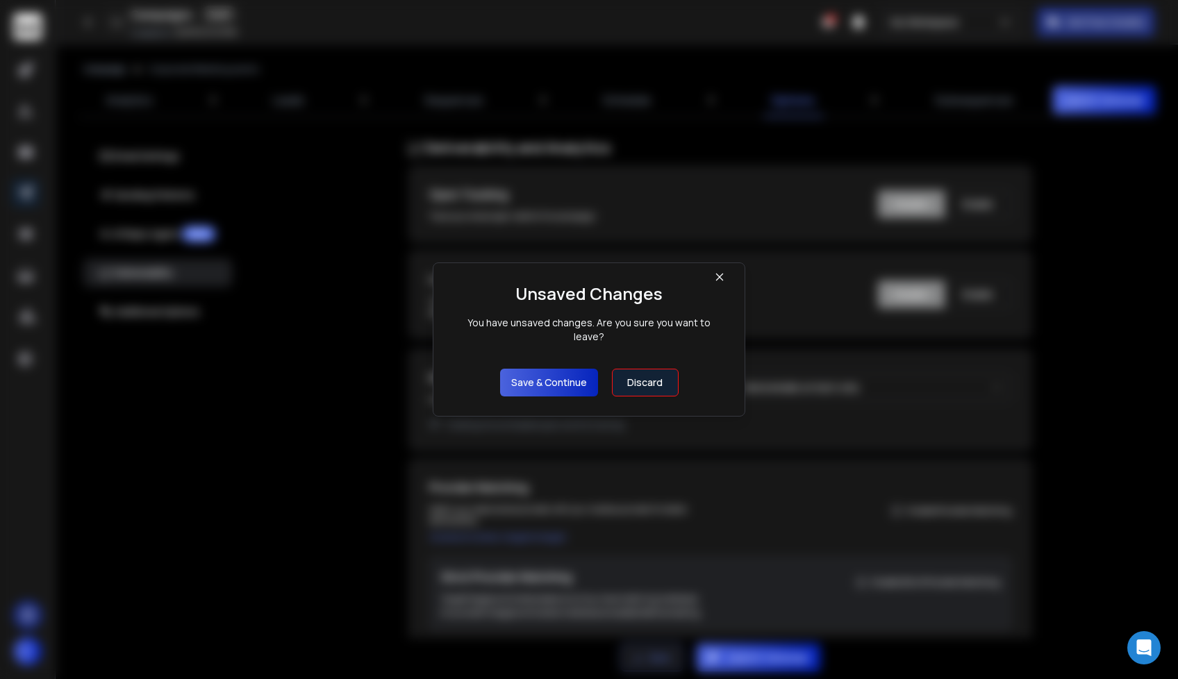
click at [565, 371] on button "Save & Continue" at bounding box center [549, 383] width 98 height 28
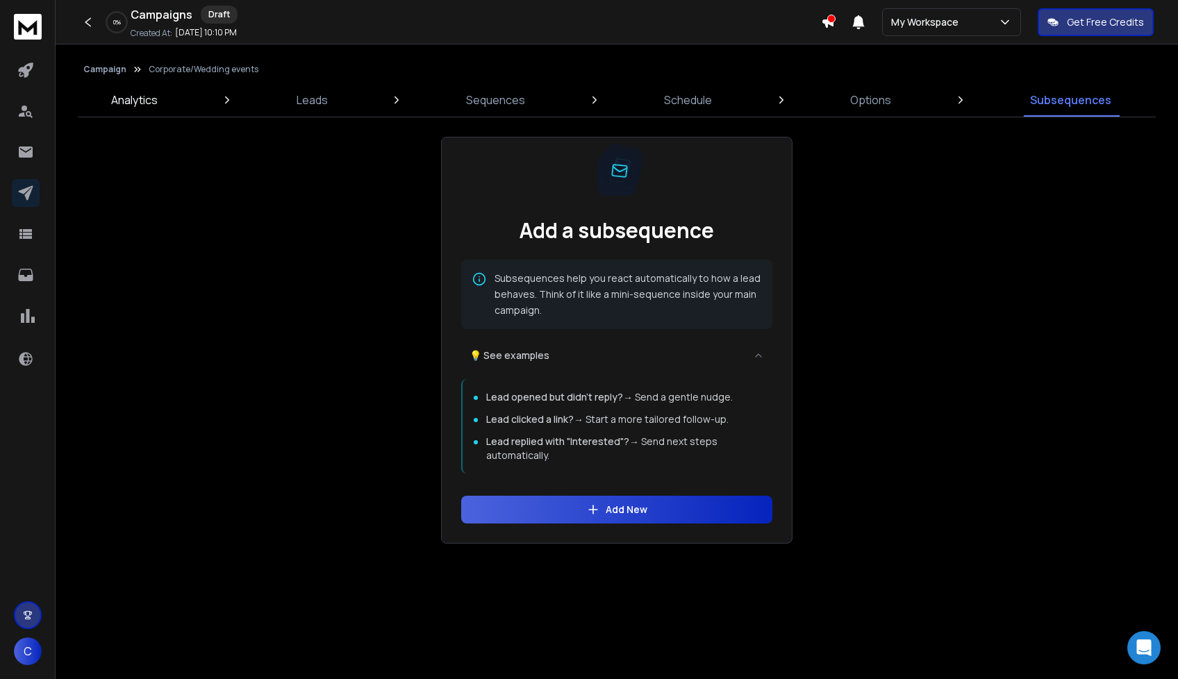
click at [140, 98] on p "Analytics" at bounding box center [134, 100] width 47 height 17
